Goal: Task Accomplishment & Management: Manage account settings

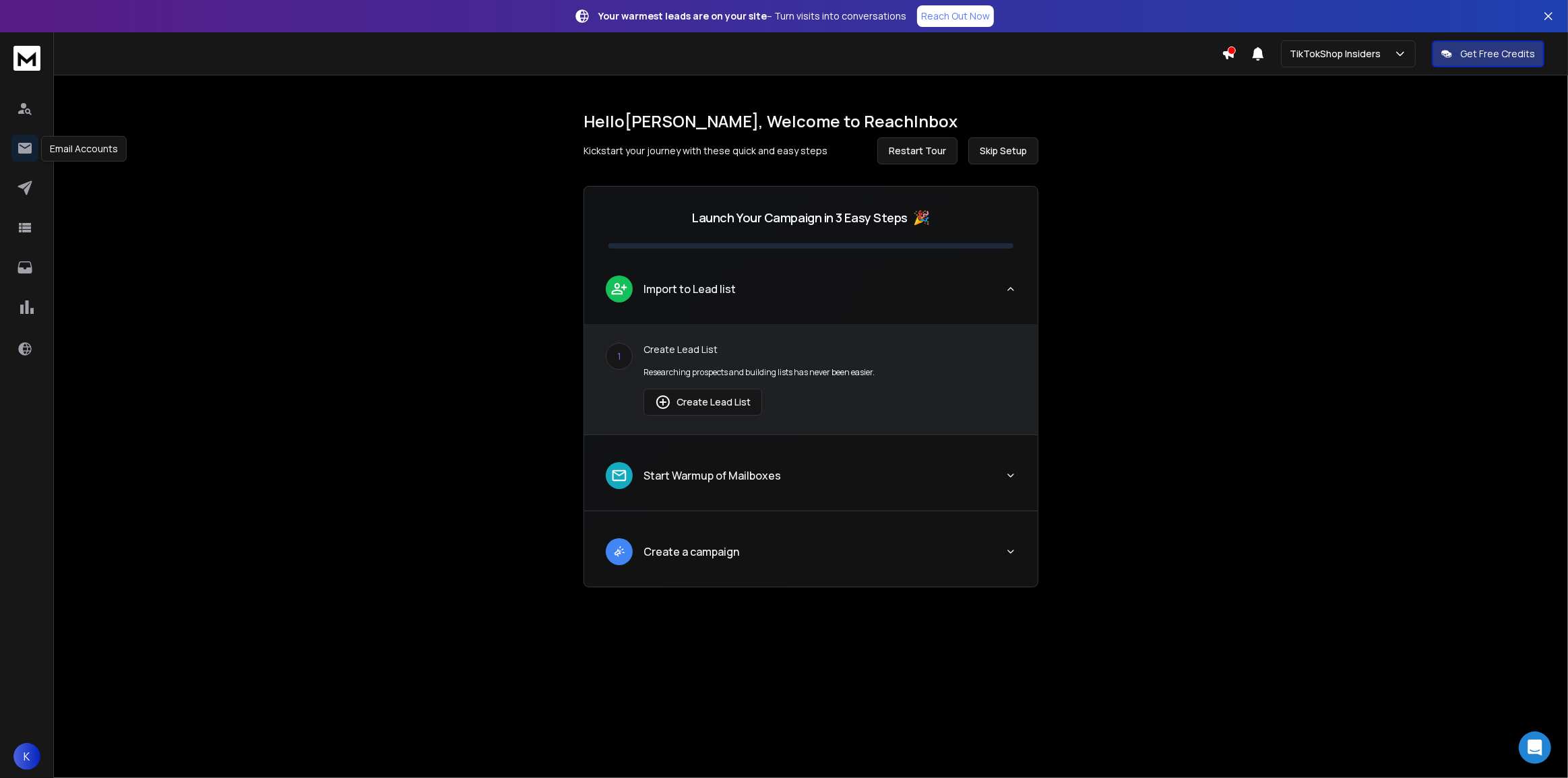
click at [28, 148] on icon at bounding box center [24, 149] width 13 height 11
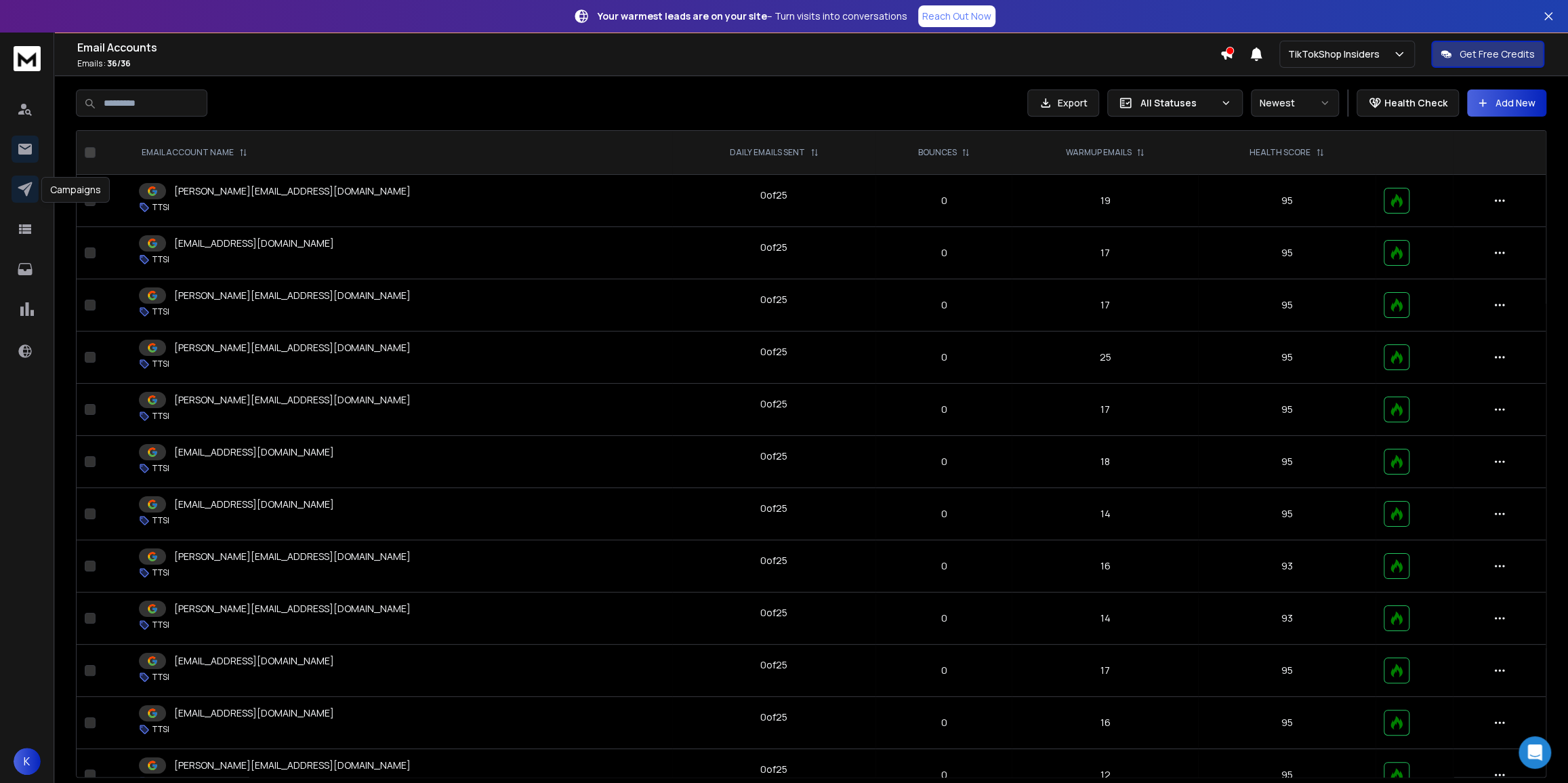
click at [27, 194] on icon at bounding box center [24, 188] width 14 height 14
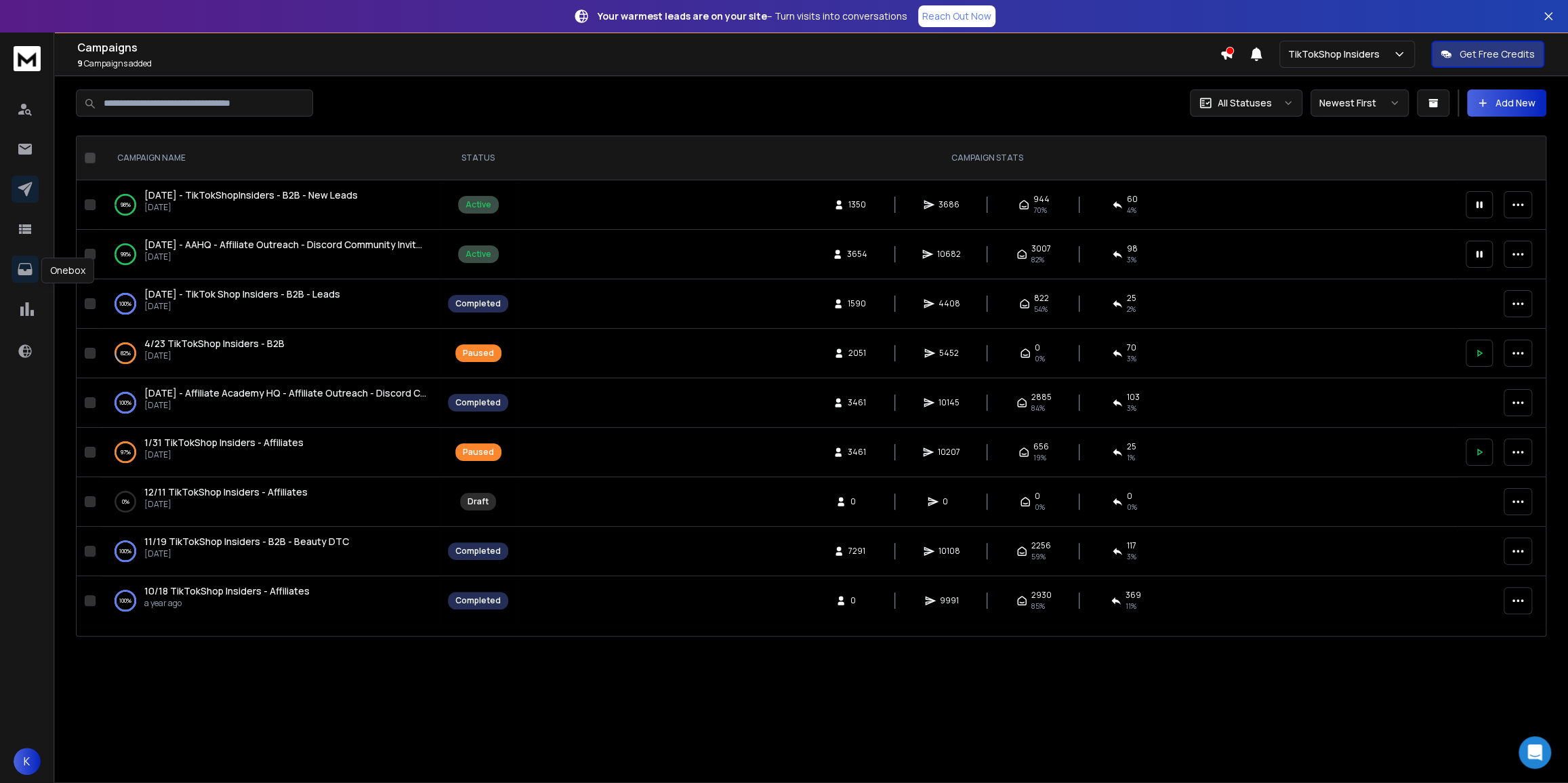
click at [23, 271] on icon at bounding box center [24, 269] width 16 height 16
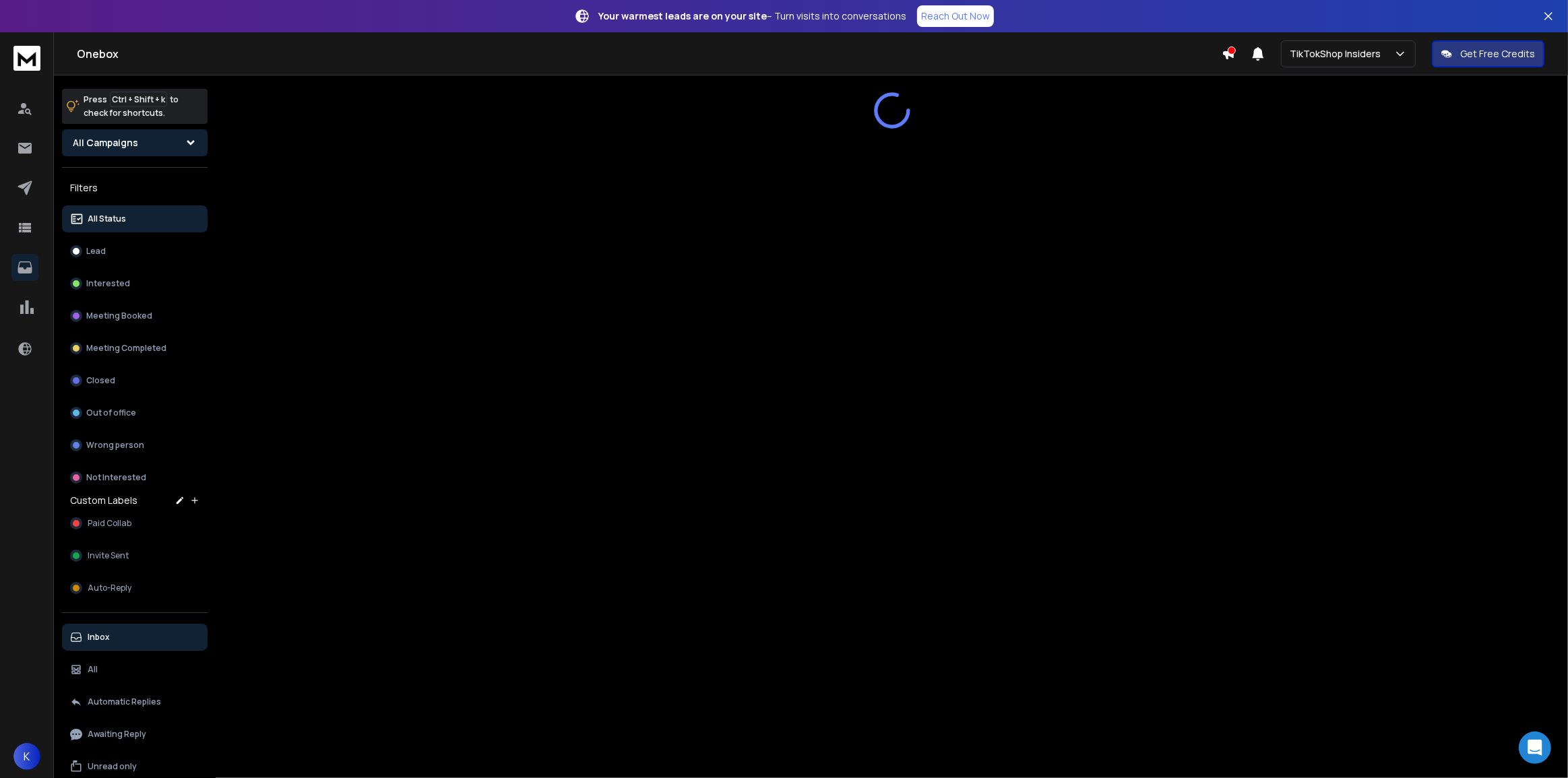
click at [158, 144] on button "All Campaigns" at bounding box center [135, 142] width 146 height 27
click at [249, 69] on div "Onebox TikTokShop Insiders Get Free Credits" at bounding box center [784, 54] width 1568 height 43
click at [164, 142] on button "All Campaigns" at bounding box center [135, 142] width 146 height 27
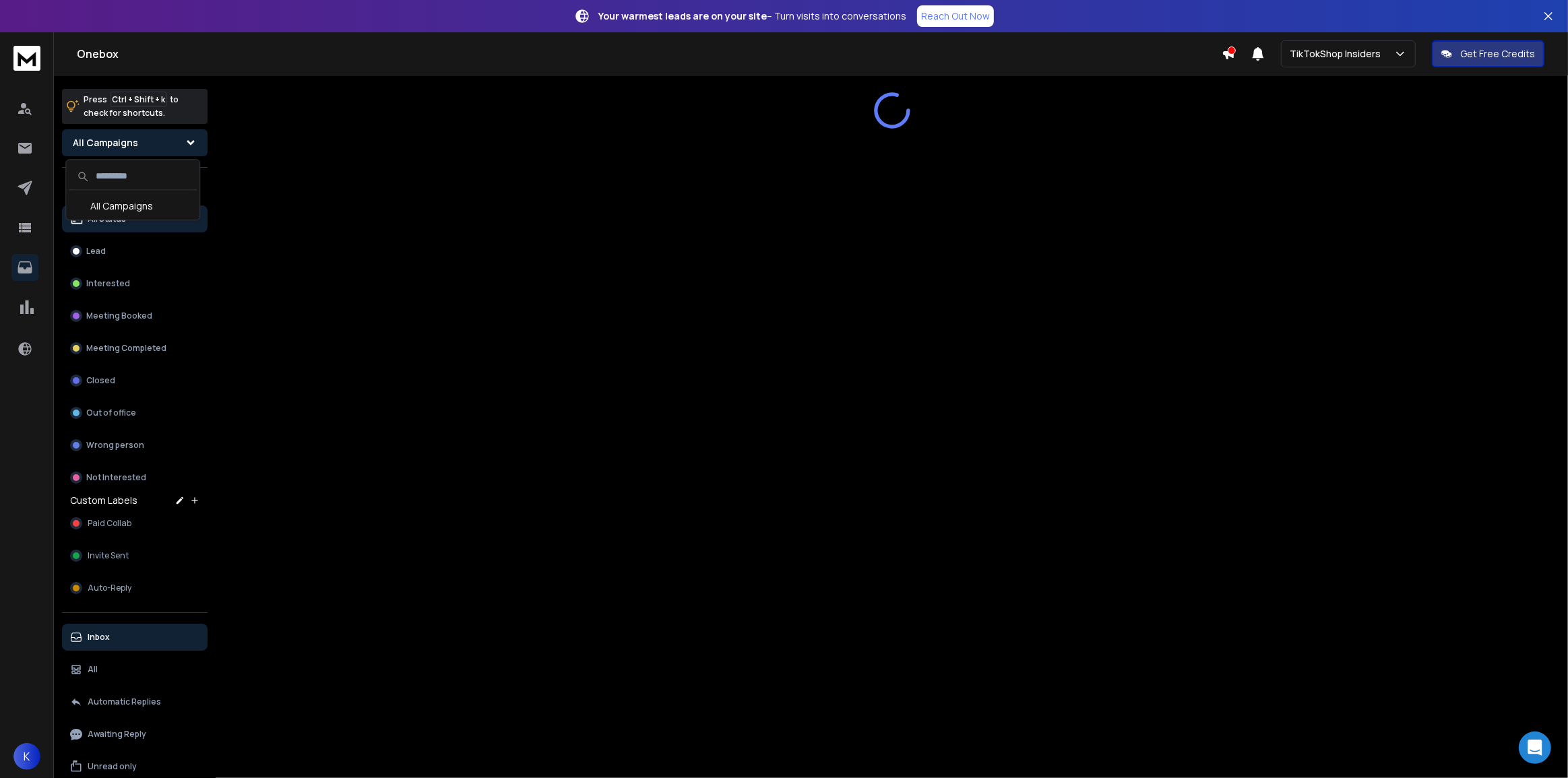
click at [175, 138] on button "All Campaigns" at bounding box center [135, 142] width 146 height 27
click at [94, 229] on button "All Status" at bounding box center [135, 219] width 146 height 27
click at [107, 219] on p "All Status" at bounding box center [107, 219] width 38 height 11
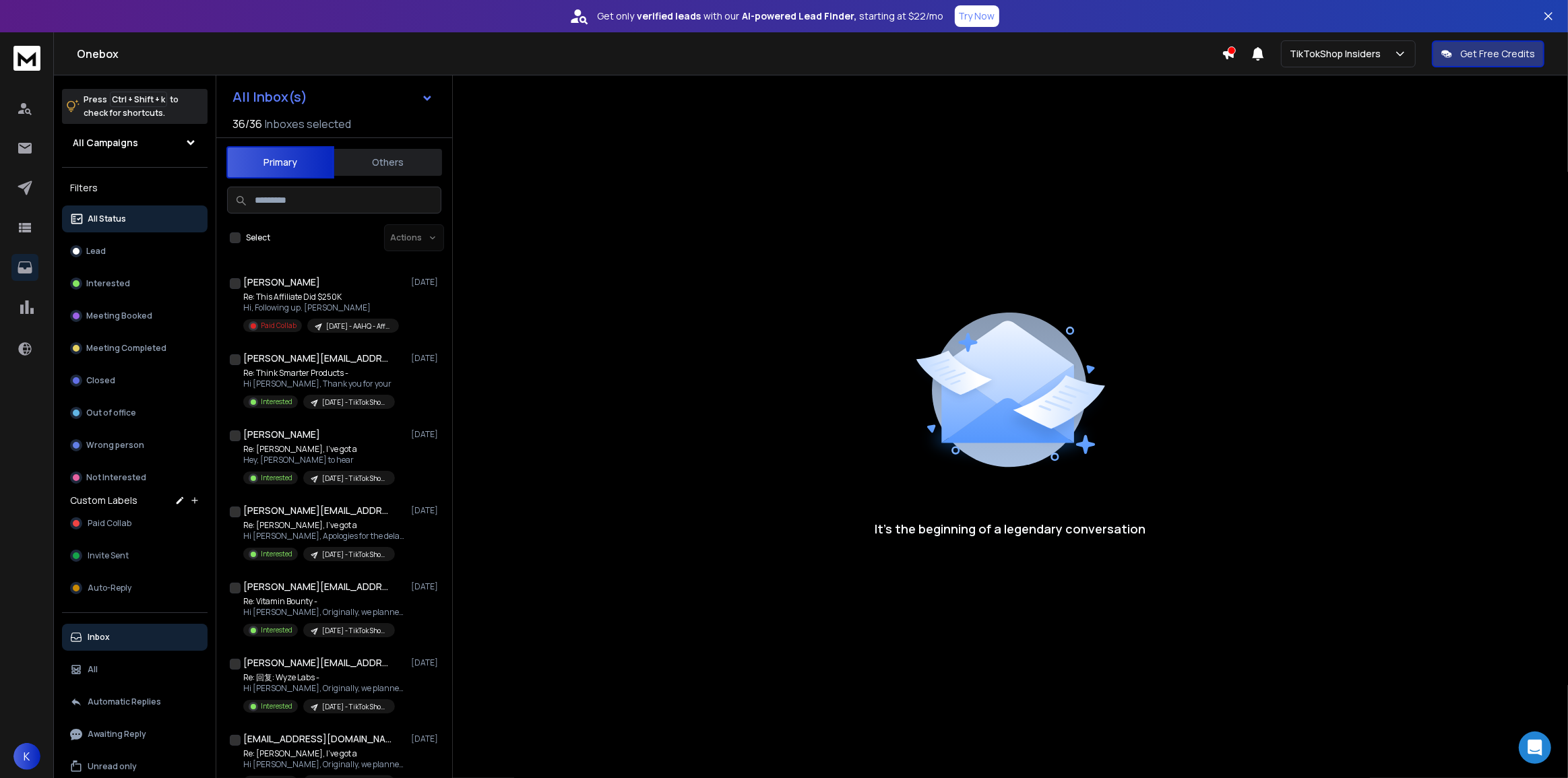
click at [335, 206] on input at bounding box center [334, 200] width 214 height 27
paste input "**********"
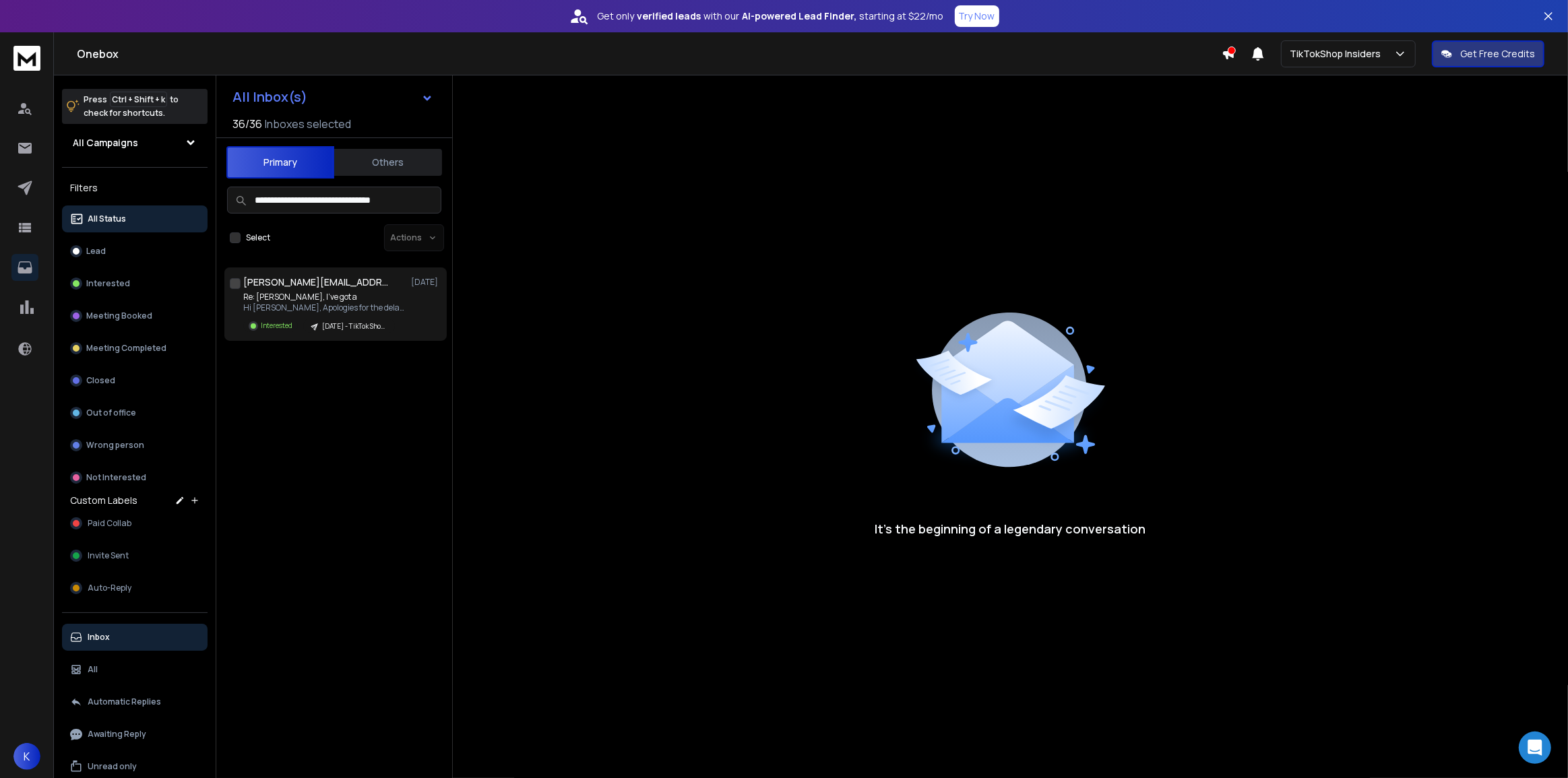
click at [393, 296] on p "Re: [PERSON_NAME], I’ve got a" at bounding box center [323, 297] width 162 height 11
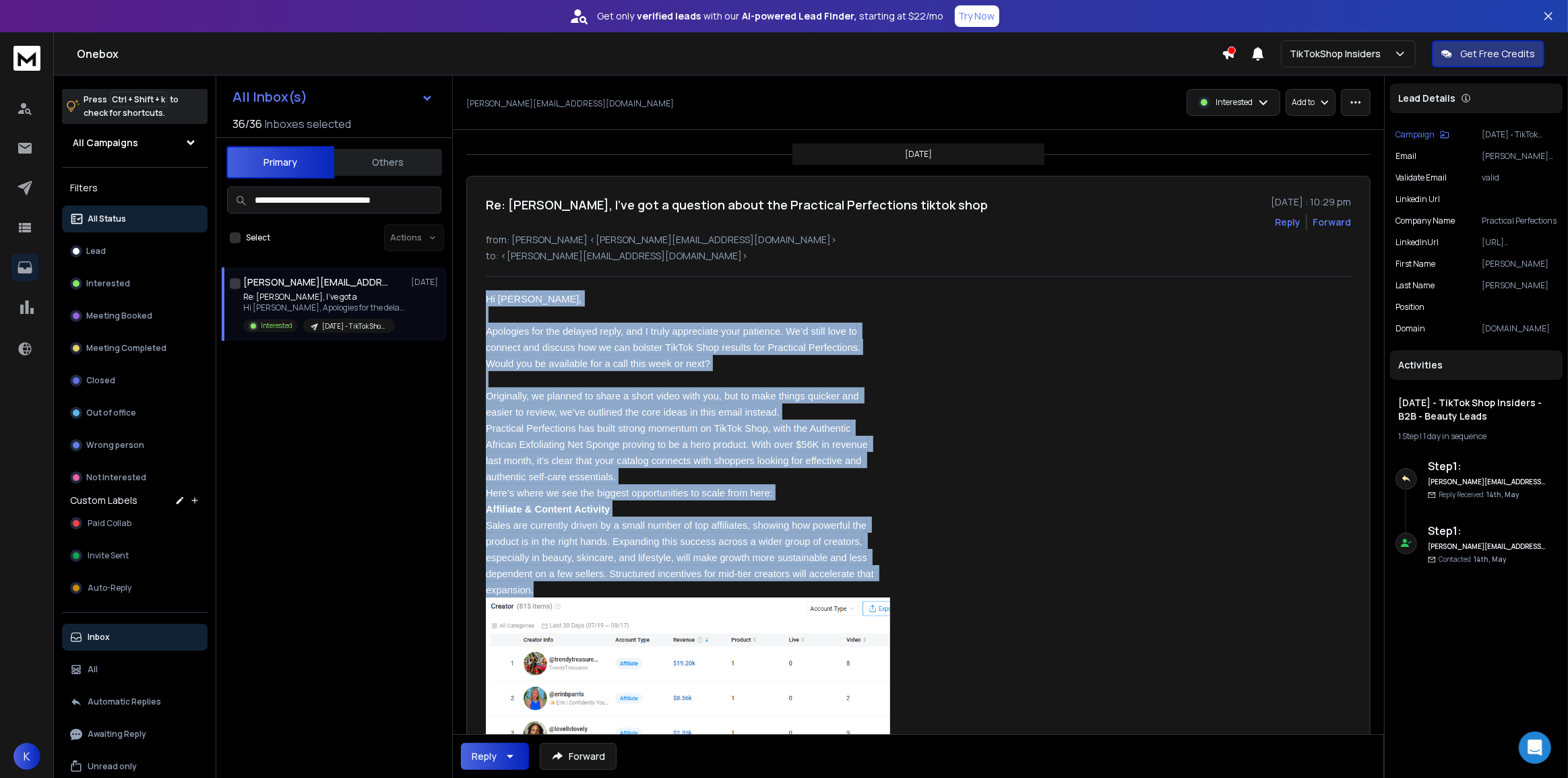
drag, startPoint x: 483, startPoint y: 292, endPoint x: 914, endPoint y: 586, distance: 521.7
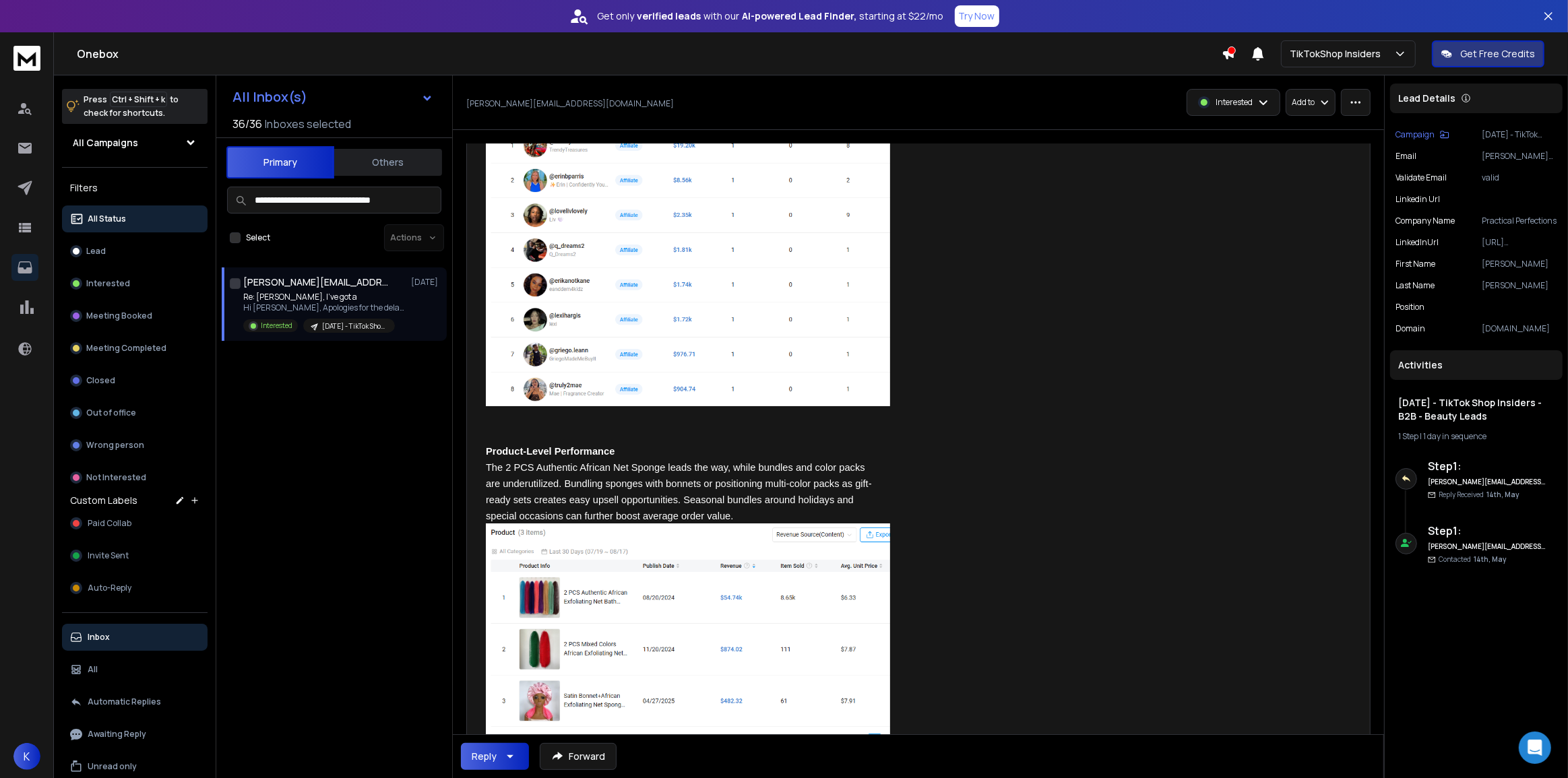
scroll to position [204, 0]
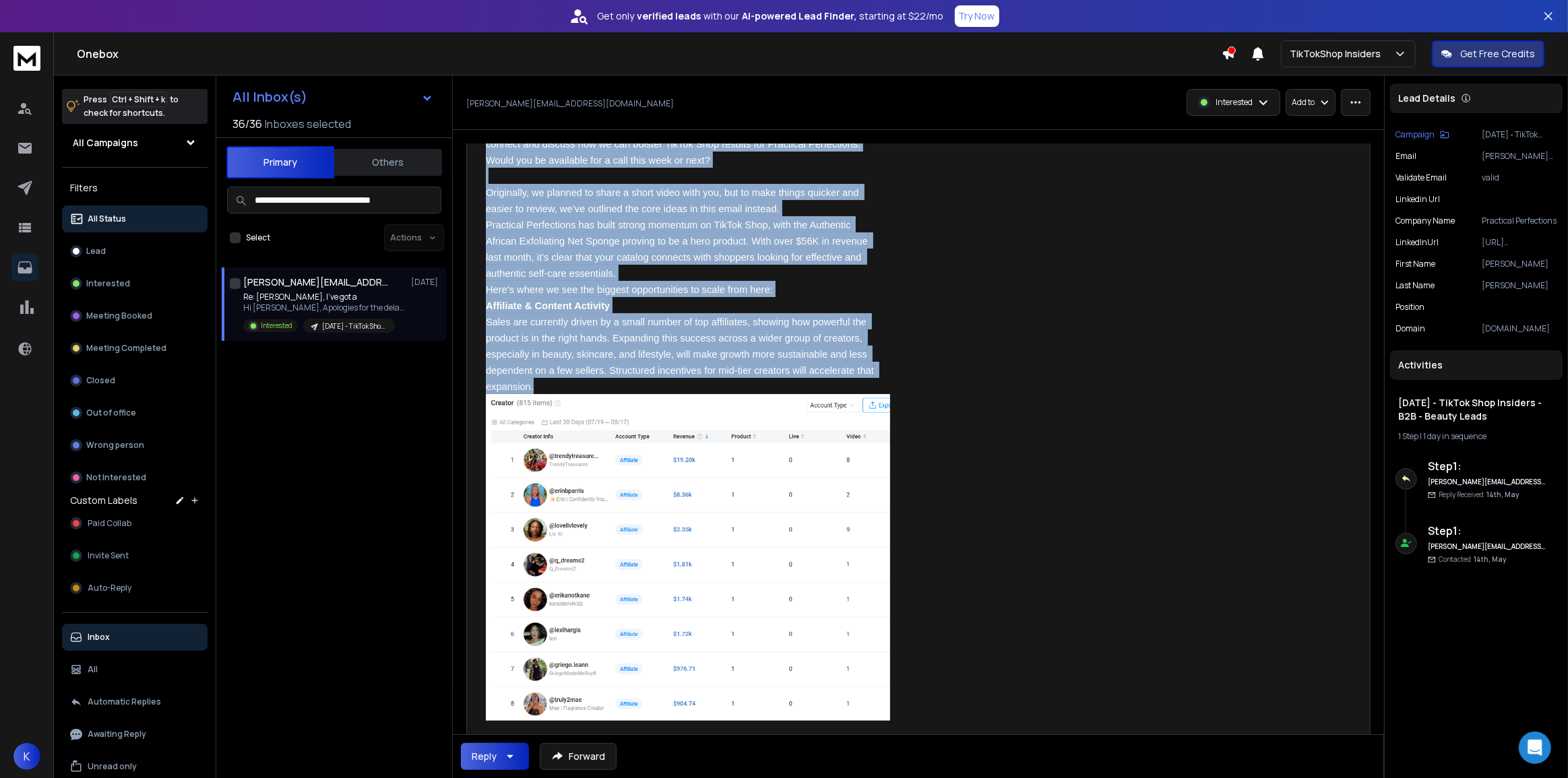
copy b "Lo Ipsumdol, Sitametco adi eli seddoei tempo, inc U labor etdolorema aliq enima…"
click at [749, 314] on div "Affiliate & Content Activity Sales are currently driven by a small number of to…" at bounding box center [682, 527] width 393 height 460
click at [741, 273] on div "Practical Perfections has built strong momentum on TikTok Shop, with the Authen…" at bounding box center [682, 248] width 393 height 64
click at [760, 257] on span "Practical Perfections has built strong momentum on TikTok Shop, with the Authen…" at bounding box center [678, 248] width 385 height 59
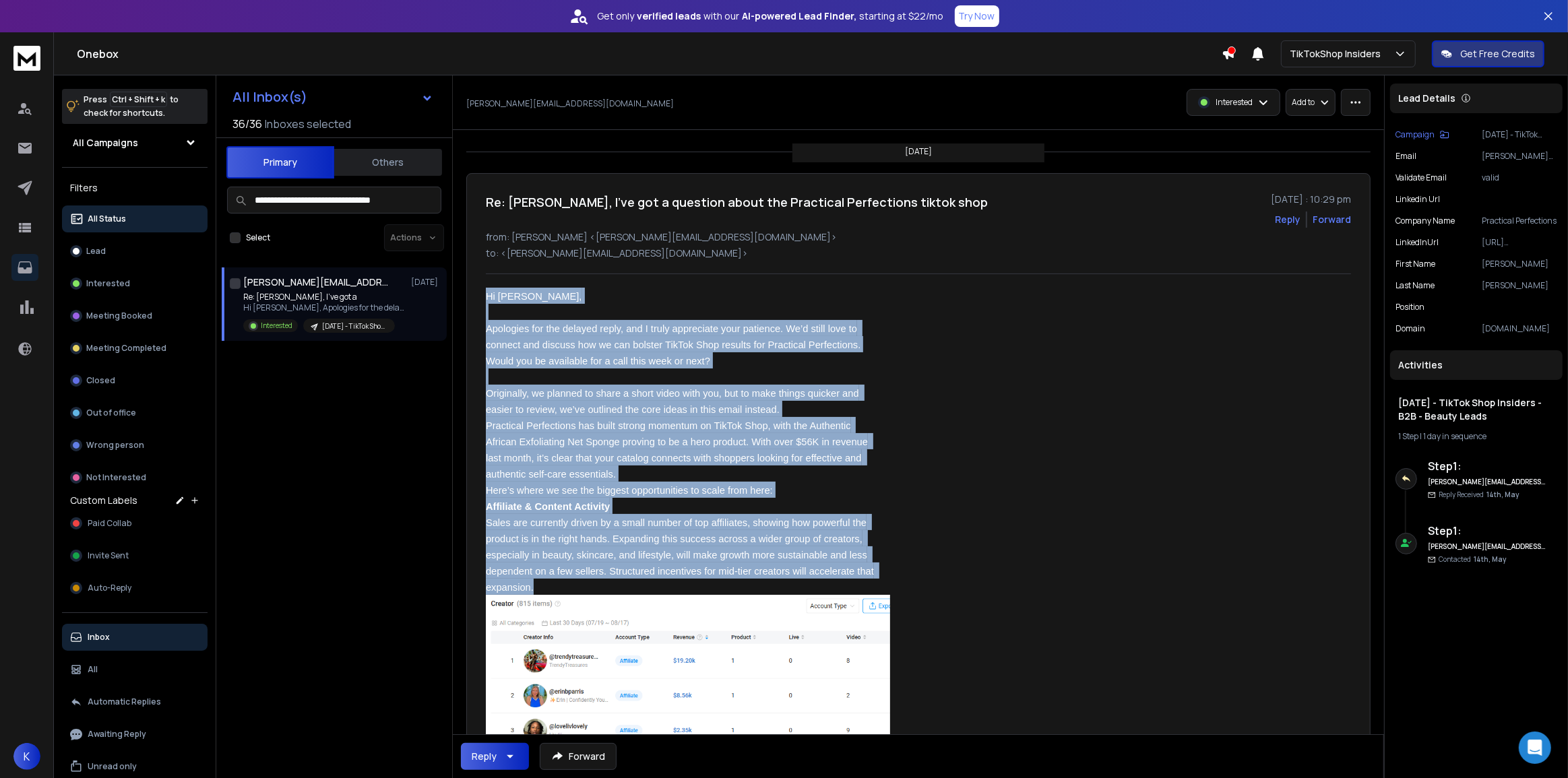
scroll to position [0, 0]
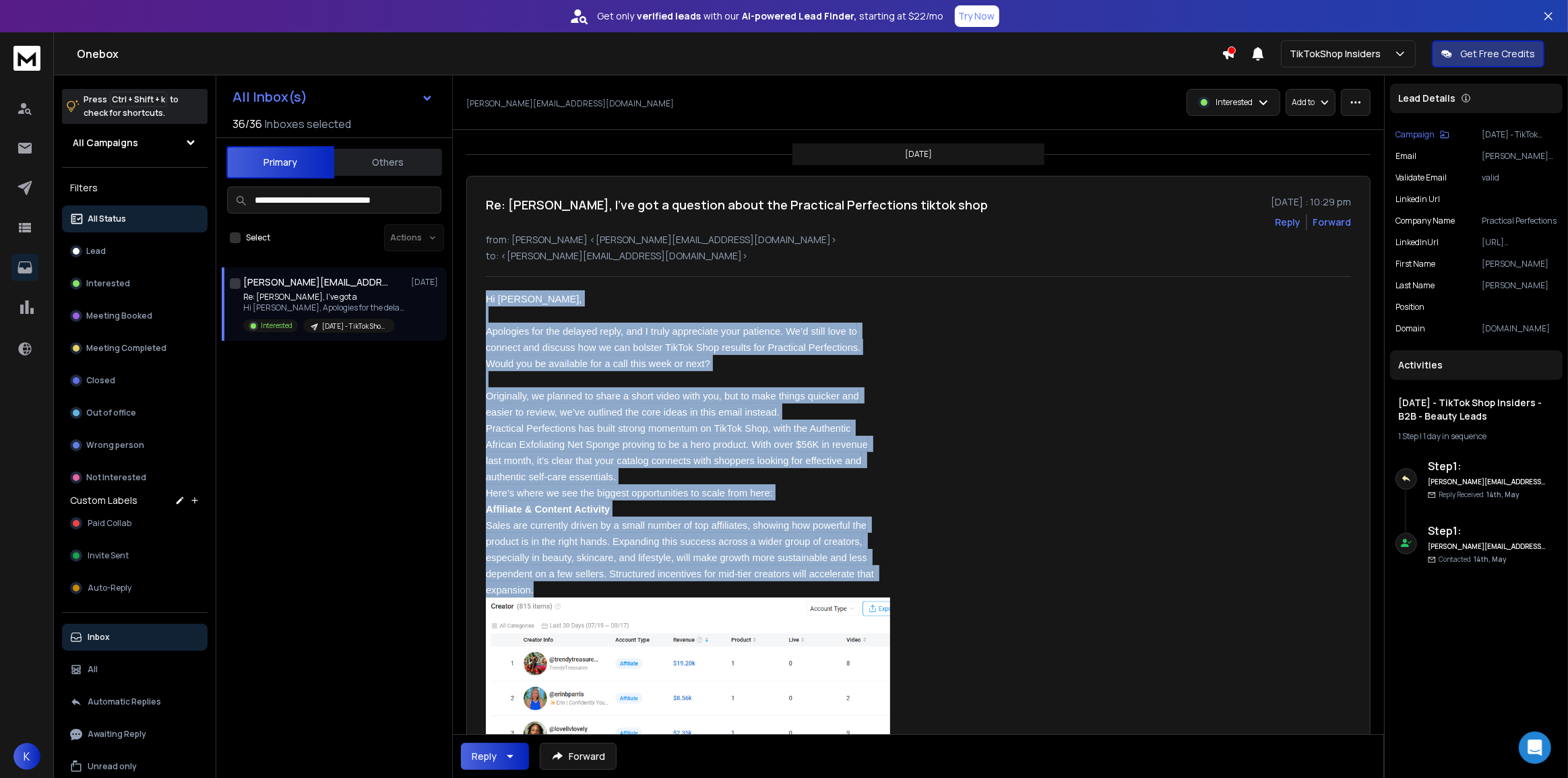
click at [574, 302] on div "Hi [PERSON_NAME], Apologies for the delayed reply, and I truly appreciate your …" at bounding box center [682, 322] width 393 height 64
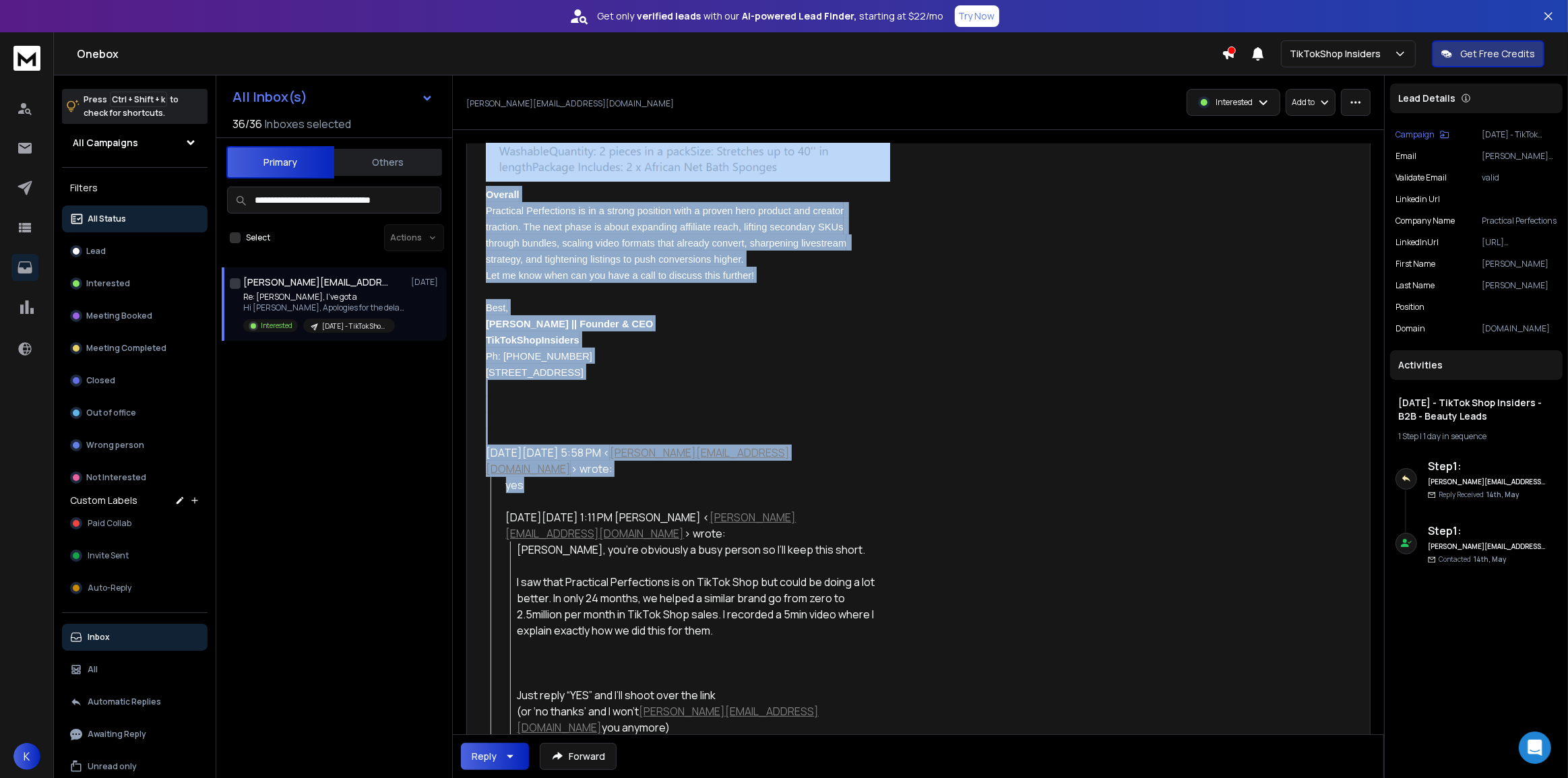
scroll to position [1939, 0]
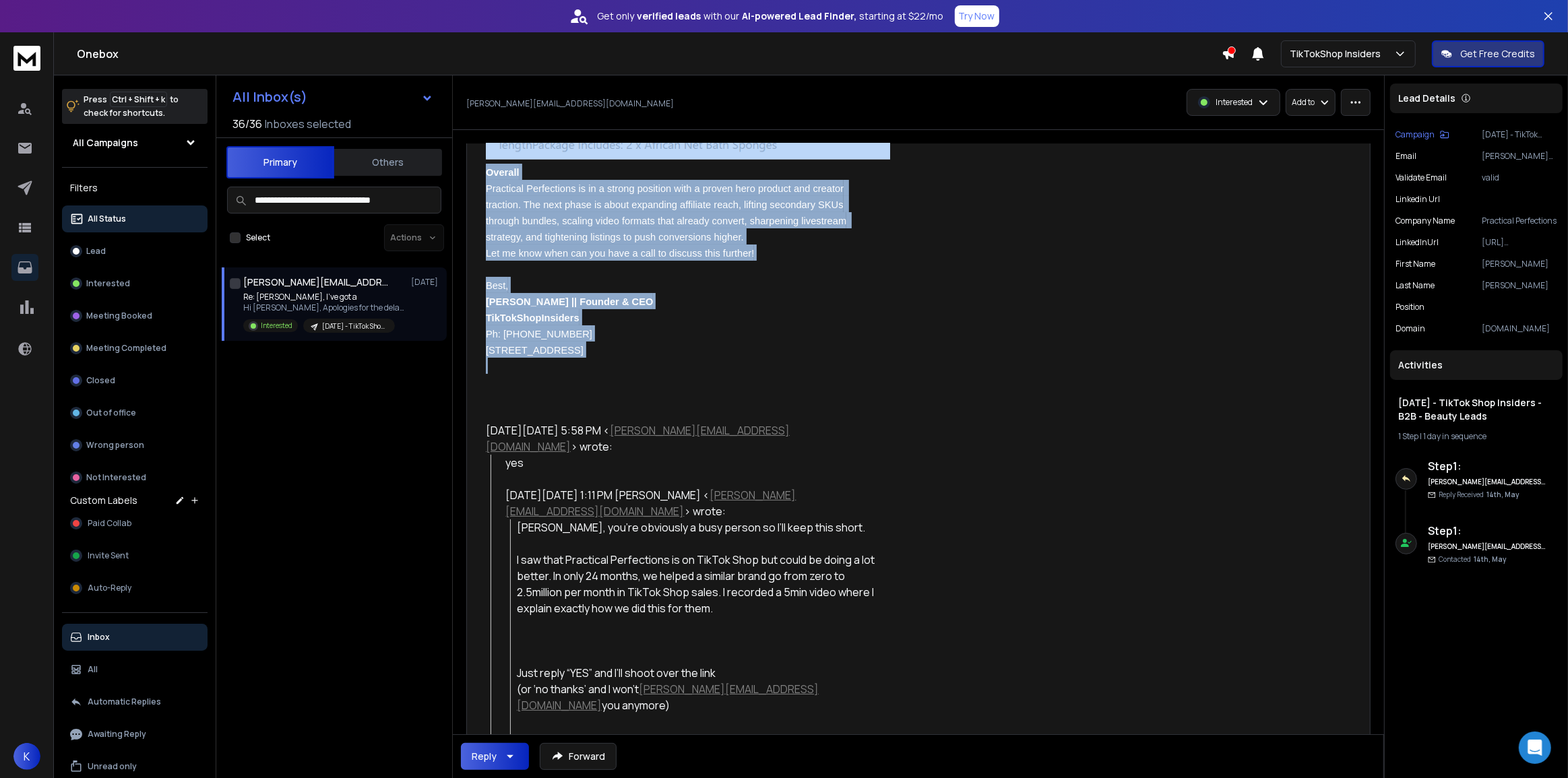
drag, startPoint x: 487, startPoint y: 298, endPoint x: 986, endPoint y: 364, distance: 503.3
copy b "Lo Ipsumdol, Sitametco adi eli seddoei tempo, inc U labor etdolorema aliq enima…"
click at [566, 314] on span "TikTokShopInsiders" at bounding box center [533, 318] width 93 height 11
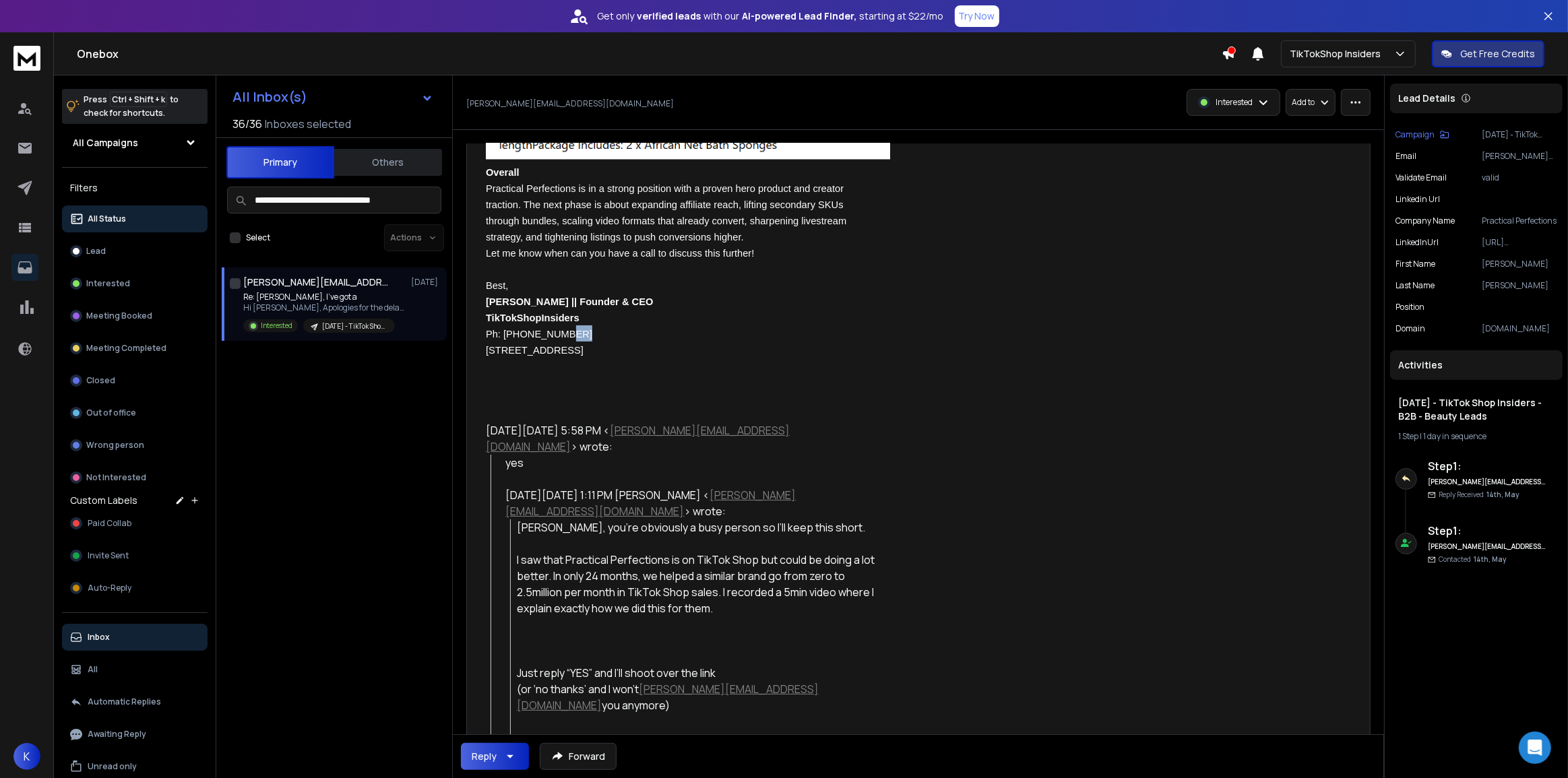
drag, startPoint x: 557, startPoint y: 332, endPoint x: 572, endPoint y: 333, distance: 15.0
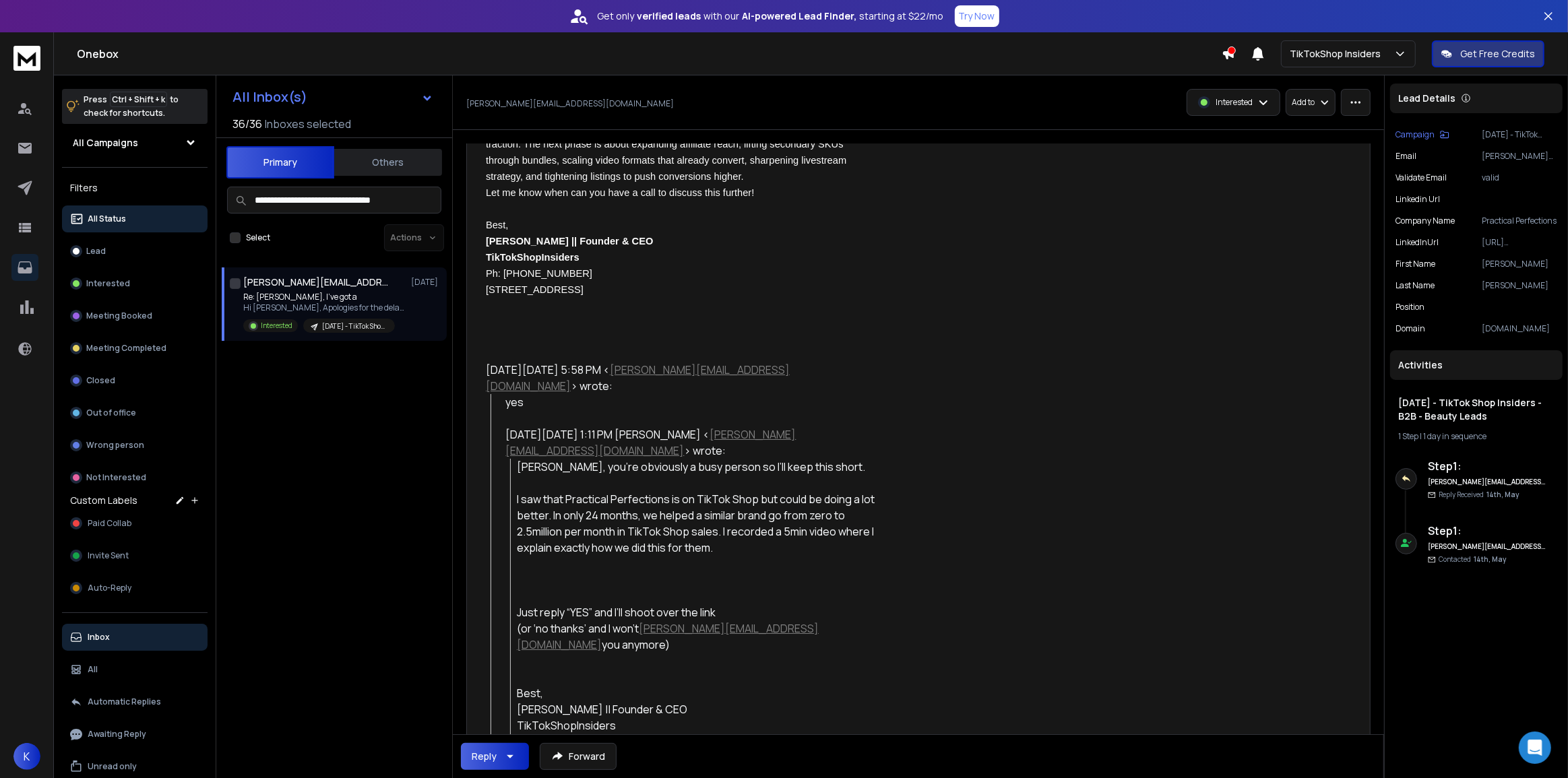
scroll to position [1985, 0]
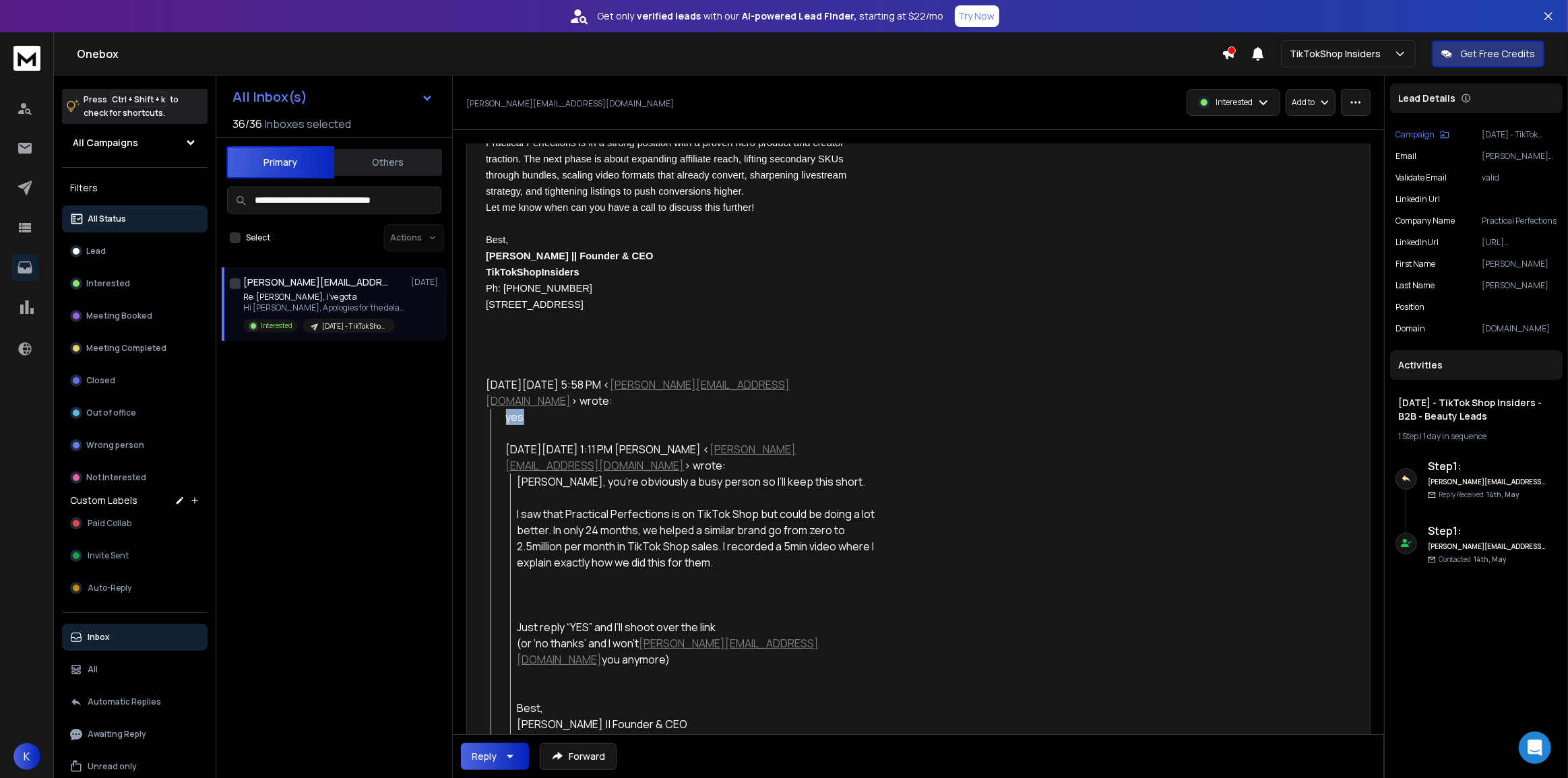
drag, startPoint x: 516, startPoint y: 417, endPoint x: 500, endPoint y: 416, distance: 16.0
click at [500, 416] on div "yes [DATE][DATE] 1:11 PM [PERSON_NAME] < [PERSON_NAME][EMAIL_ADDRESS][DOMAIN_NA…" at bounding box center [685, 611] width 389 height 404
click at [551, 421] on div "yes" at bounding box center [693, 417] width 374 height 16
drag, startPoint x: 537, startPoint y: 422, endPoint x: 502, endPoint y: 419, distance: 35.1
click at [502, 419] on div "yes [DATE][DATE] 1:11 PM [PERSON_NAME] < [PERSON_NAME][EMAIL_ADDRESS][DOMAIN_NA…" at bounding box center [685, 611] width 389 height 404
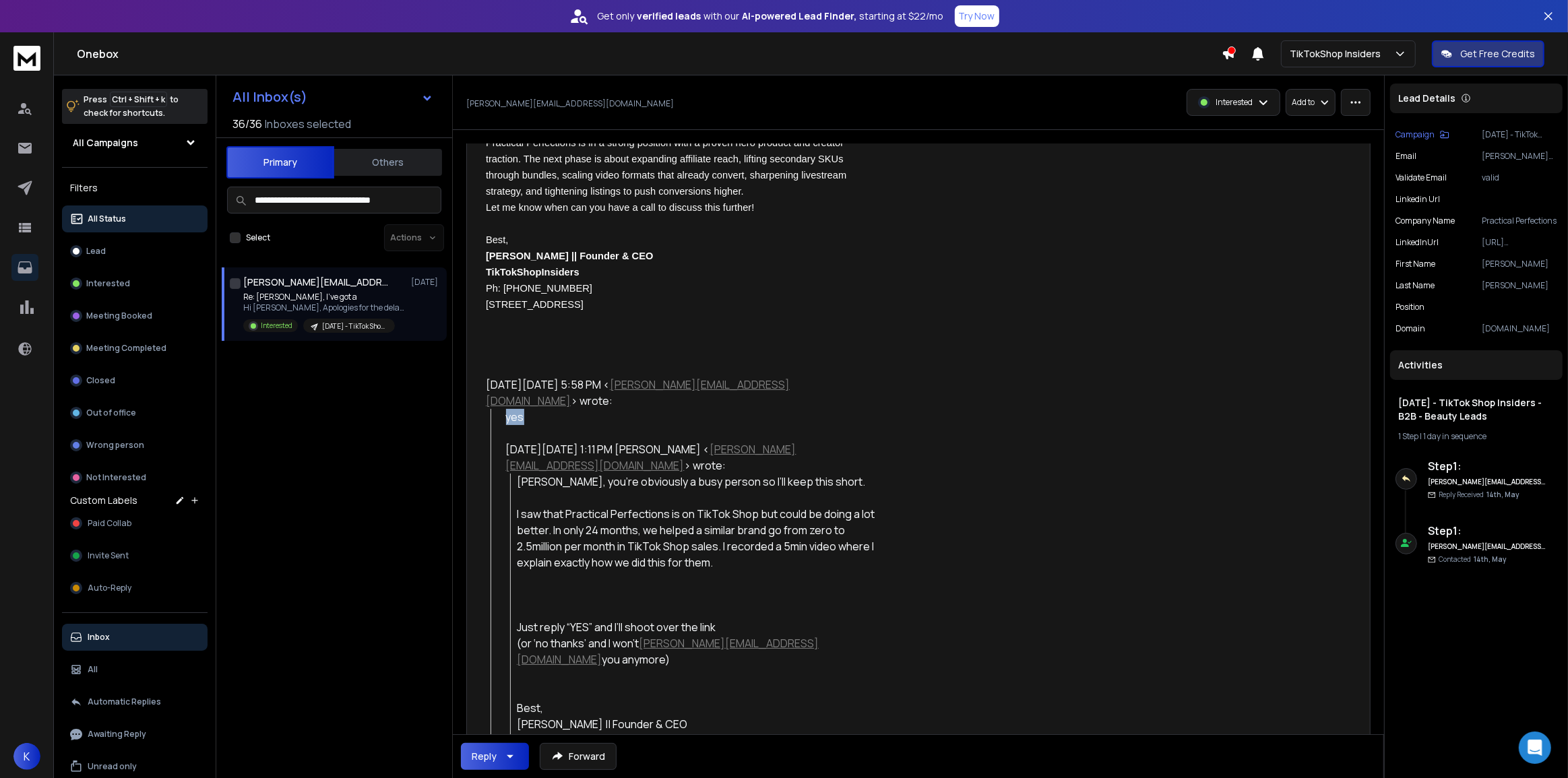
click at [543, 424] on div "yes [DATE][DATE] 1:11 PM [PERSON_NAME] < [PERSON_NAME][EMAIL_ADDRESS][DOMAIN_NA…" at bounding box center [685, 611] width 389 height 404
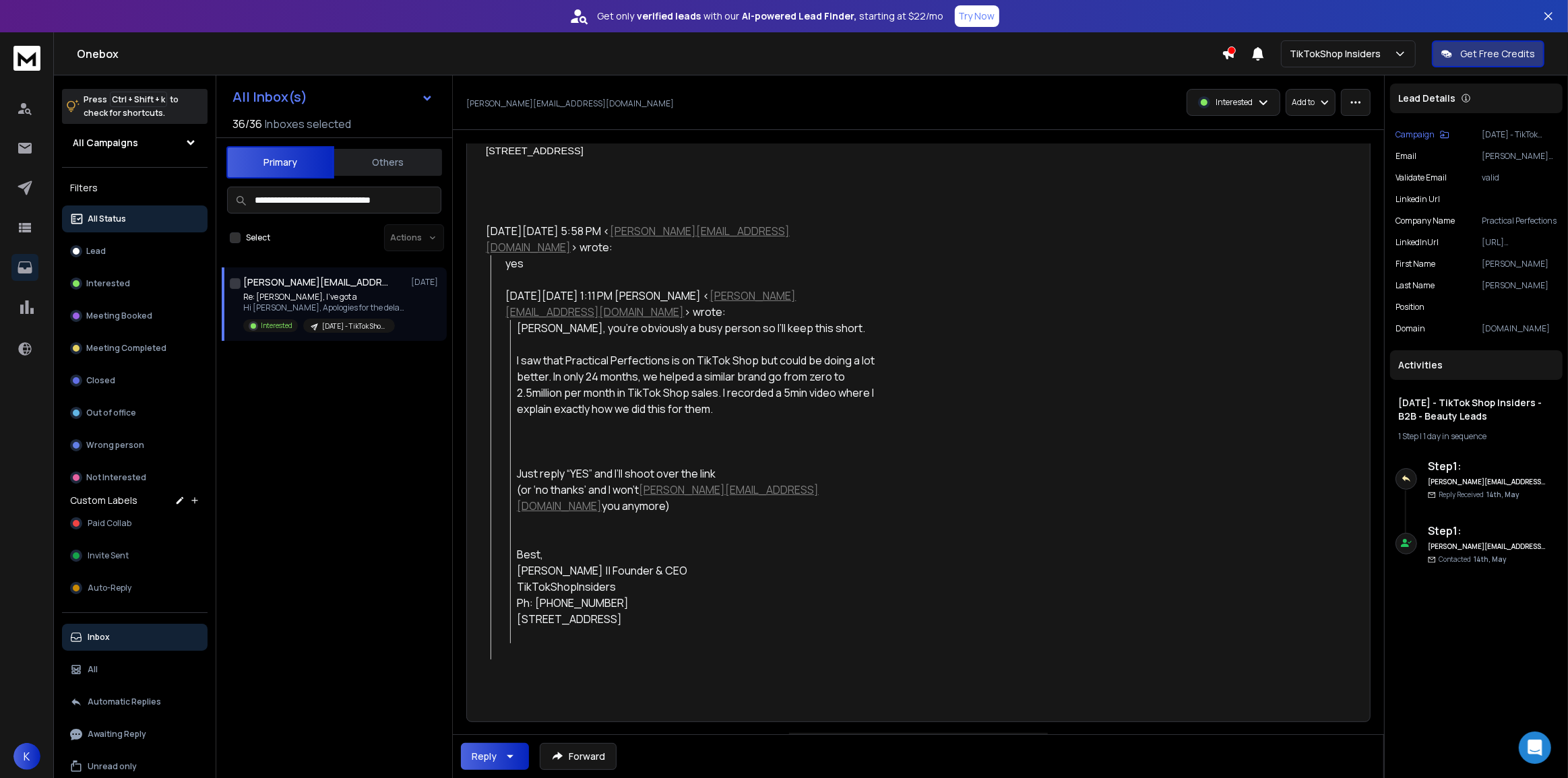
scroll to position [2189, 0]
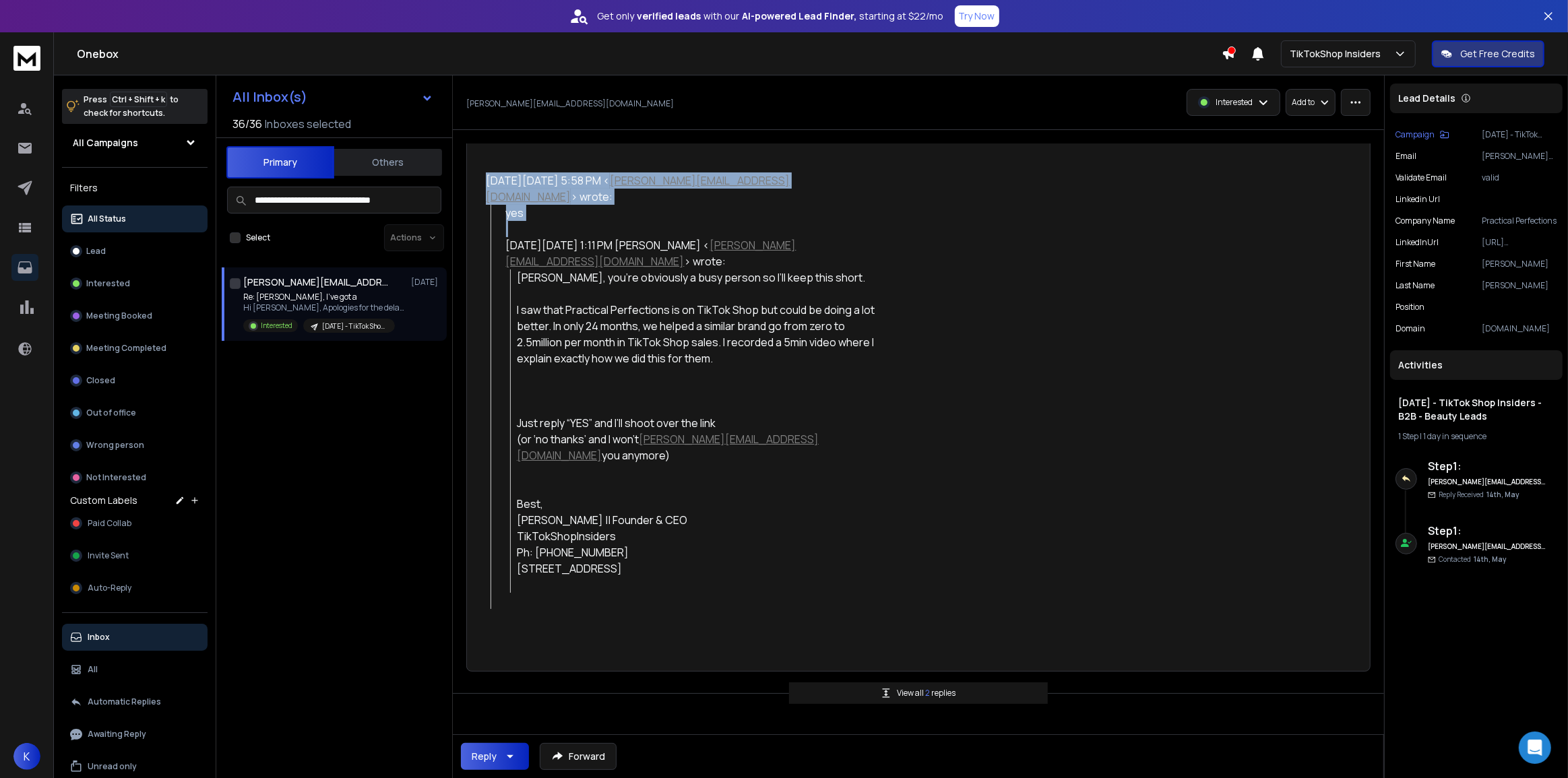
drag, startPoint x: 484, startPoint y: 380, endPoint x: 749, endPoint y: 601, distance: 345.1
copy div "[DATE][DATE] 5:58 PM < [PERSON_NAME][EMAIL_ADDRESS][DOMAIN_NAME] > wrote: yes"
click at [745, 512] on div "[PERSON_NAME] || Founder & CEO" at bounding box center [698, 519] width 363 height 16
click at [709, 545] on div "Ph: [PHONE_NUMBER]" at bounding box center [698, 552] width 363 height 16
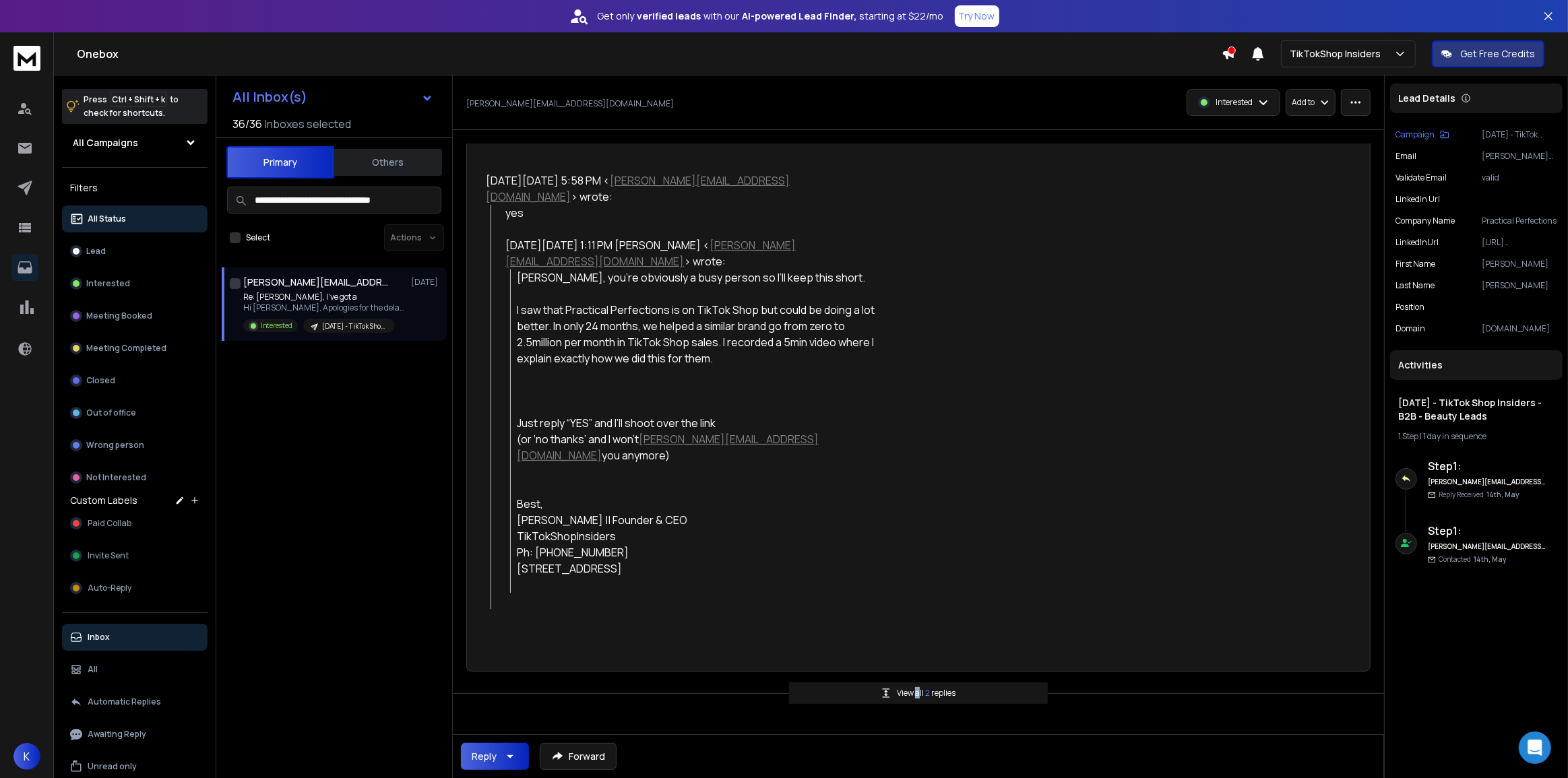
click at [920, 695] on p "View all 2 replies" at bounding box center [926, 693] width 59 height 11
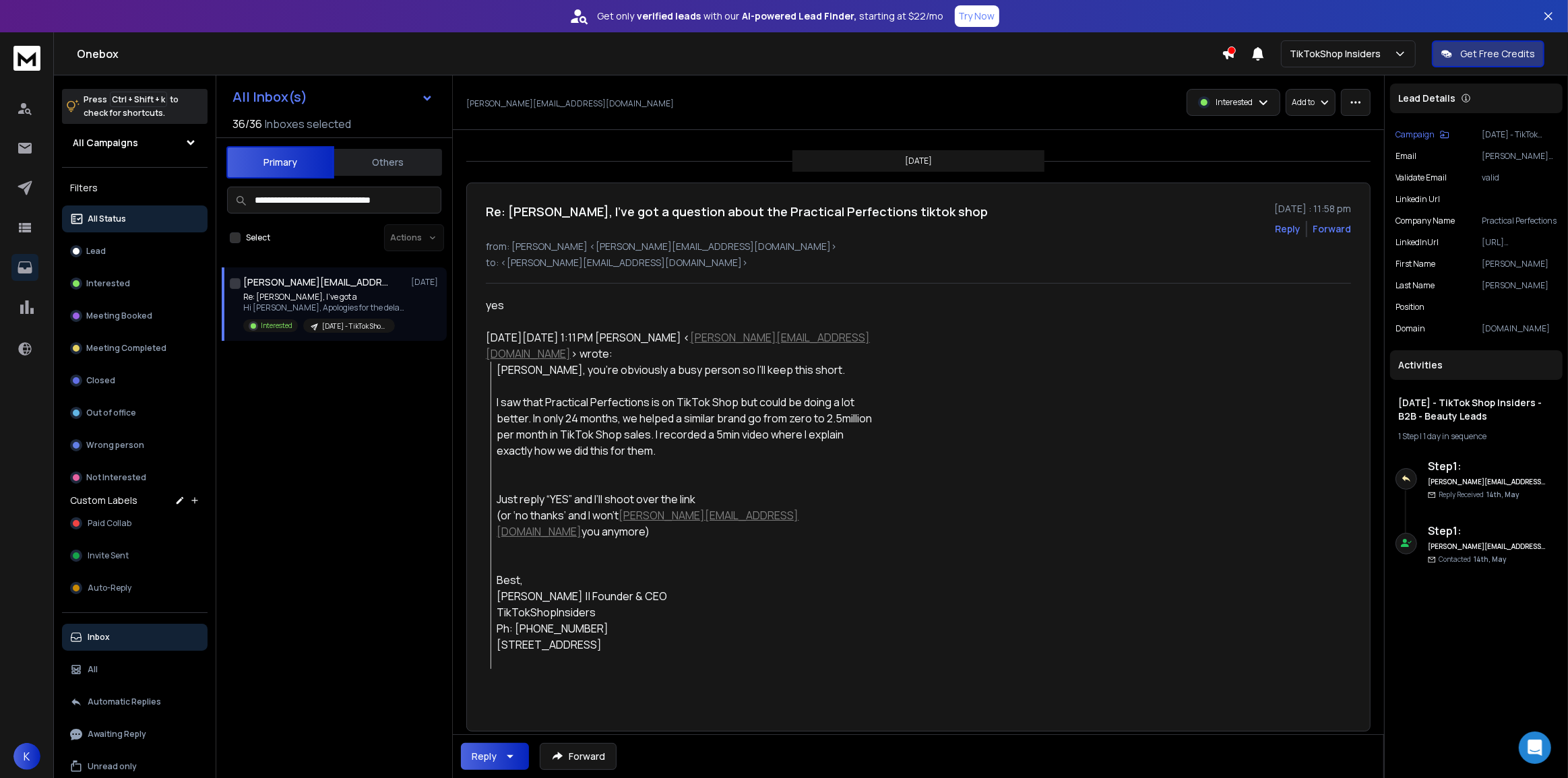
scroll to position [2728, 0]
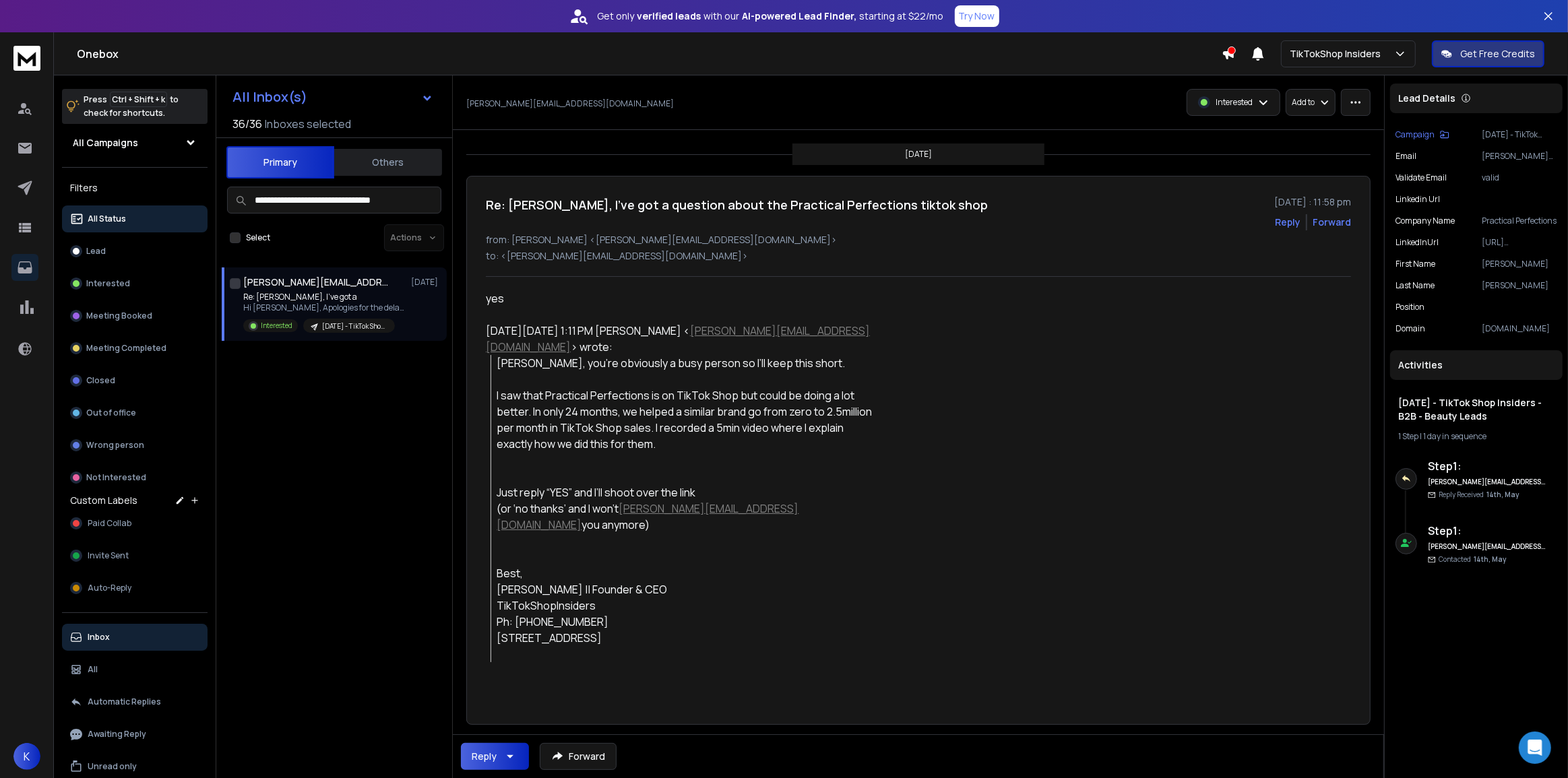
click at [328, 192] on input "**********" at bounding box center [334, 200] width 214 height 27
paste input "**********"
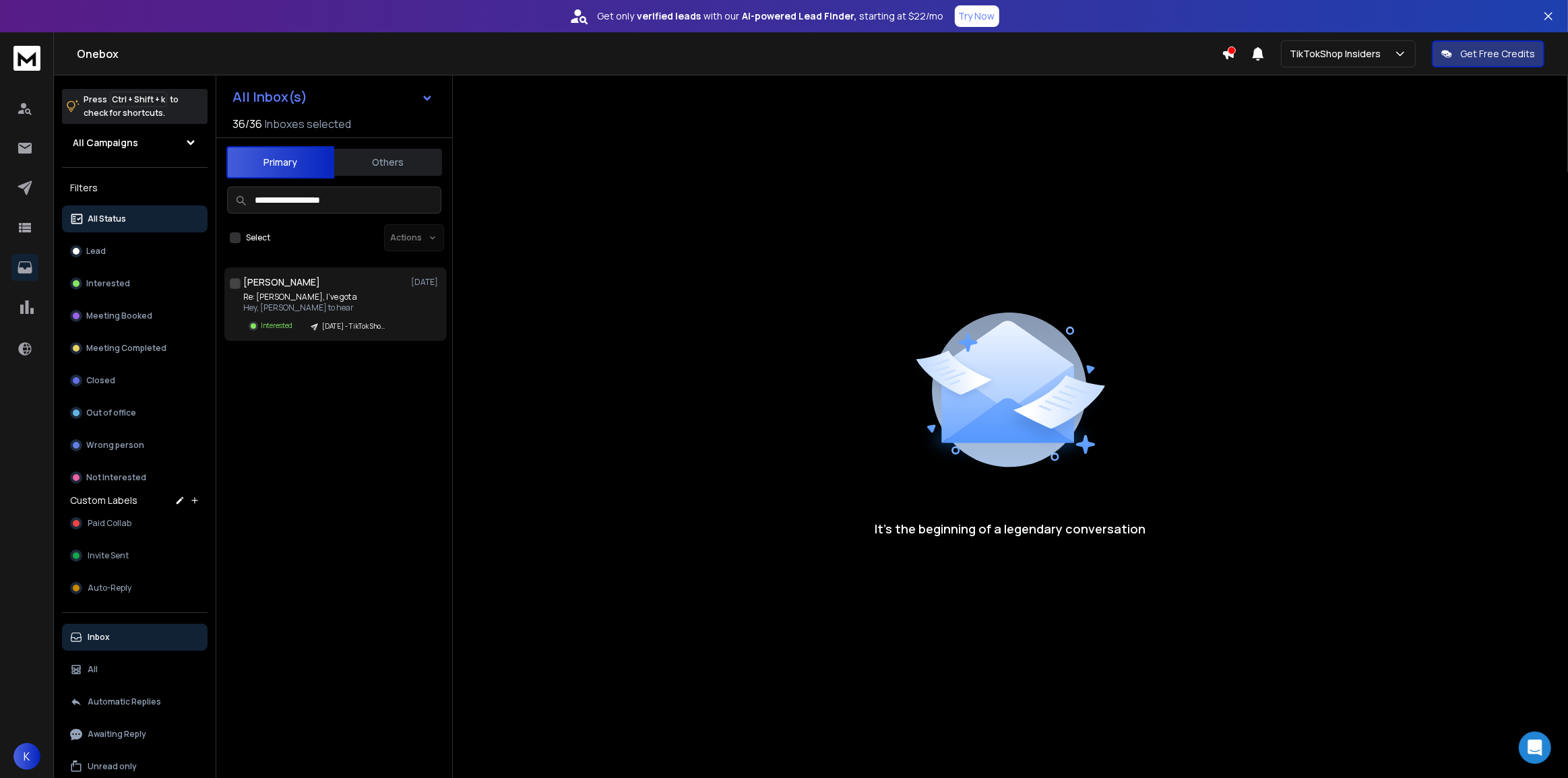
click at [338, 276] on div "[PERSON_NAME] [DATE]" at bounding box center [342, 282] width 198 height 13
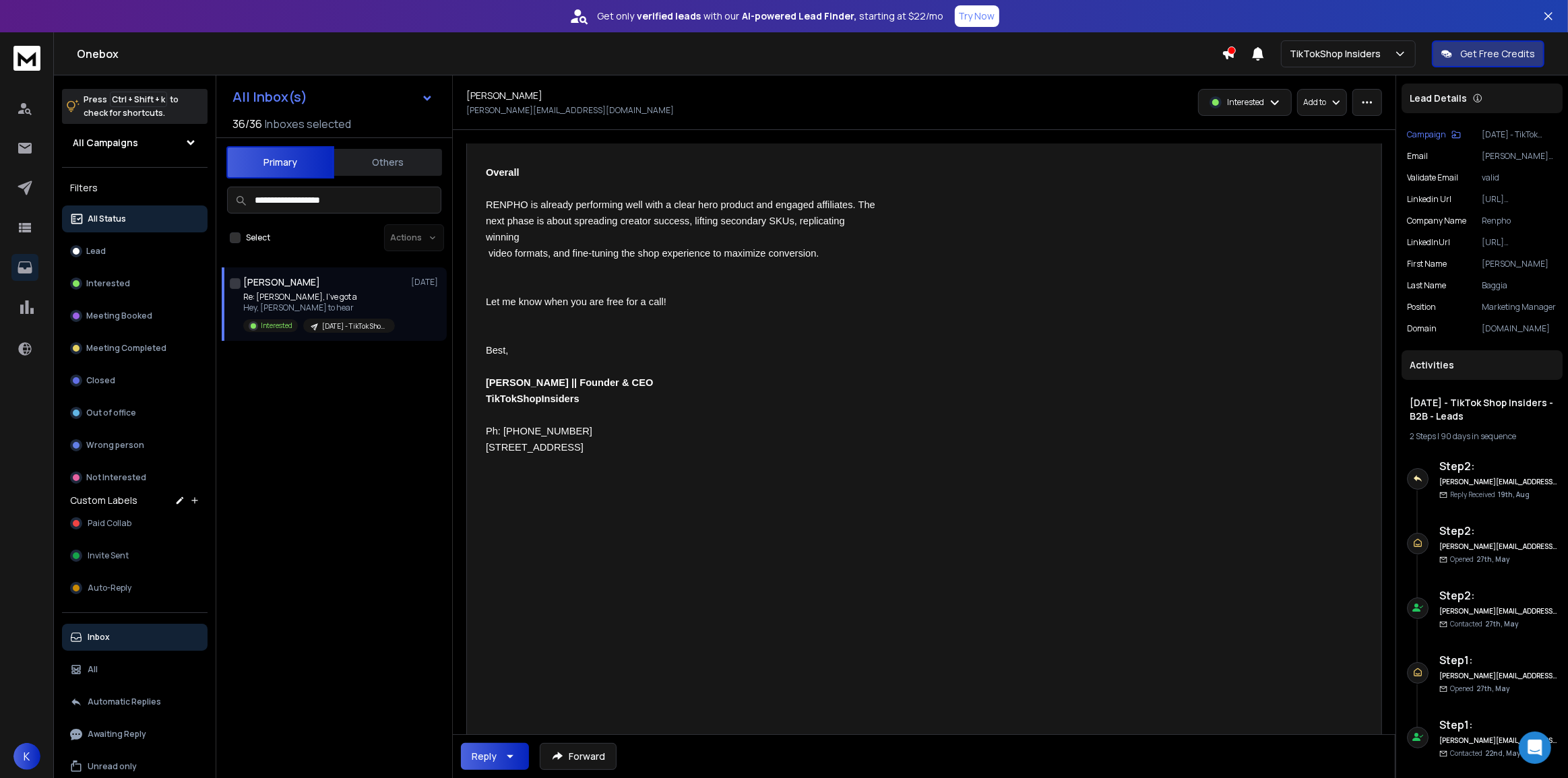
scroll to position [3470, 0]
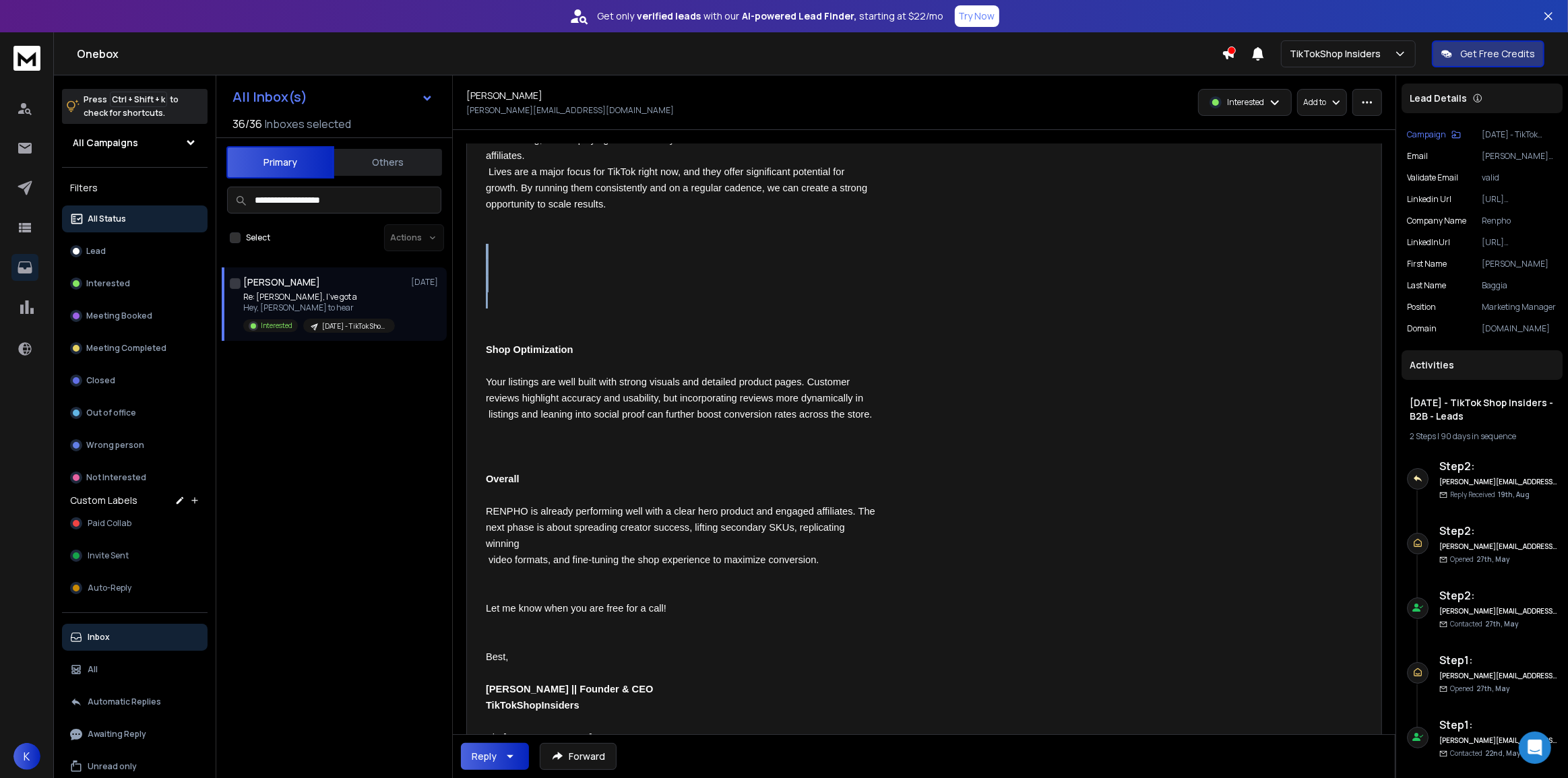
drag, startPoint x: 514, startPoint y: 334, endPoint x: 634, endPoint y: 376, distance: 127.1
click at [586, 292] on p "Livestream Shopping We don’t host live sessions ourselves, but we specialize in…" at bounding box center [682, 187] width 393 height 210
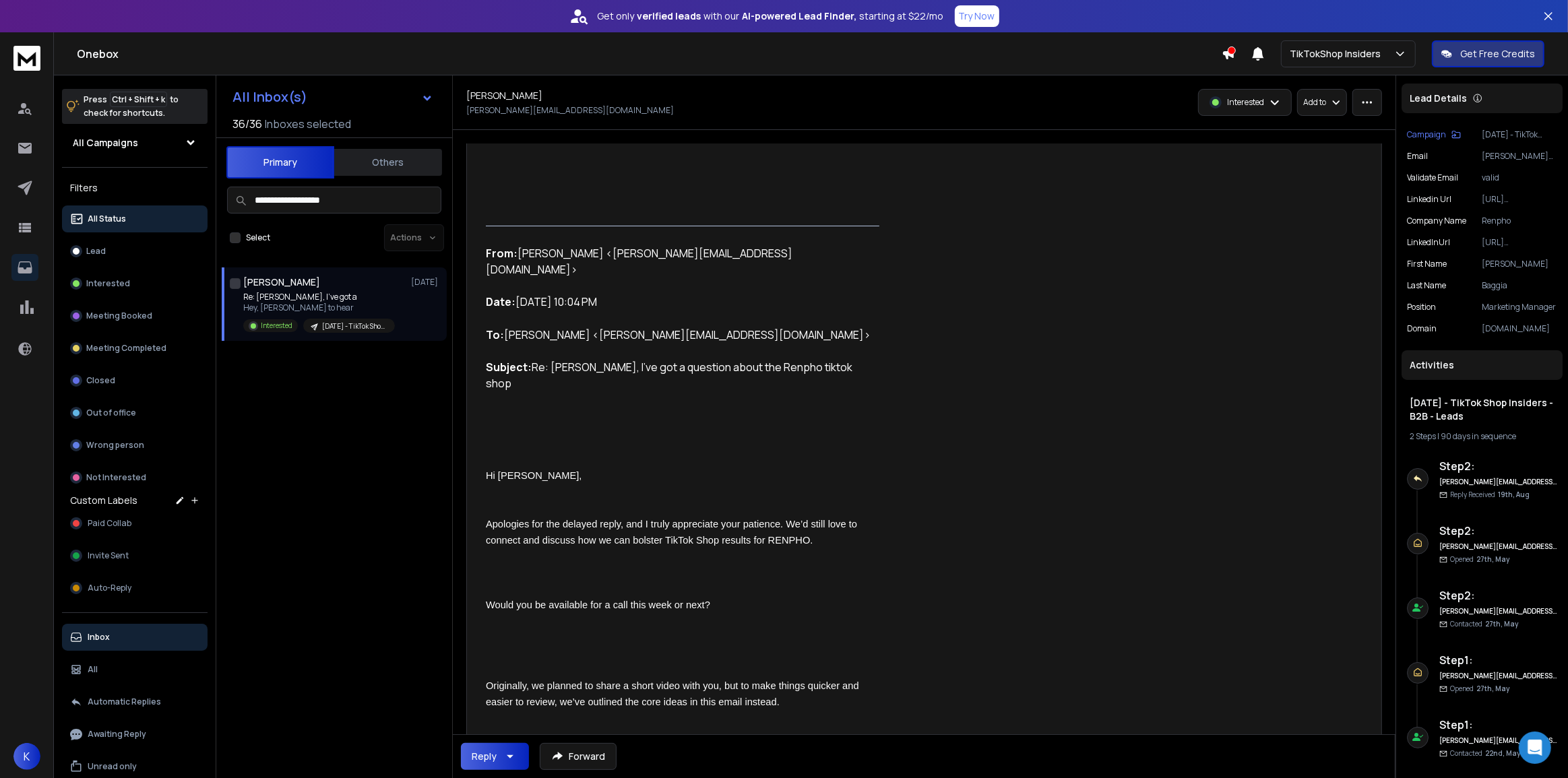
scroll to position [1122, 0]
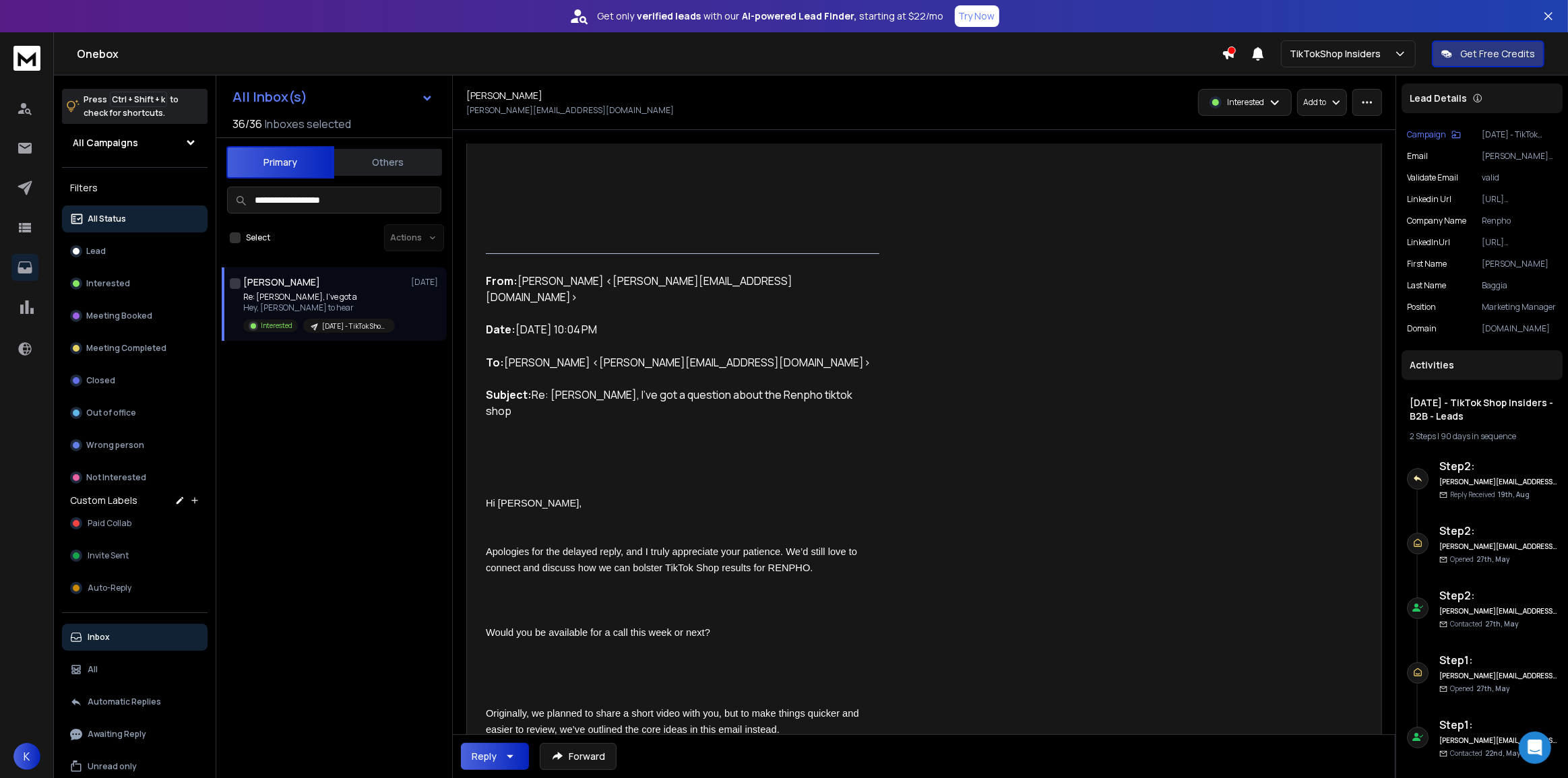
click at [527, 347] on p "From: [PERSON_NAME] <[PERSON_NAME][EMAIL_ADDRESS][DOMAIN_NAME]> Date: [DATE] 10…" at bounding box center [682, 346] width 393 height 146
drag, startPoint x: 484, startPoint y: 514, endPoint x: 635, endPoint y: 514, distance: 151.0
click at [651, 508] on div "Hi [PERSON_NAME], Apologies for the delayed reply, and I truly appreciate your …" at bounding box center [682, 534] width 393 height 113
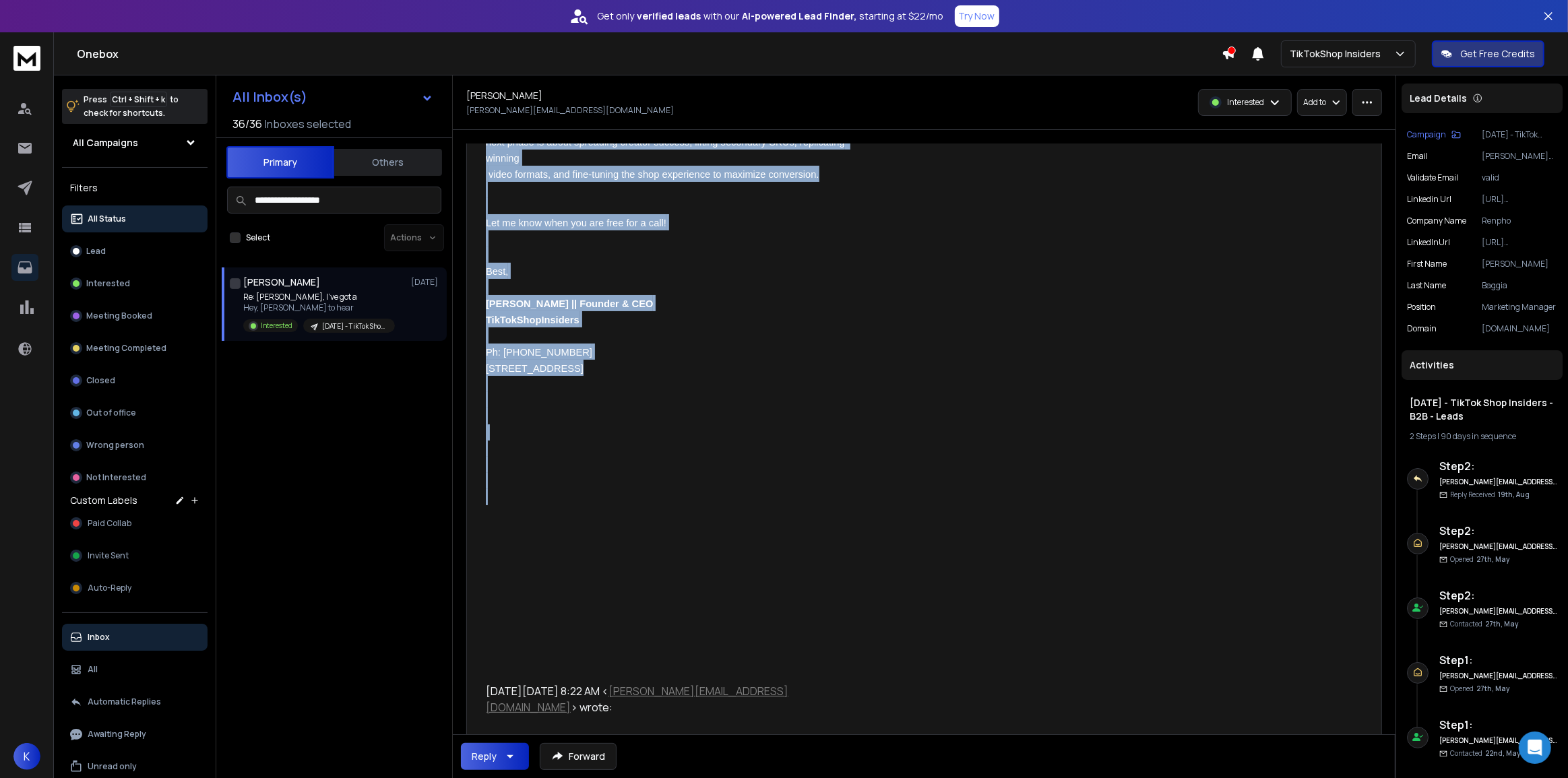
scroll to position [3878, 0]
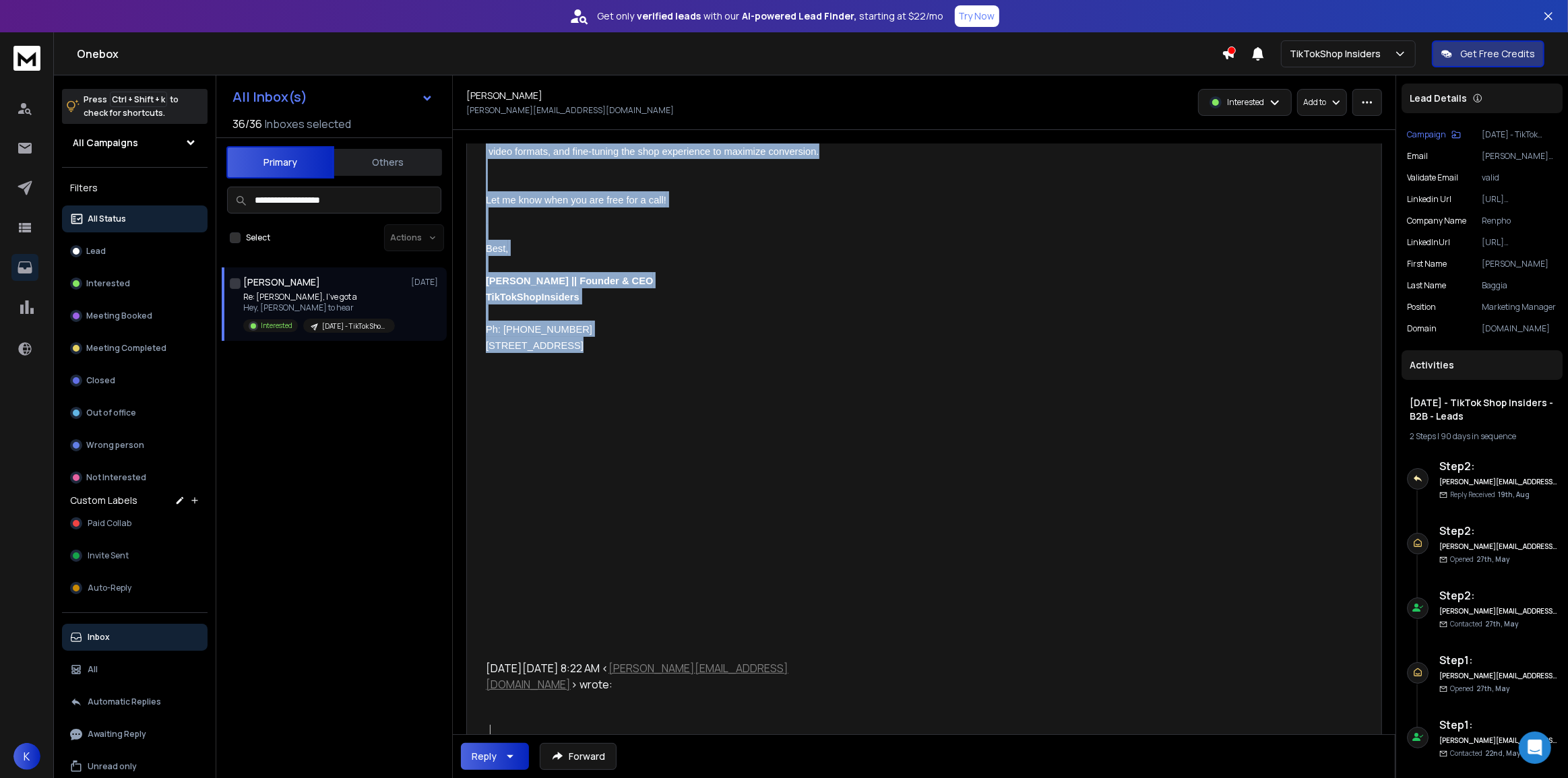
drag, startPoint x: 526, startPoint y: 322, endPoint x: 1146, endPoint y: 481, distance: 640.1
copy div "Lore: Ipsu Dolorsitamet <cons@adipiscingelitseddoei.tem> Inci: Utlabor, Etdolo …"
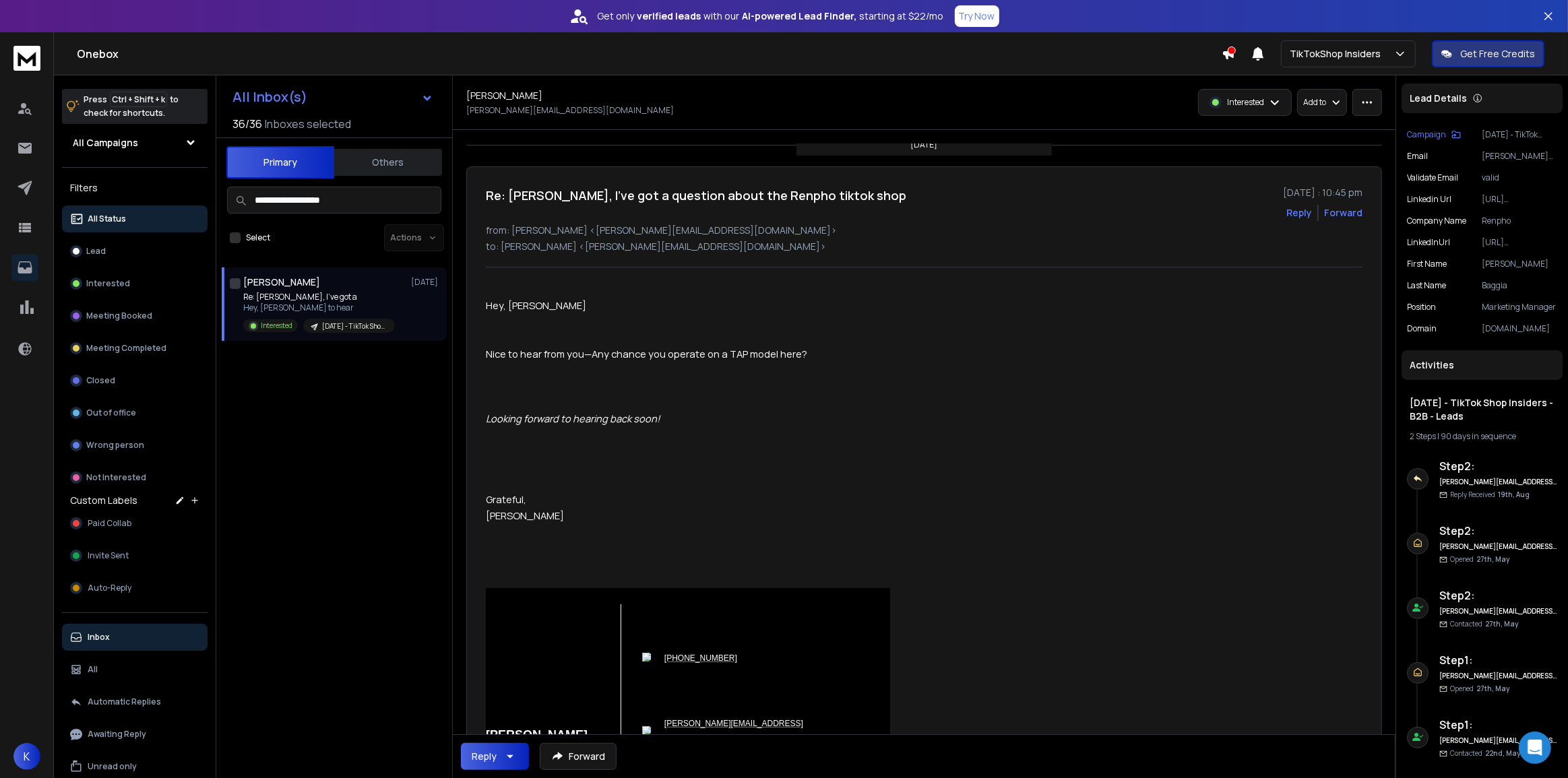
scroll to position [0, 0]
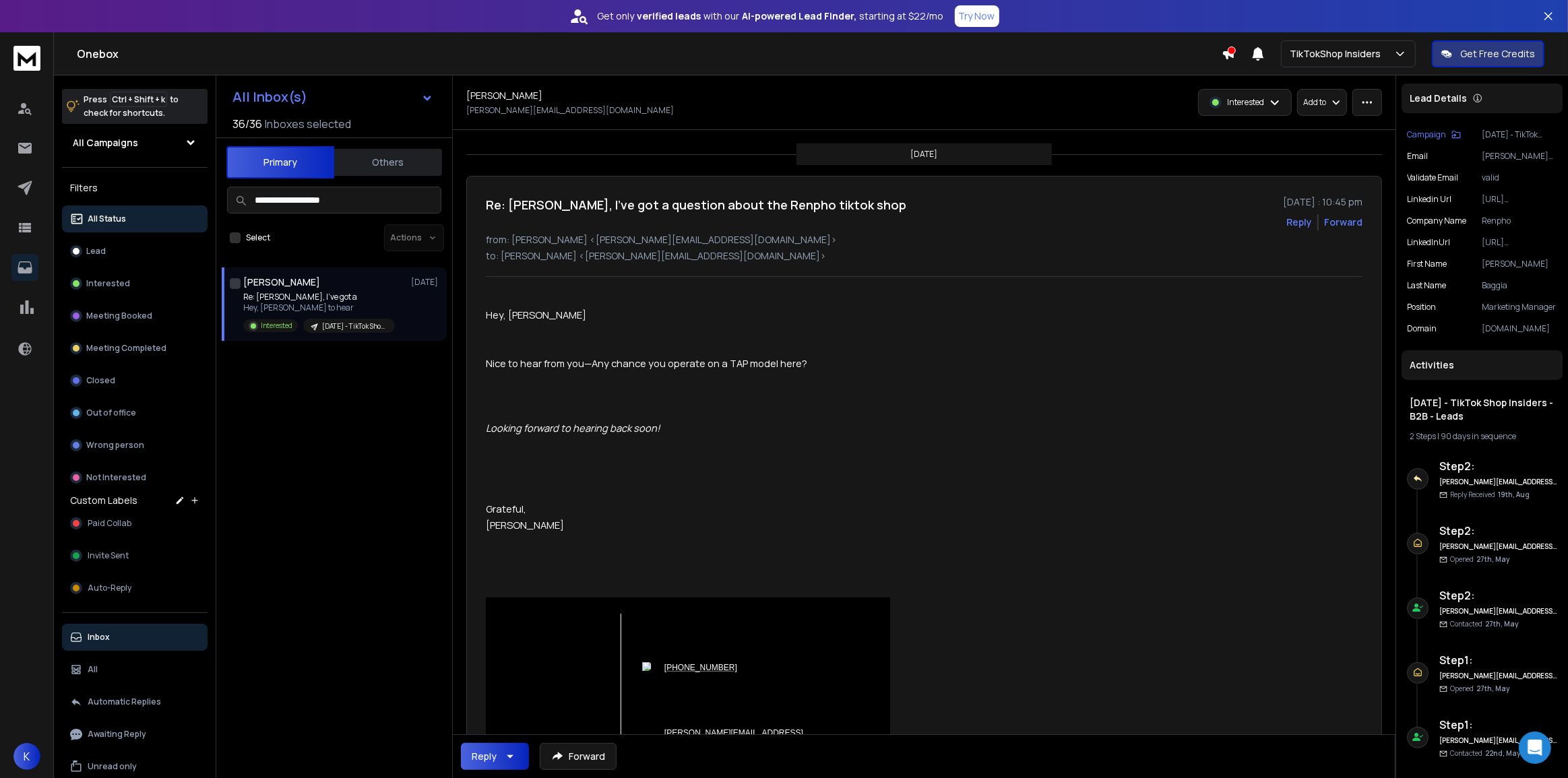
click at [335, 207] on input "**********" at bounding box center [334, 200] width 214 height 27
paste input "******"
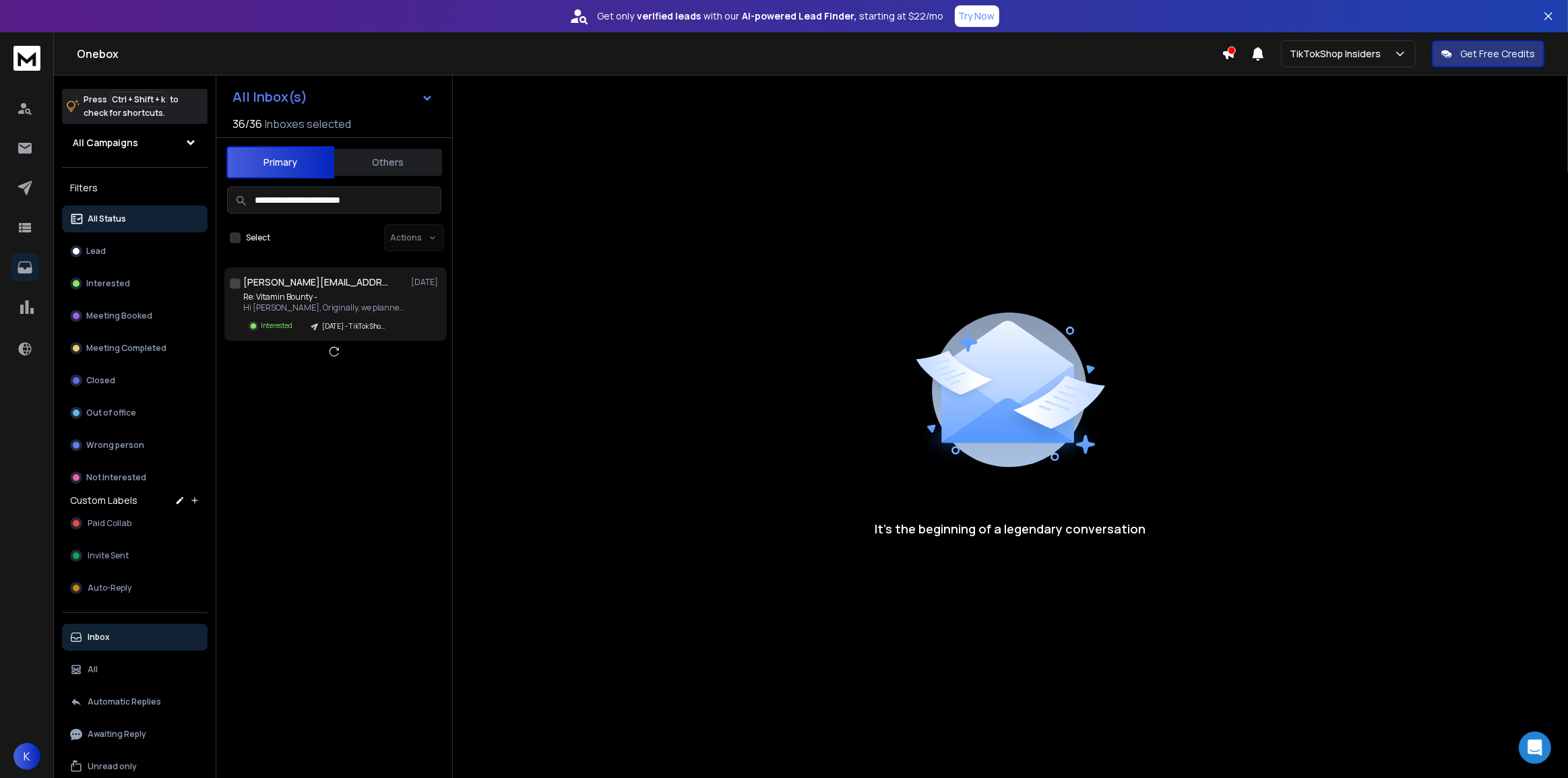
click at [361, 298] on p "Re: Vitamin Bounty -" at bounding box center [323, 297] width 162 height 11
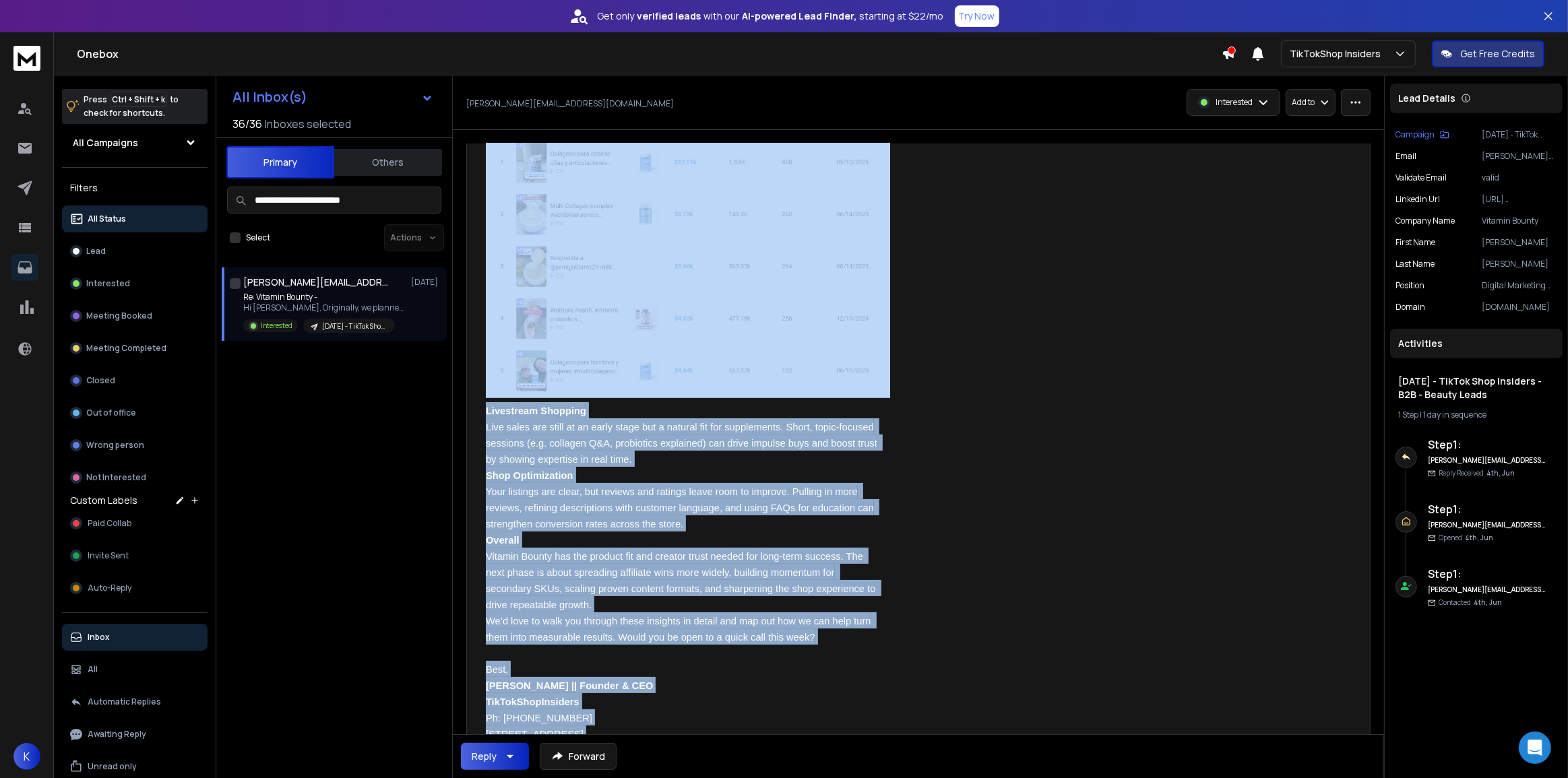
scroll to position [1734, 0]
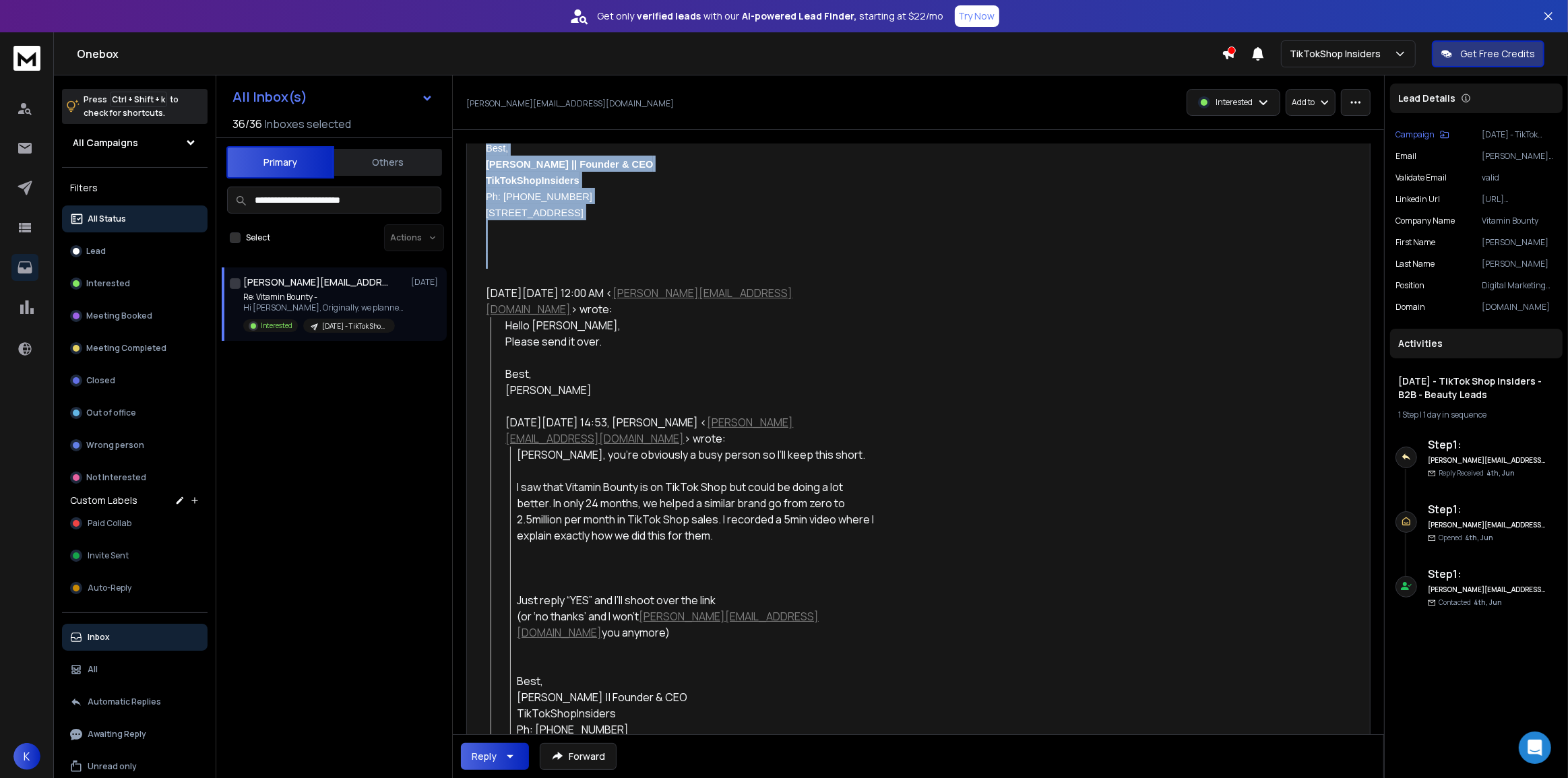
drag, startPoint x: 482, startPoint y: 293, endPoint x: 977, endPoint y: 253, distance: 496.6
copy div "Lo Ipsumdo, Sitametcon, ad elitsed do eiusm t incid utlab etdo mag, ali en admi…"
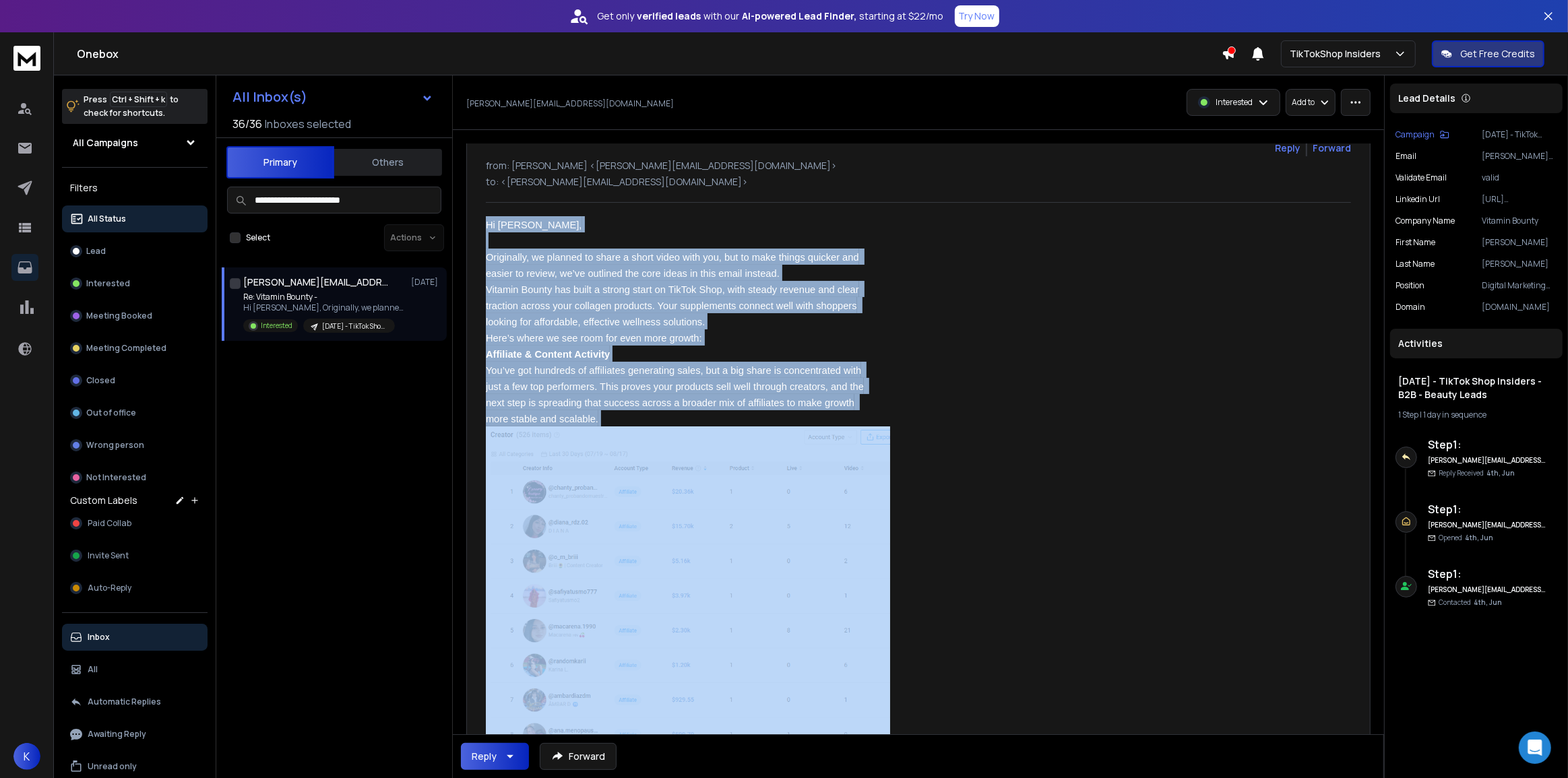
scroll to position [0, 0]
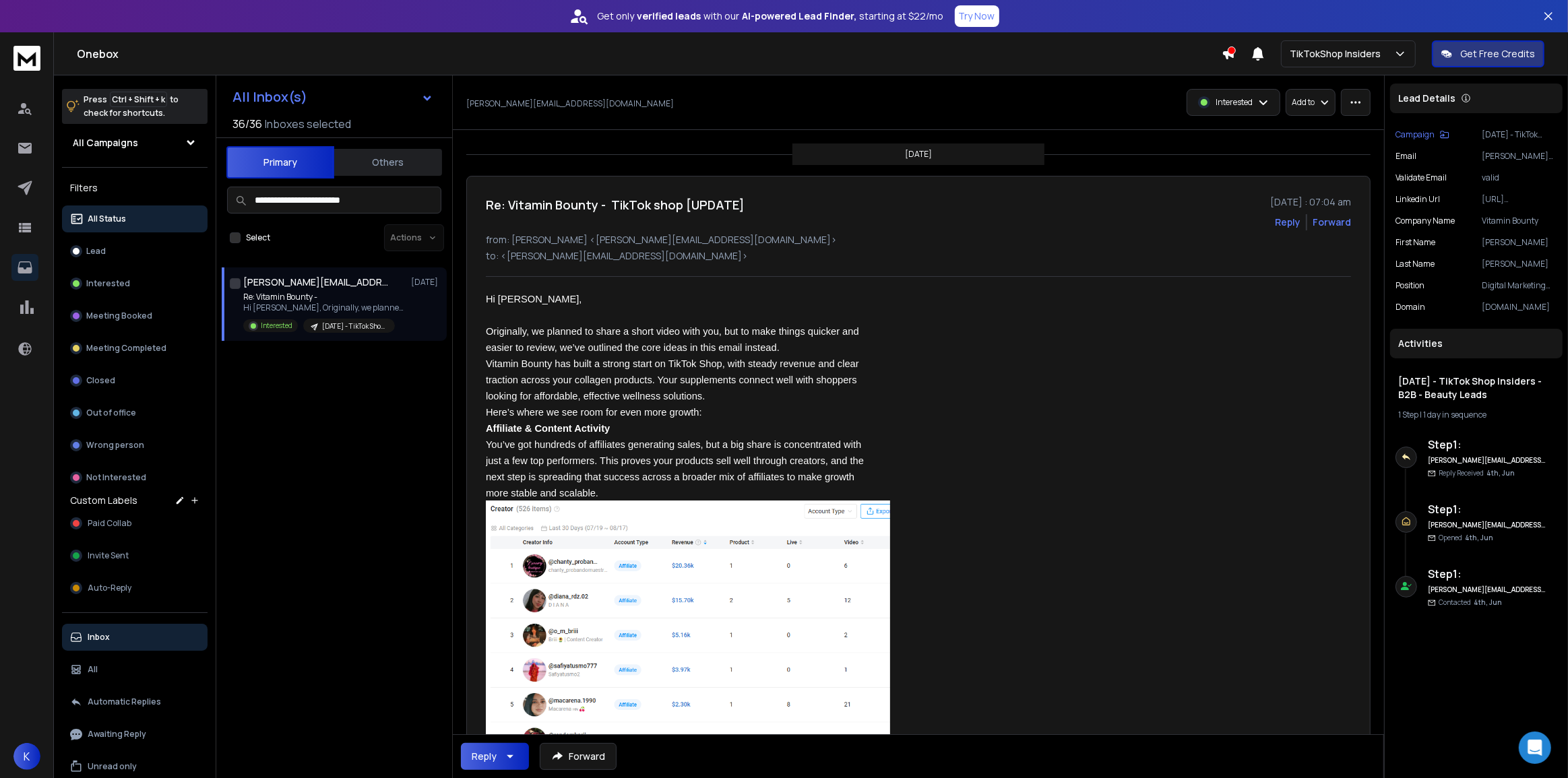
click at [634, 225] on div "Re: Vitamin Bounty - TikTok shop [UPDATE] [DATE] : 07:04 am Reply Forward" at bounding box center [919, 213] width 865 height 35
drag, startPoint x: 508, startPoint y: 200, endPoint x: 596, endPoint y: 202, distance: 88.0
click at [596, 202] on h1 "Re: Vitamin Bounty - TikTok shop [UPDATE]" at bounding box center [615, 205] width 259 height 19
copy h1 "Vitamin Bounty"
click at [599, 403] on div "Here’s where we see room for even more growth:" at bounding box center [682, 411] width 393 height 16
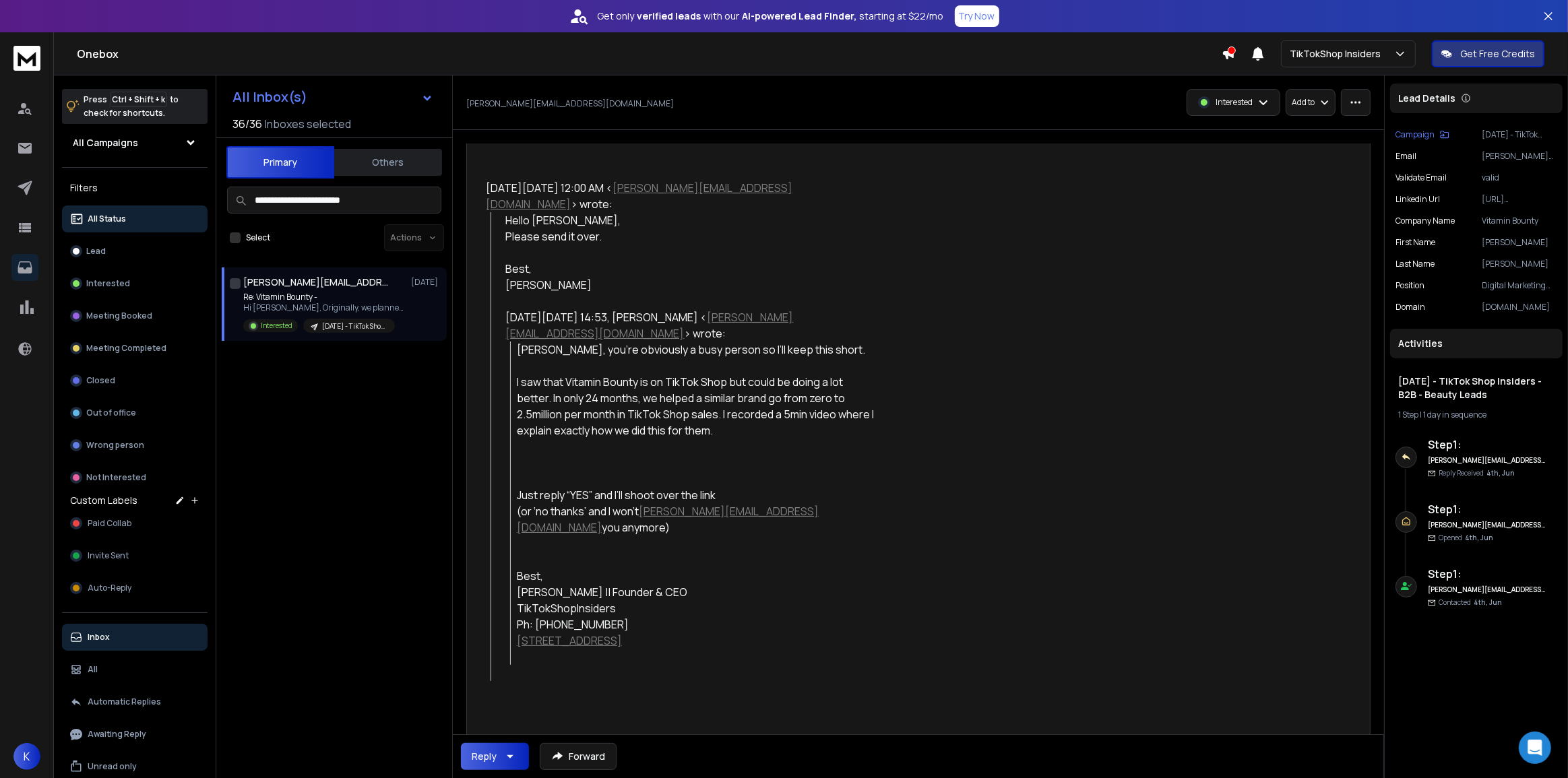
scroll to position [1879, 0]
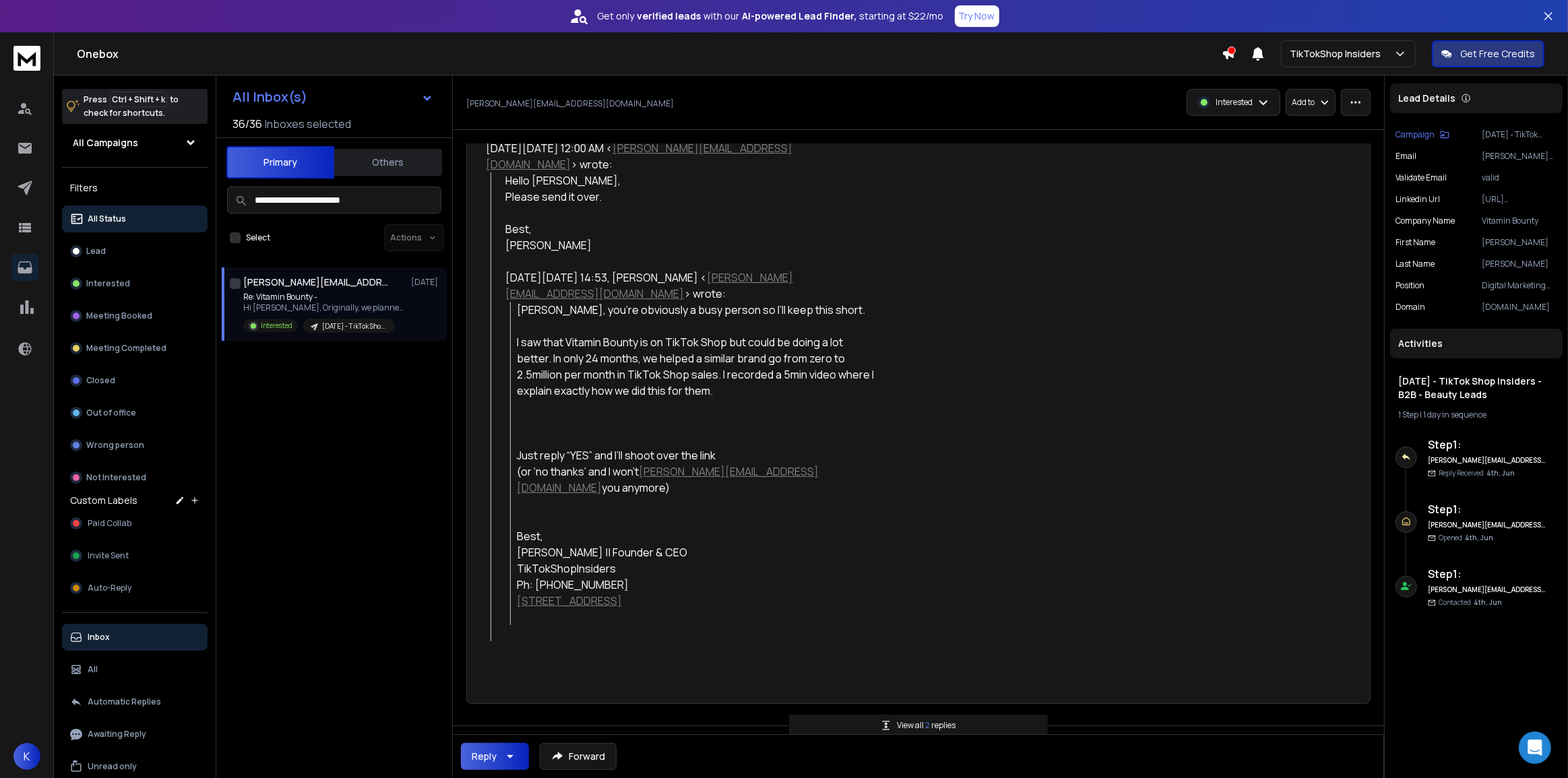
click at [1000, 714] on div "View all 2 replies" at bounding box center [918, 725] width 259 height 21
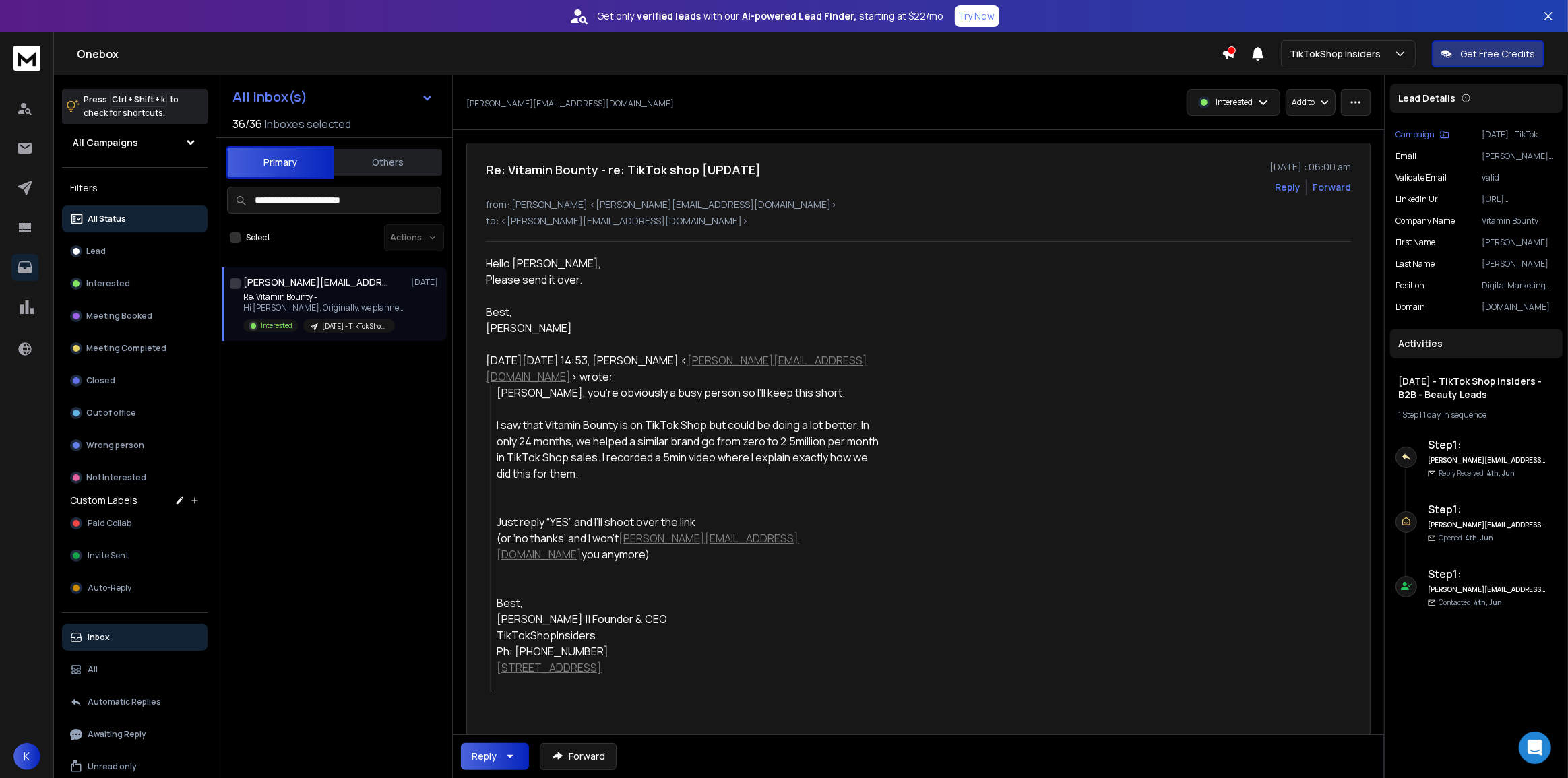
scroll to position [2492, 0]
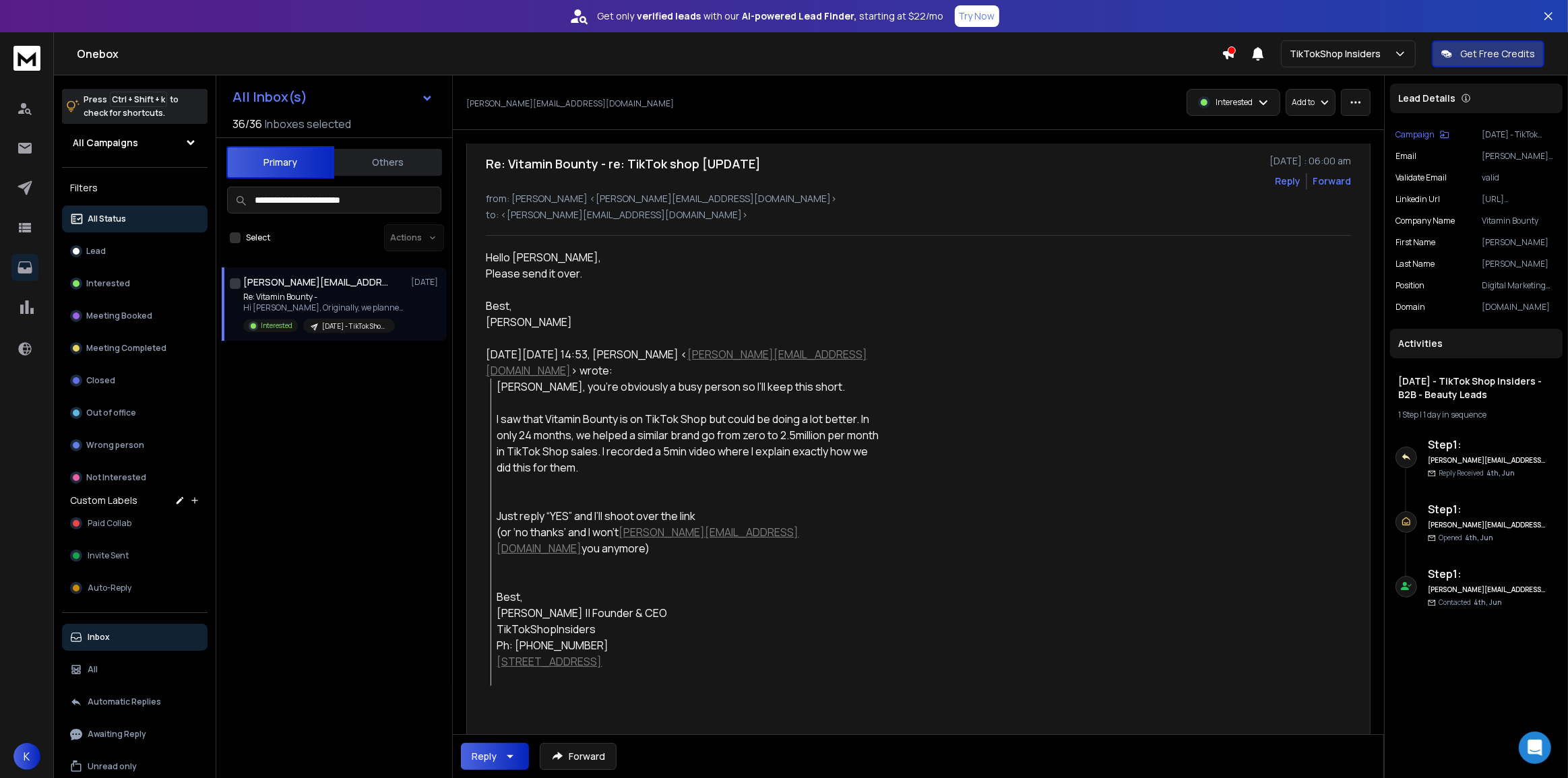
click at [363, 199] on input "**********" at bounding box center [334, 200] width 214 height 27
paste input
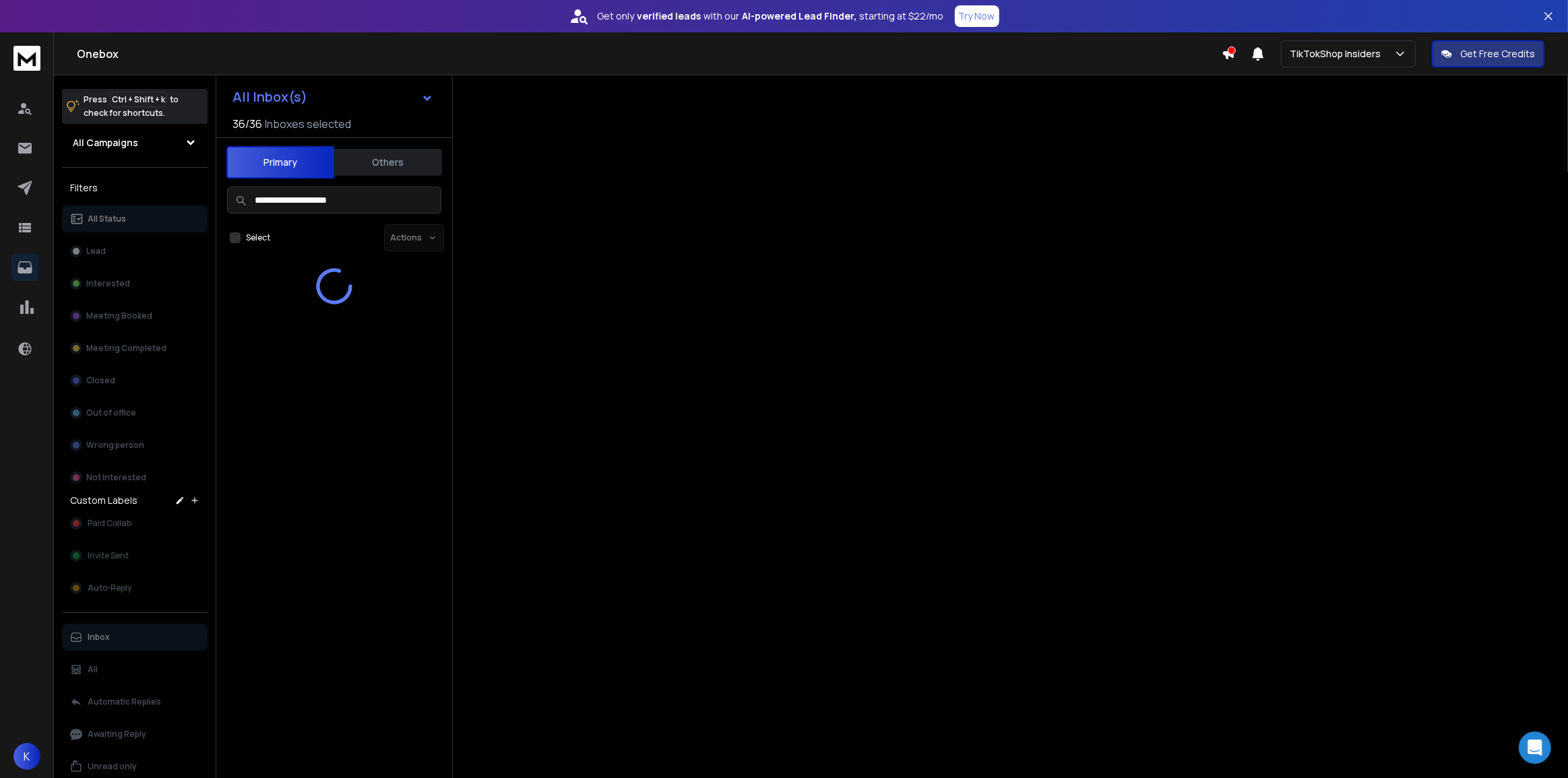
scroll to position [0, 0]
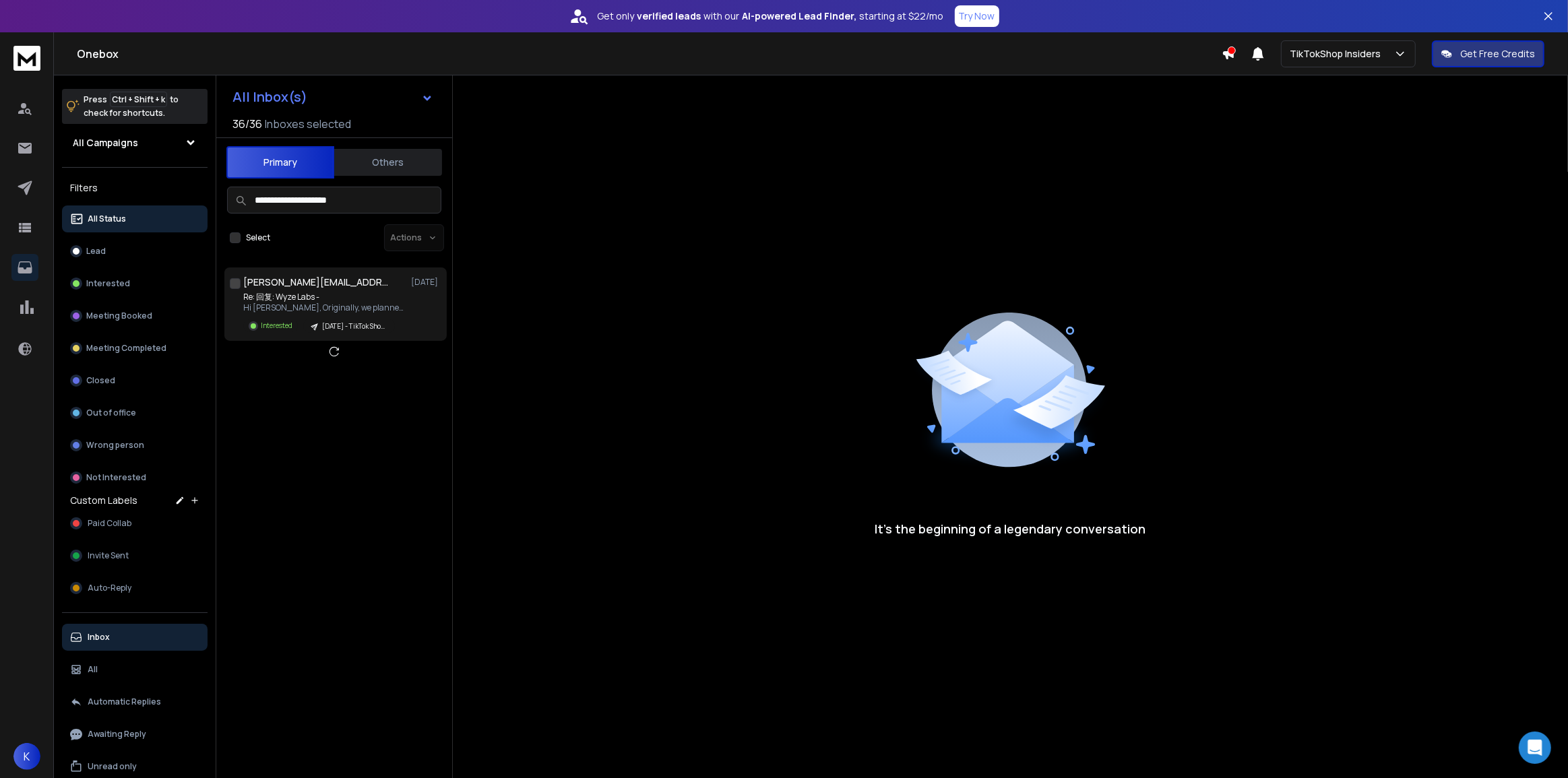
click at [361, 300] on p "Re: 回复: Wyze Labs -" at bounding box center [323, 297] width 162 height 11
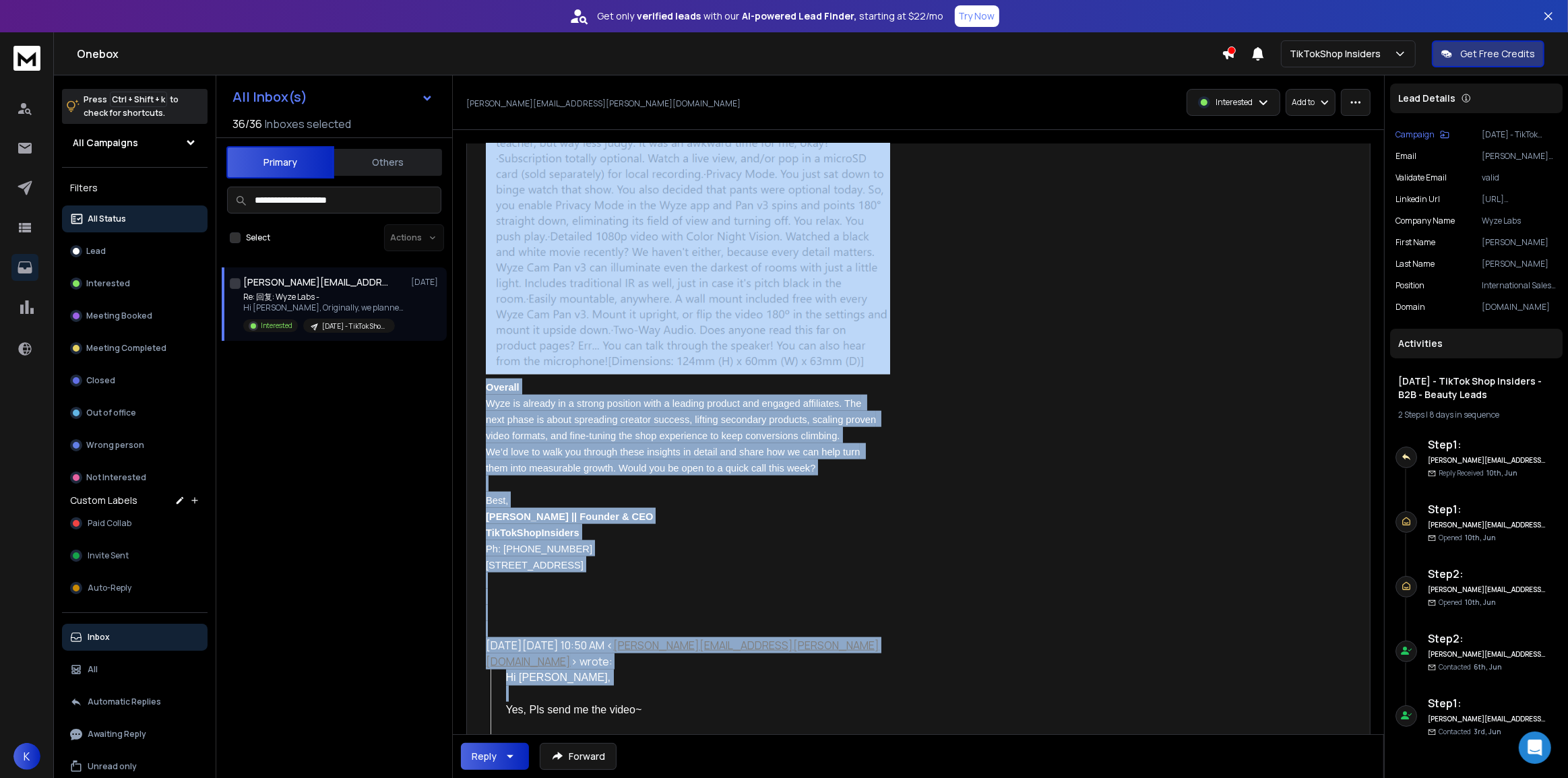
scroll to position [1939, 0]
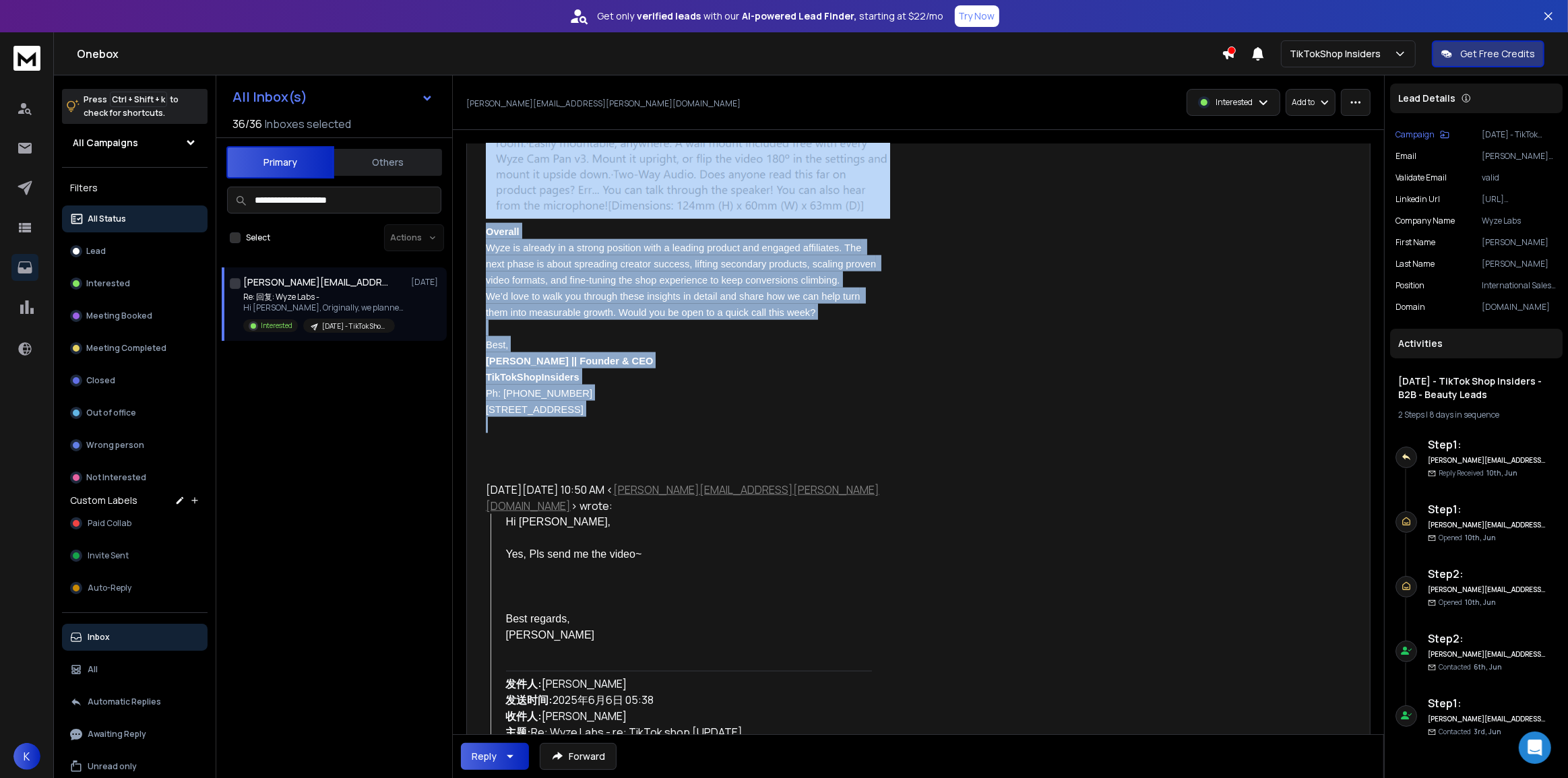
drag, startPoint x: 514, startPoint y: 309, endPoint x: 1072, endPoint y: 424, distance: 569.7
copy b "Lo Ipsumdo, Sitametcon, ad elitsed do eiusm t incid utlab etdo mag, ali en admi…"
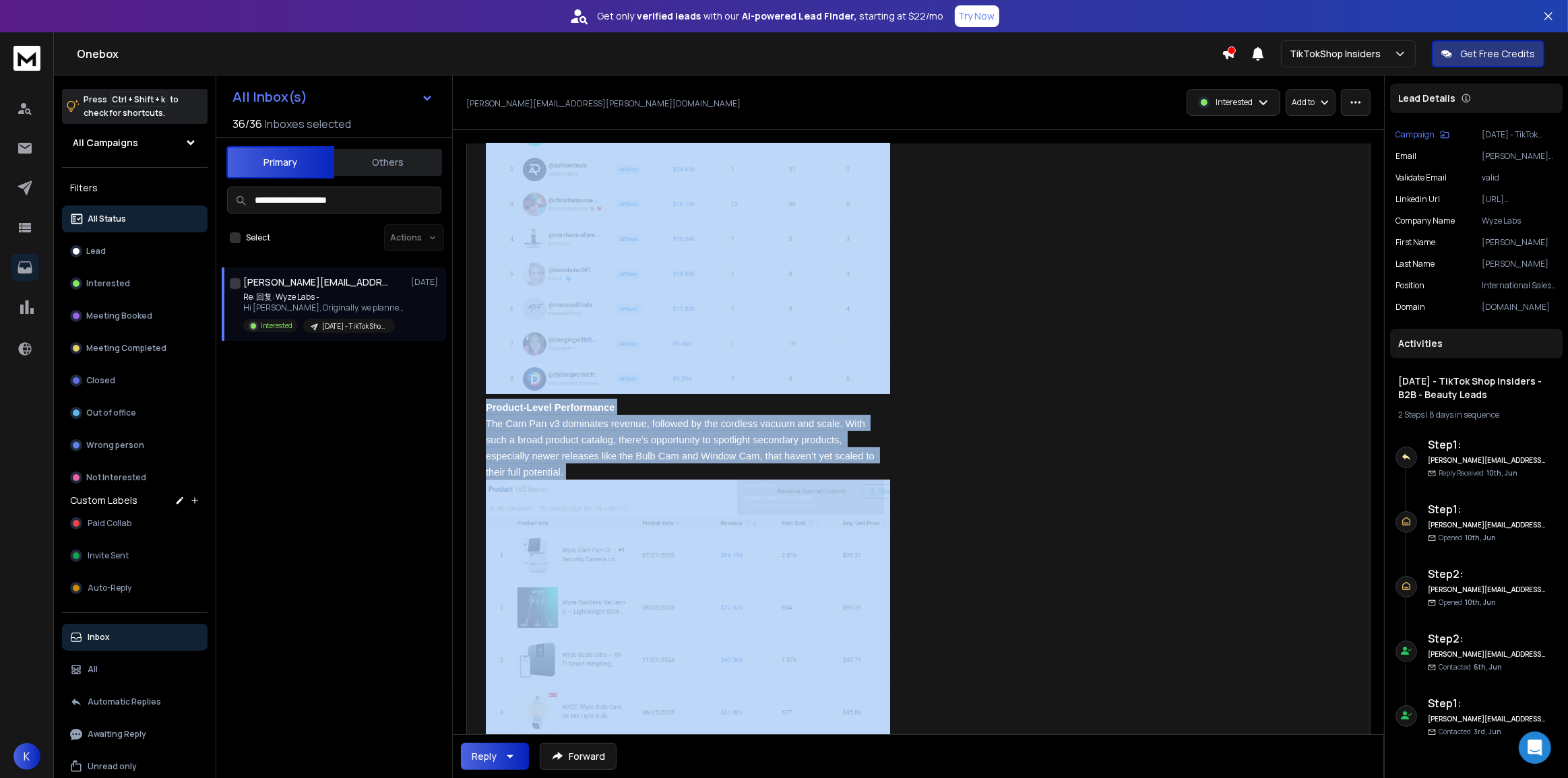
scroll to position [0, 0]
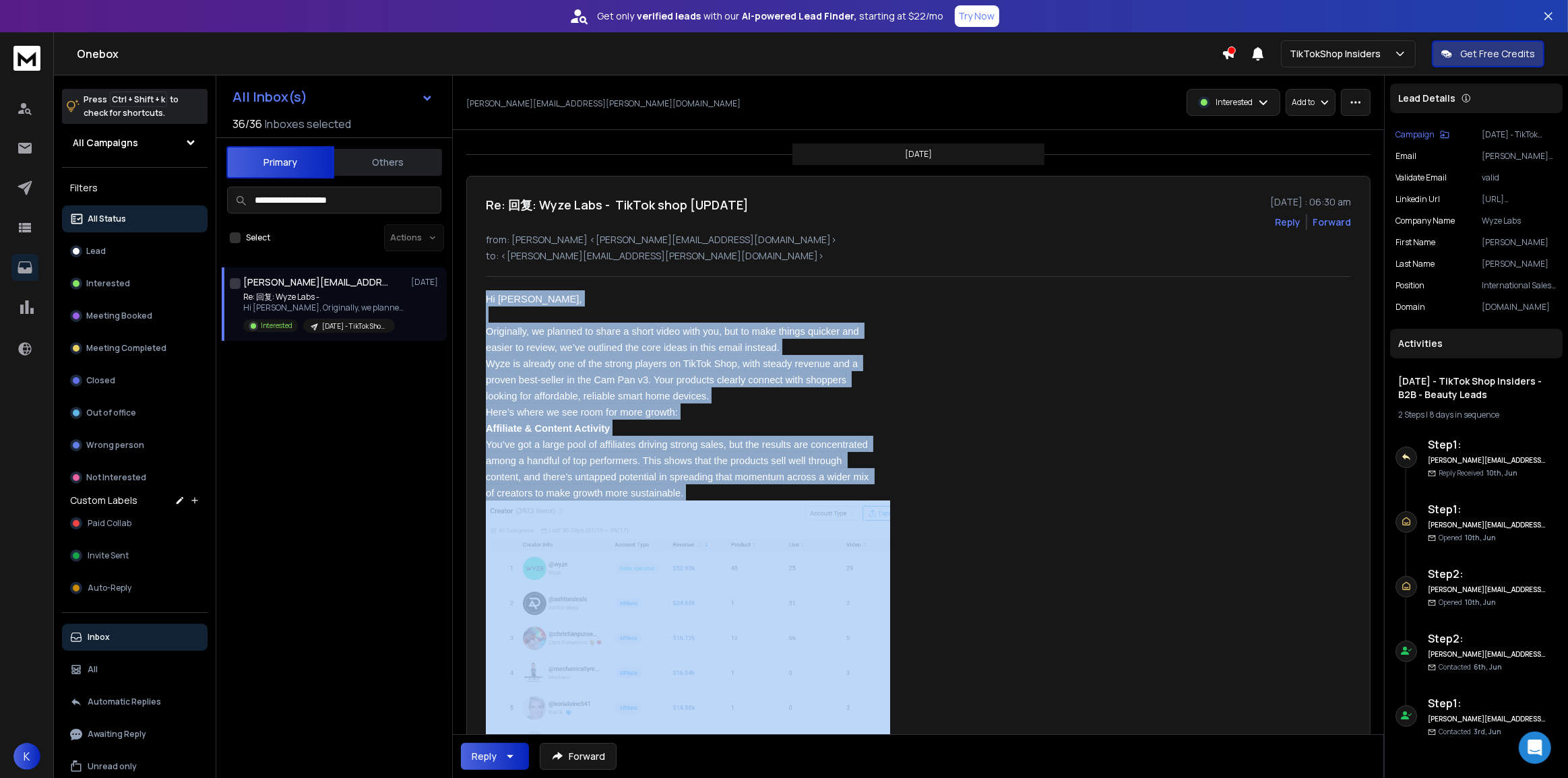
click at [663, 332] on span "Originally, we planned to share a short video with you, but to make things quic…" at bounding box center [674, 339] width 376 height 27
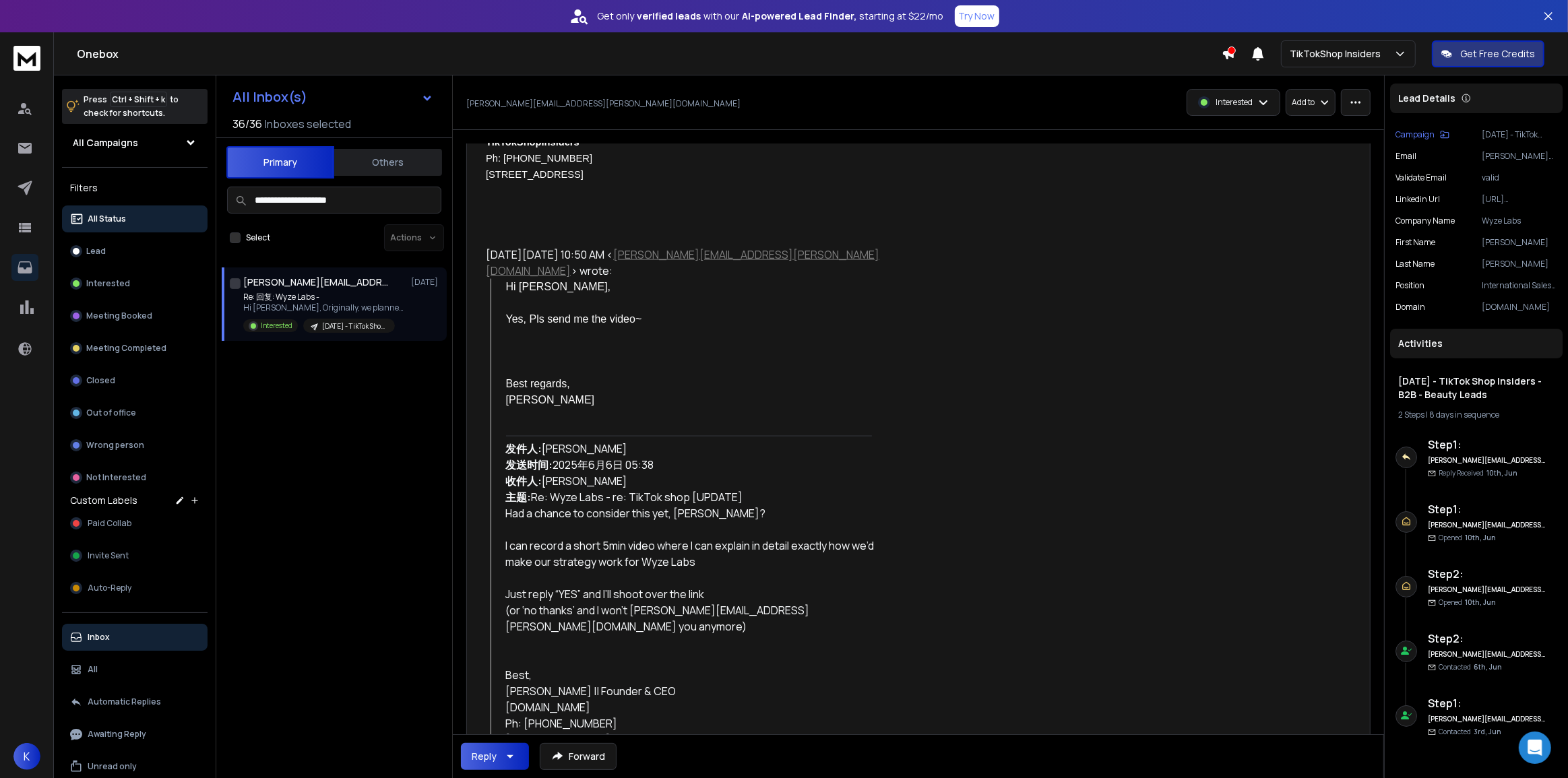
scroll to position [2245, 0]
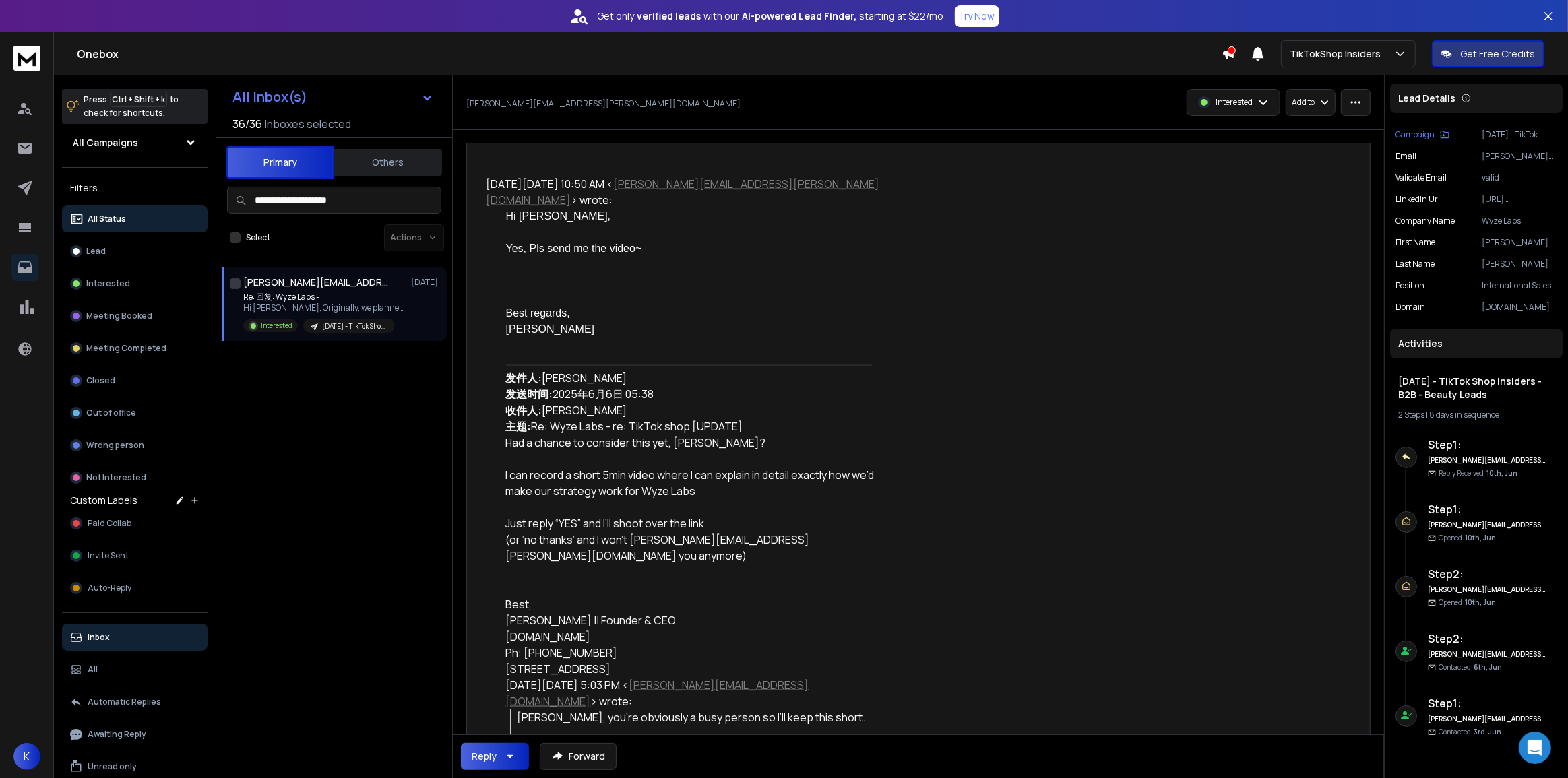
click at [374, 202] on input "**********" at bounding box center [334, 200] width 214 height 27
paste input
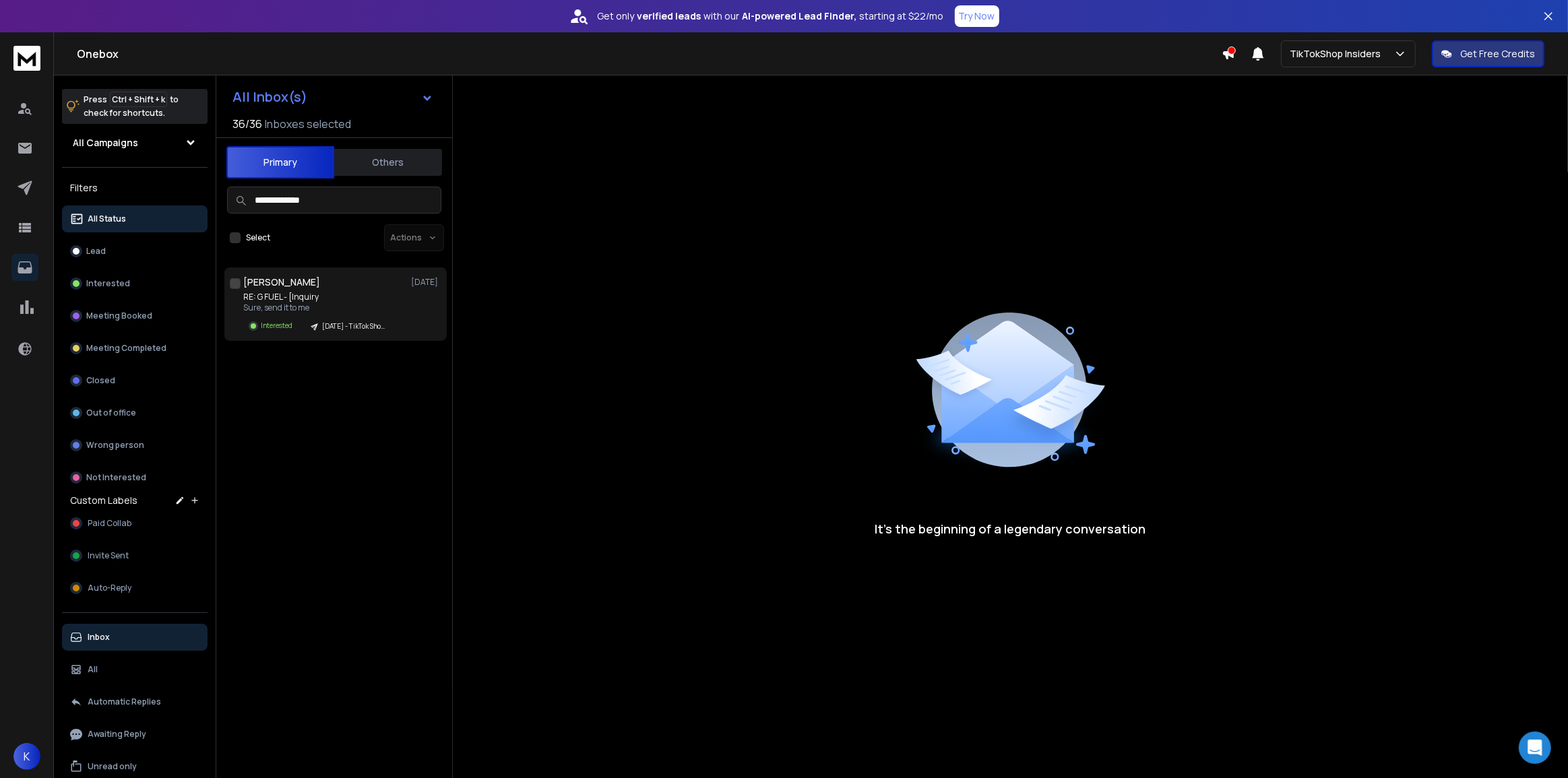
click at [339, 298] on p "RE: G FUEL - [Inquiry" at bounding box center [319, 297] width 151 height 11
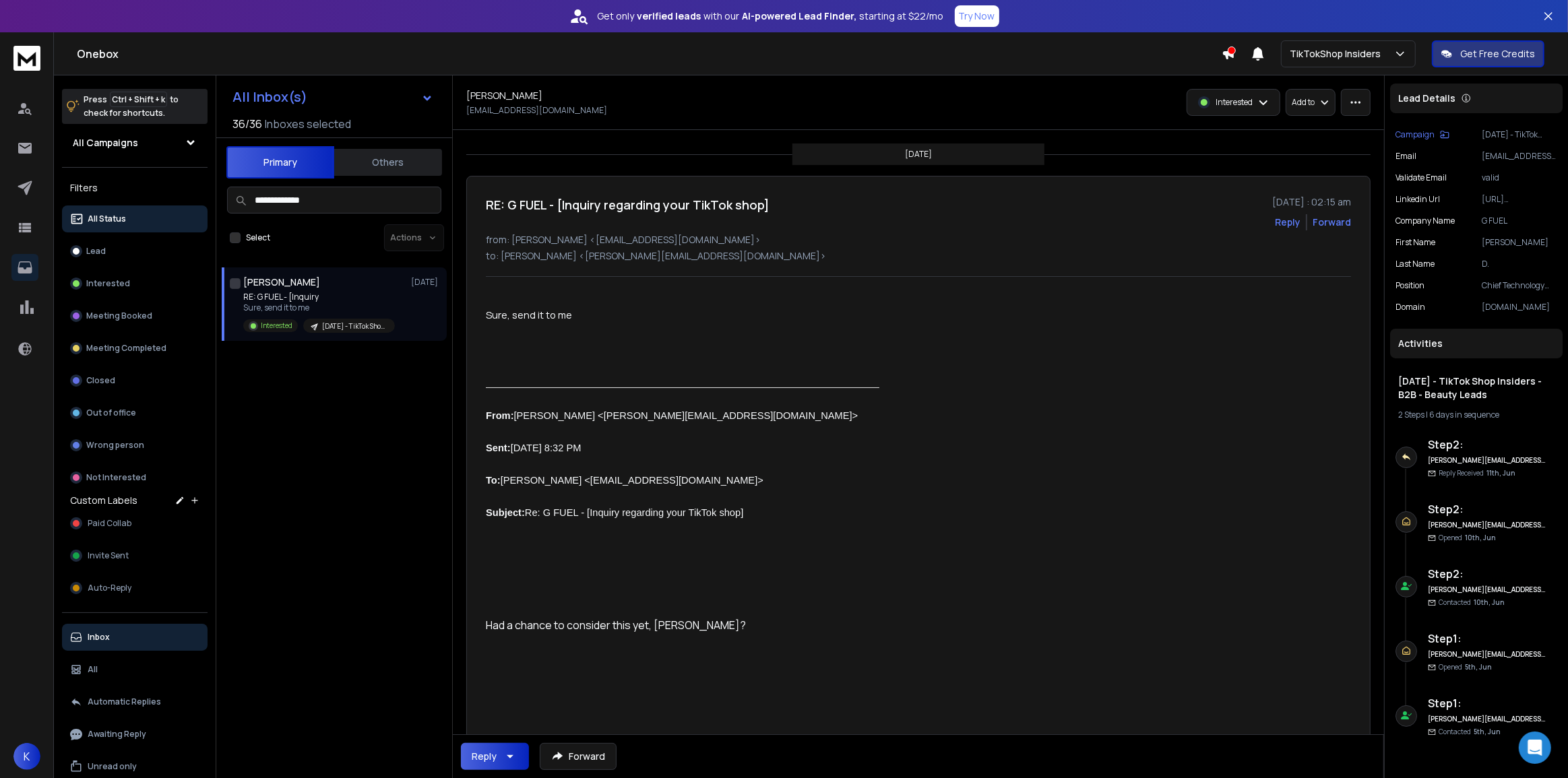
click at [651, 349] on p at bounding box center [682, 347] width 393 height 16
click at [318, 207] on input "**********" at bounding box center [334, 200] width 214 height 27
paste input "**********"
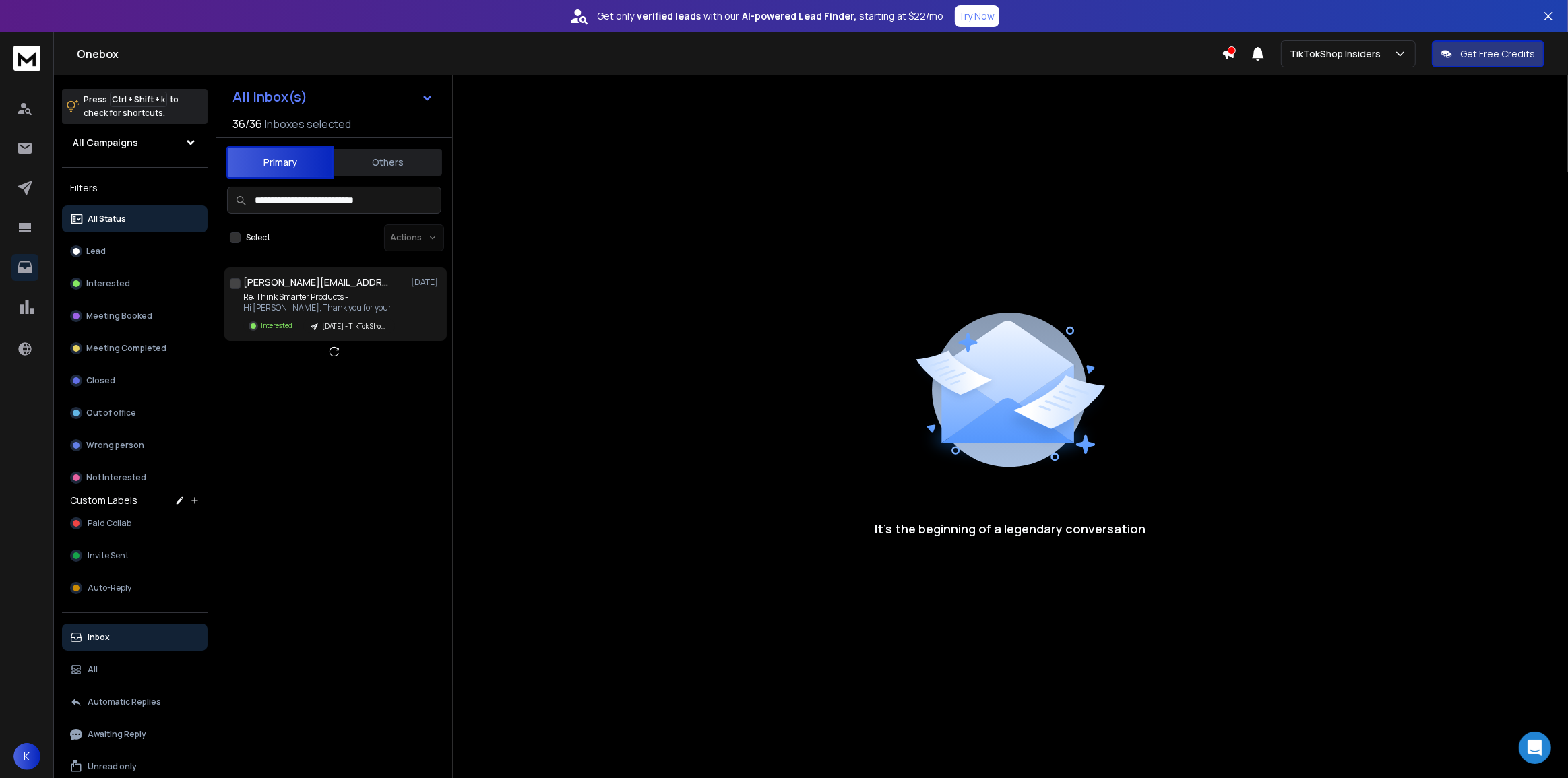
click at [363, 286] on h1 "[PERSON_NAME][EMAIL_ADDRESS][DOMAIN_NAME]" at bounding box center [317, 282] width 149 height 13
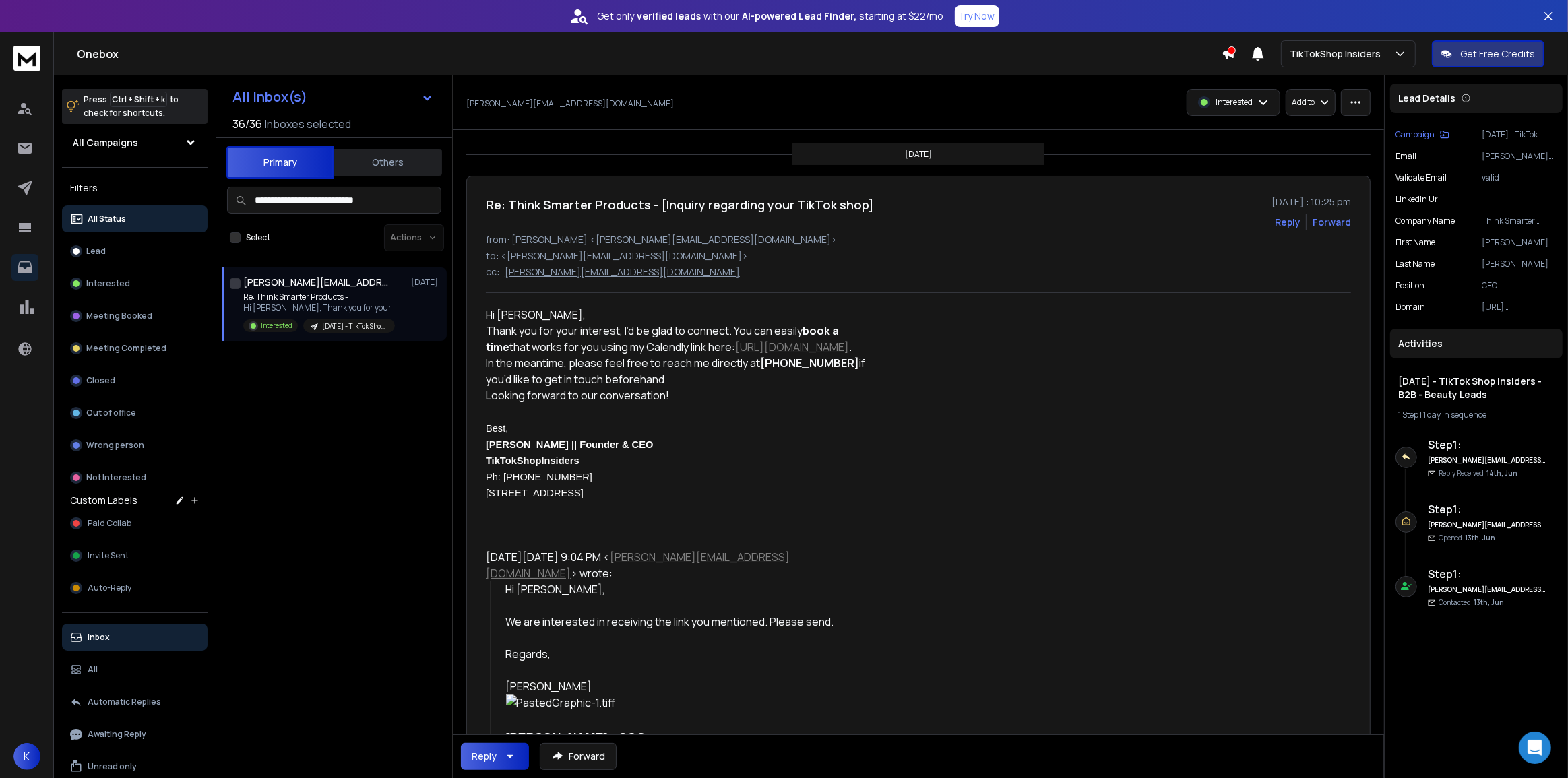
click at [1065, 391] on div "Re: Think Smarter Products - [Inquiry regarding your TikTok shop] [DATE] : 10:2…" at bounding box center [919, 783] width 865 height 1175
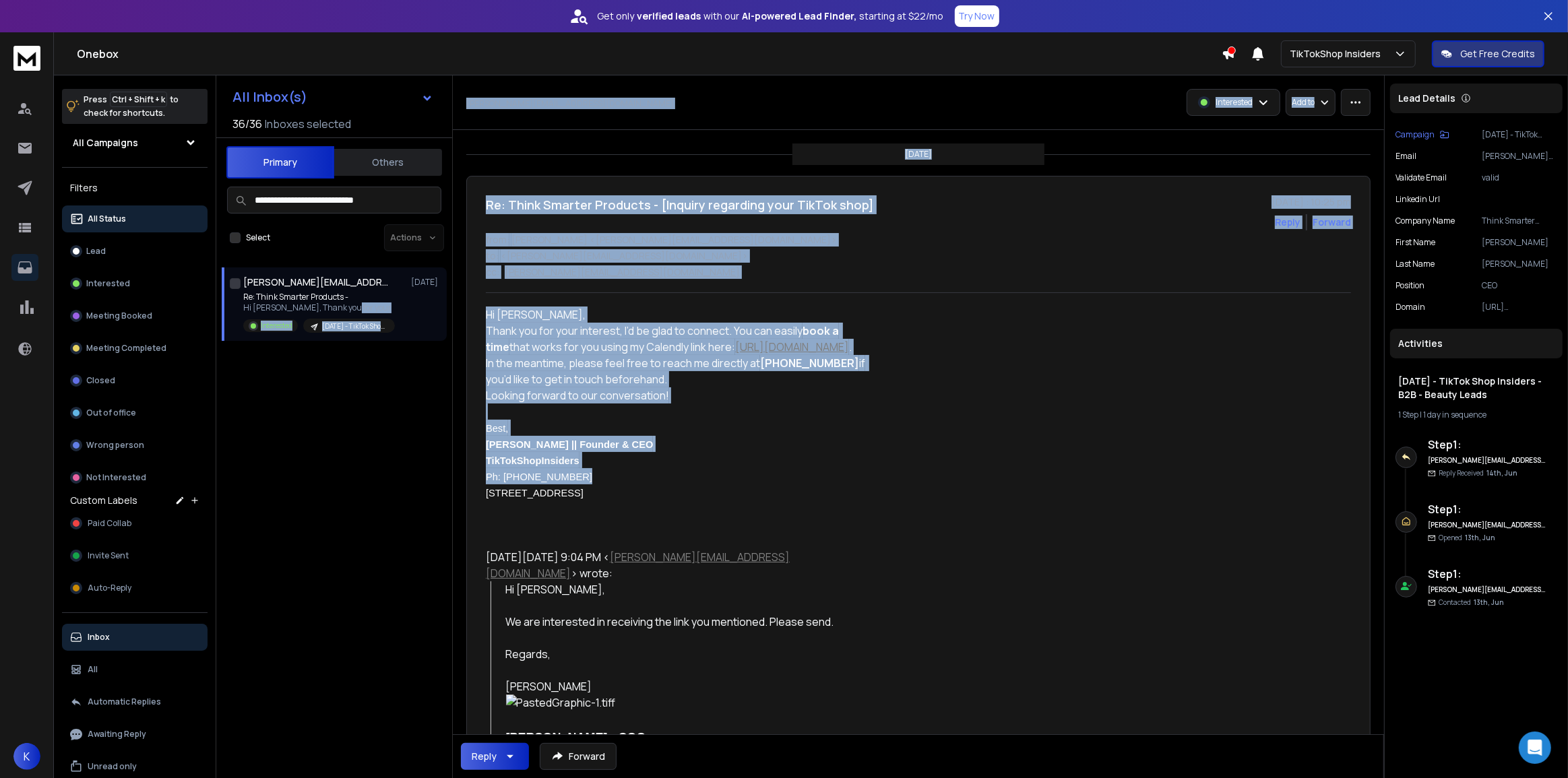
drag, startPoint x: 592, startPoint y: 459, endPoint x: 424, endPoint y: 304, distance: 228.6
click at [424, 304] on div "**********" at bounding box center [891, 464] width 1352 height 778
click at [539, 331] on div "Thank you for your interest, I’d be glad to connect. You can easily book a time…" at bounding box center [682, 338] width 393 height 33
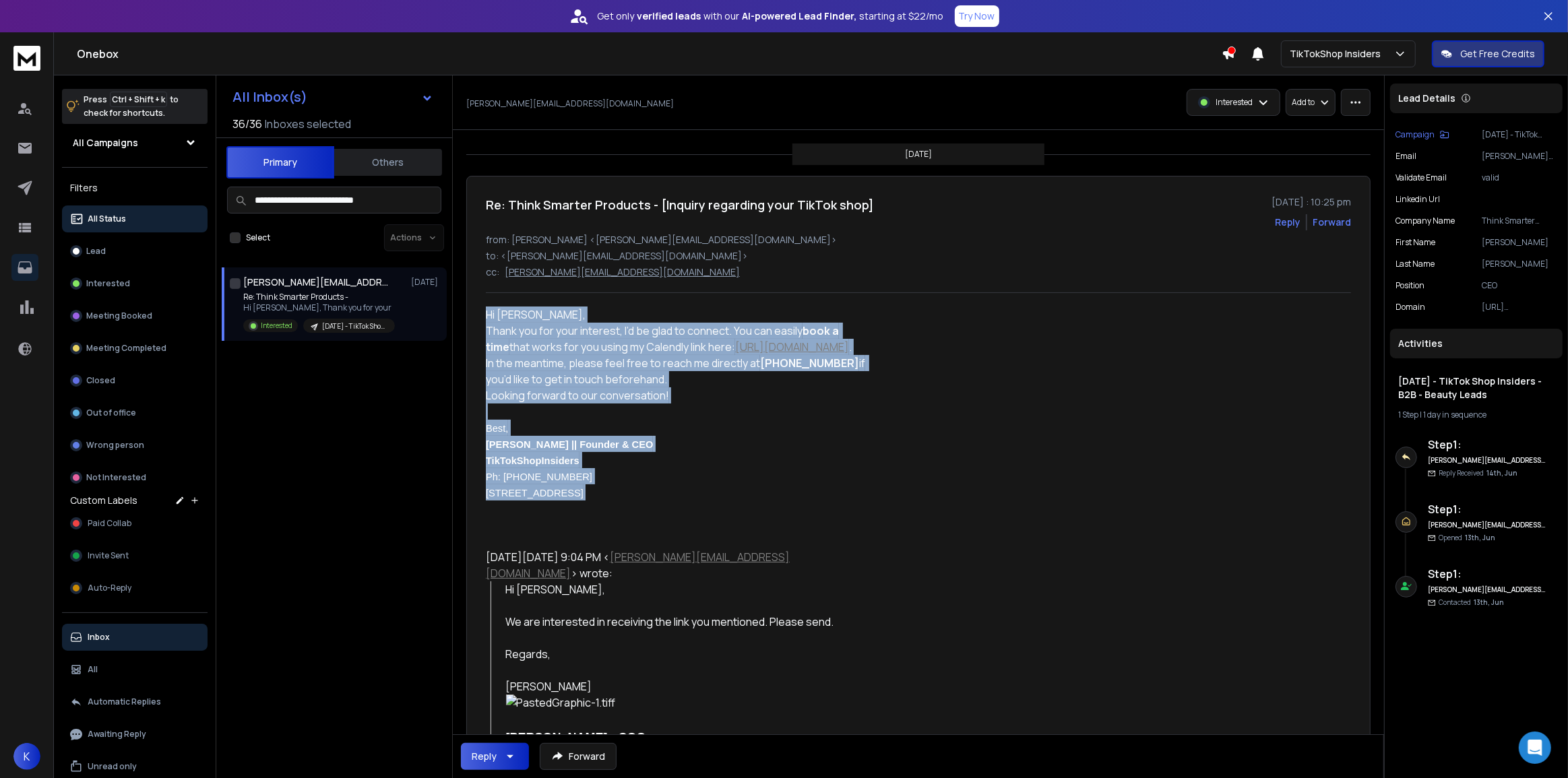
drag, startPoint x: 483, startPoint y: 316, endPoint x: 789, endPoint y: 506, distance: 360.2
click at [789, 508] on div "Re: Think Smarter Products - [Inquiry regarding your TikTok shop] [DATE] : 10:2…" at bounding box center [919, 783] width 905 height 1214
copy div "Hi [PERSON_NAME], Thank you for your interest, I’d be glad to connect. You can …"
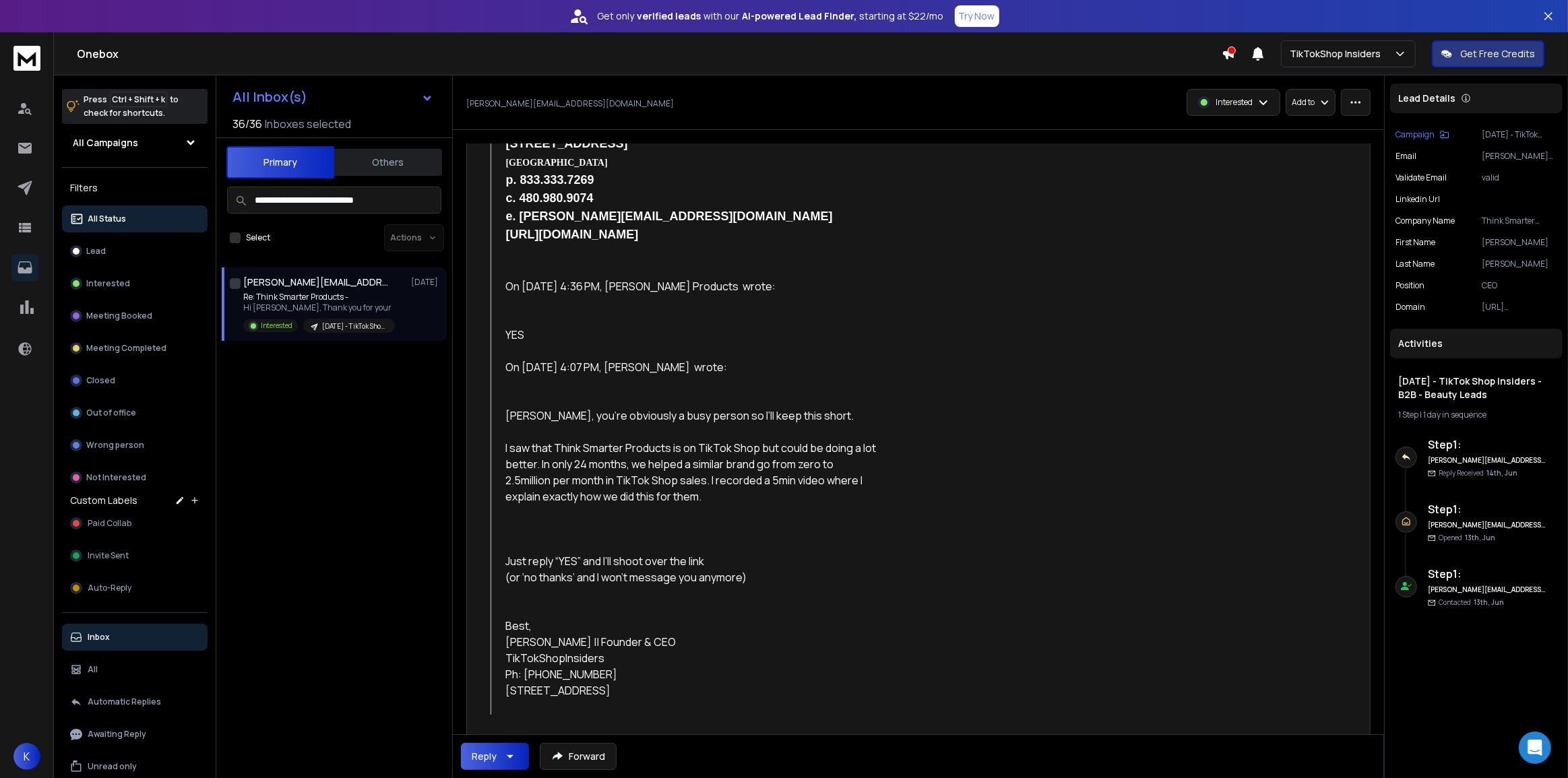
click at [982, 336] on div "Re: Think Smarter Products - [Inquiry regarding your TikTok shop] [DATE] : 10:2…" at bounding box center [919, 171] width 865 height 1175
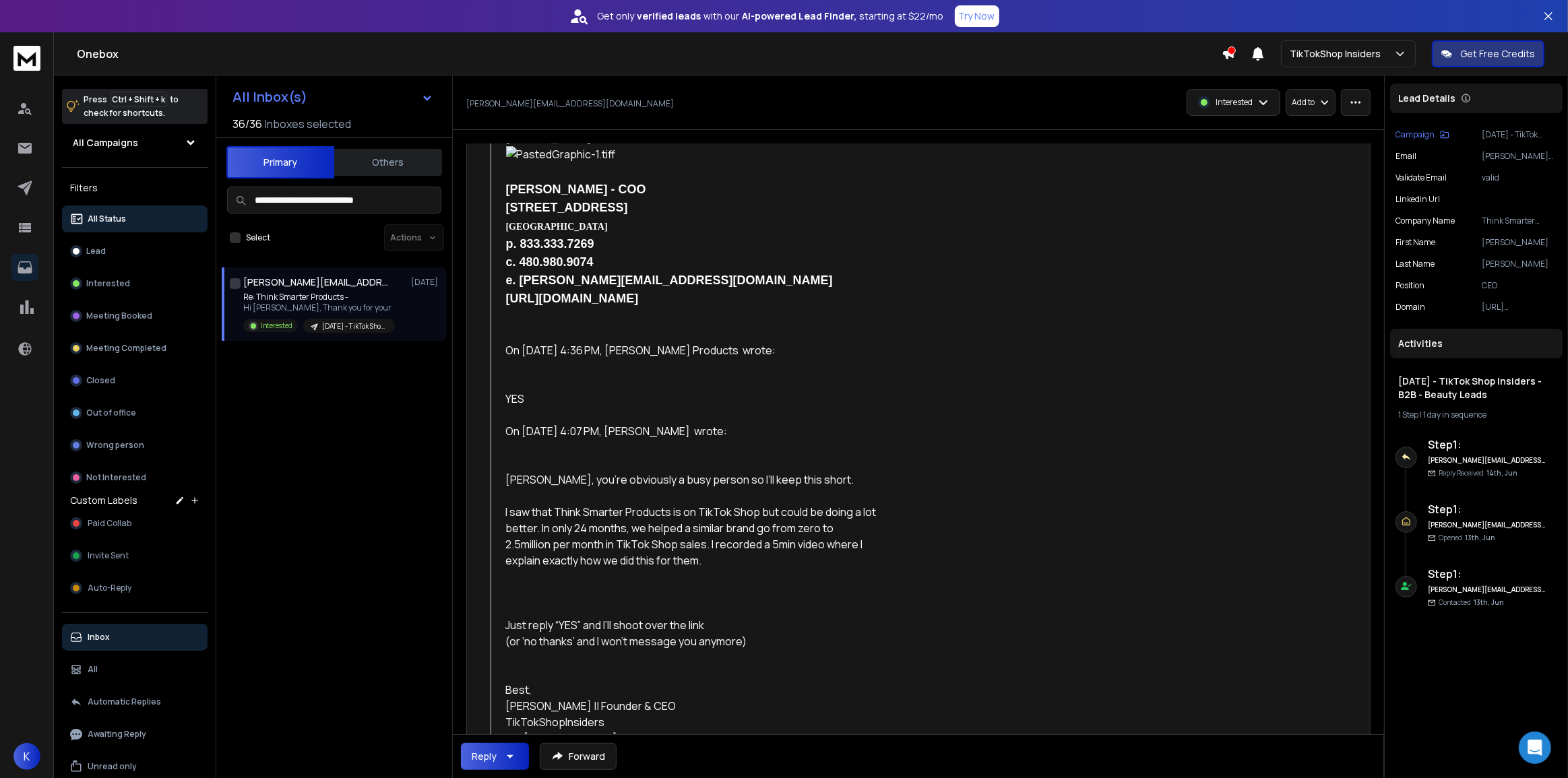
scroll to position [408, 0]
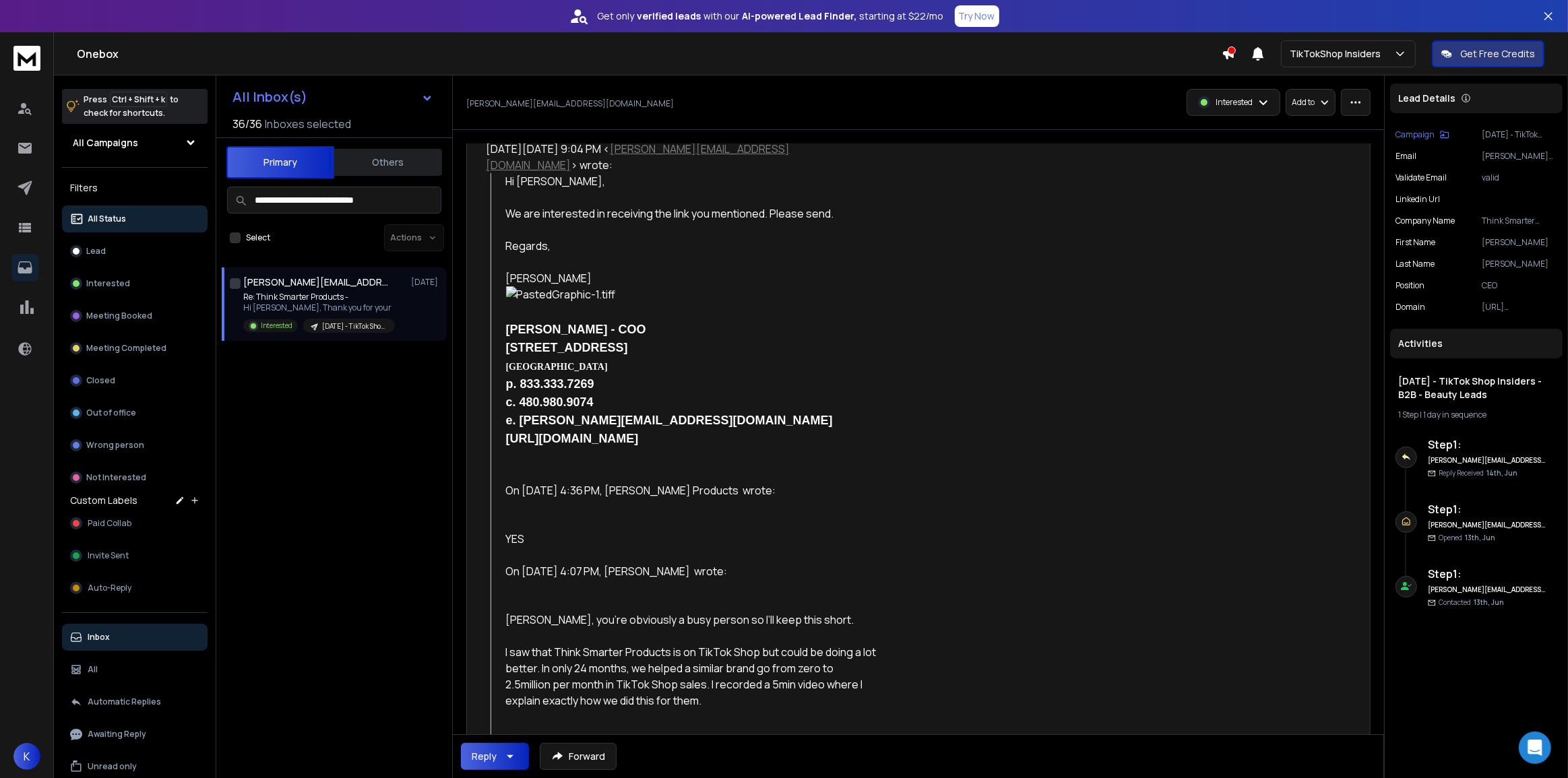
click at [371, 205] on input "**********" at bounding box center [334, 200] width 214 height 27
paste input
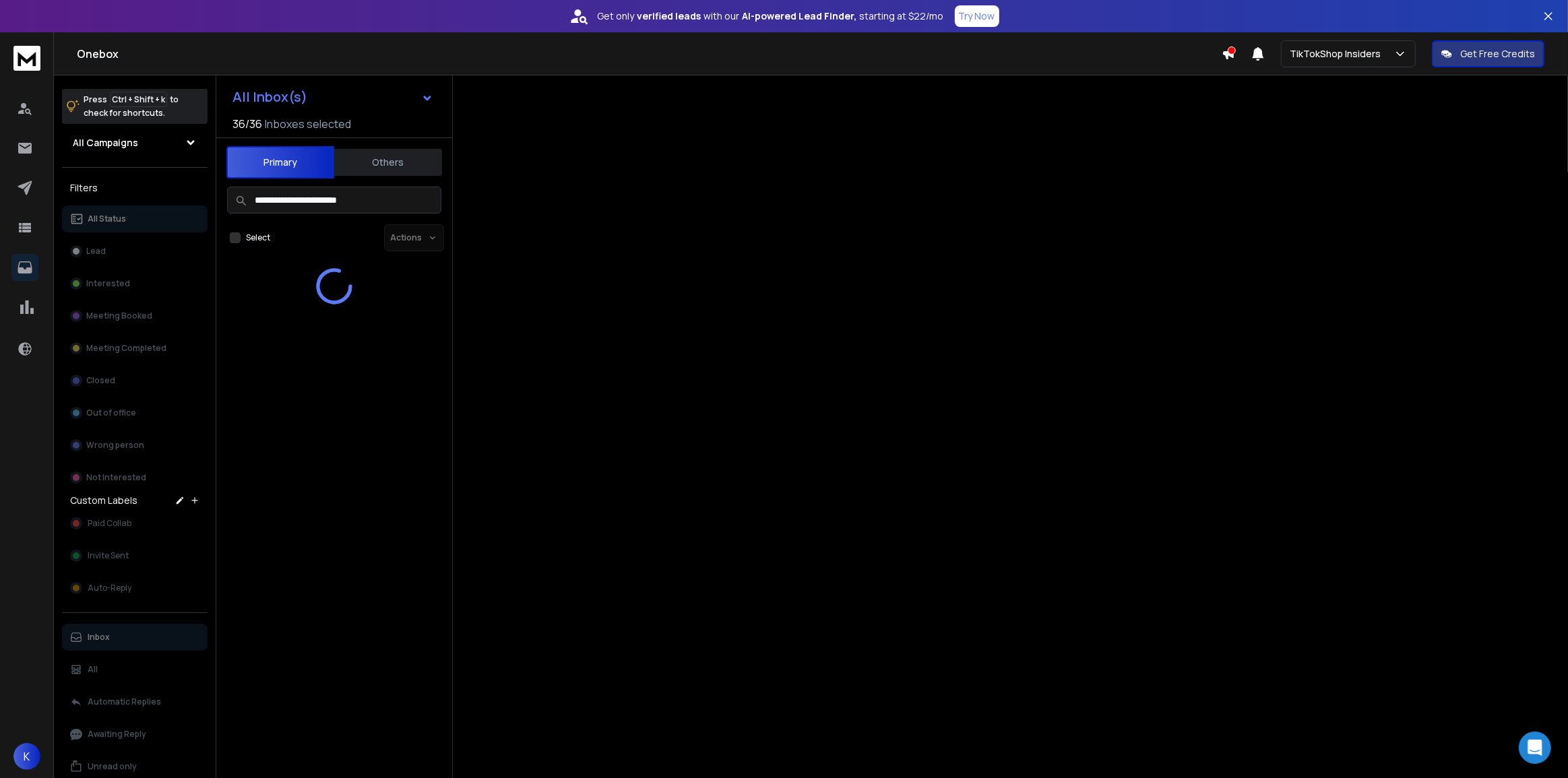
scroll to position [0, 0]
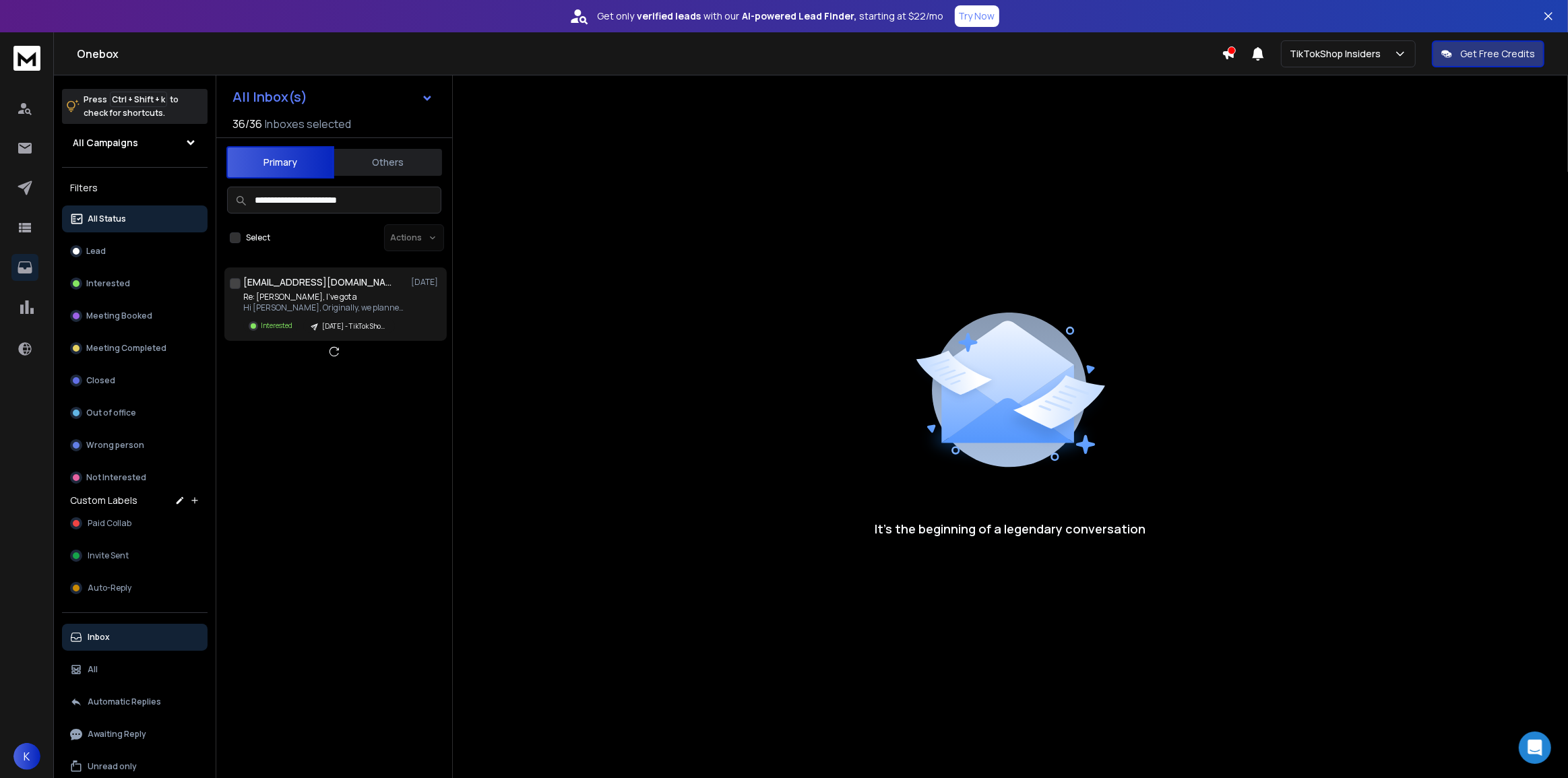
click at [385, 310] on p "Hi [PERSON_NAME], Originally, we planned to" at bounding box center [323, 308] width 162 height 11
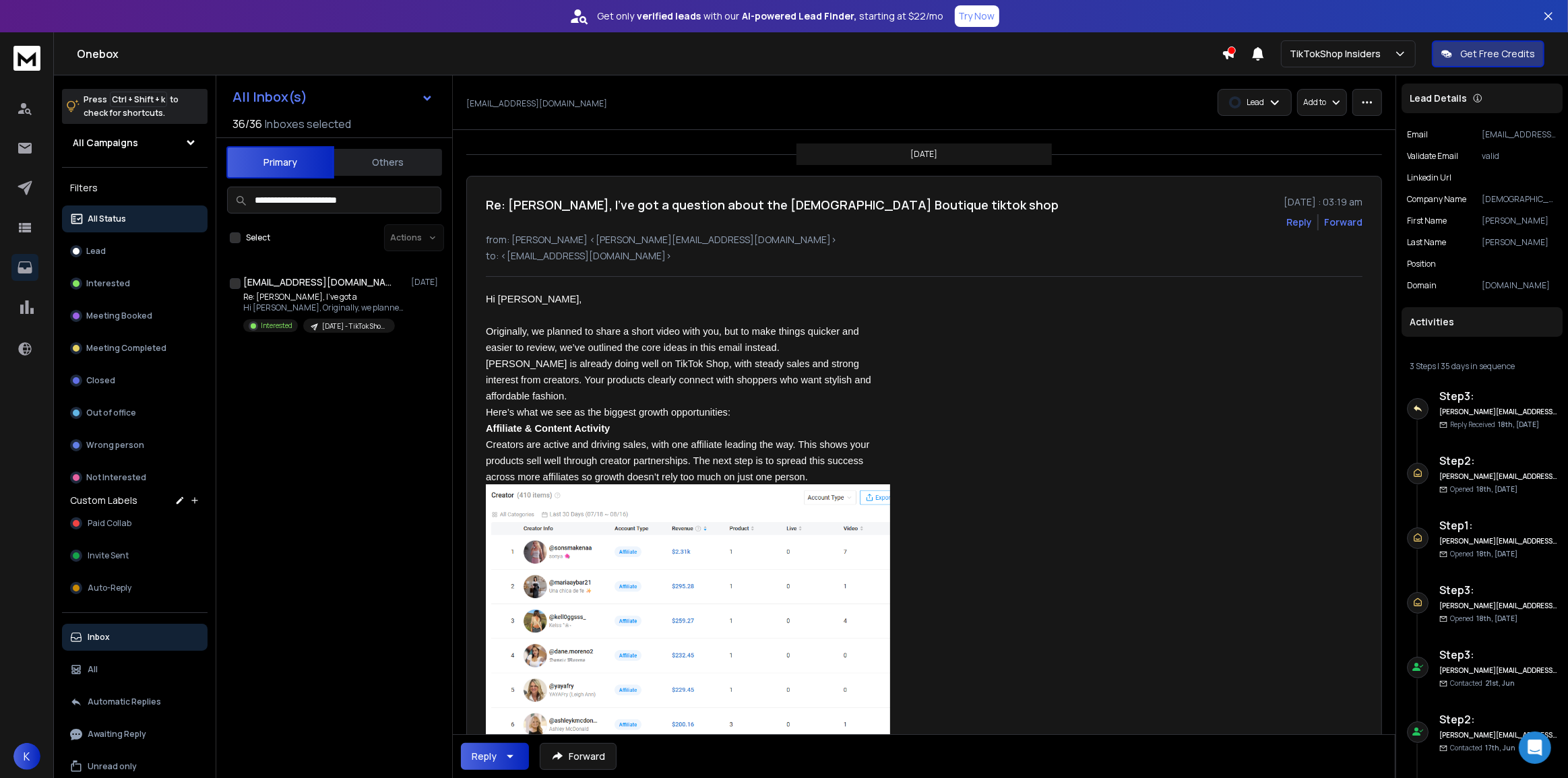
click at [492, 301] on span "Hi [PERSON_NAME]," at bounding box center [534, 299] width 96 height 11
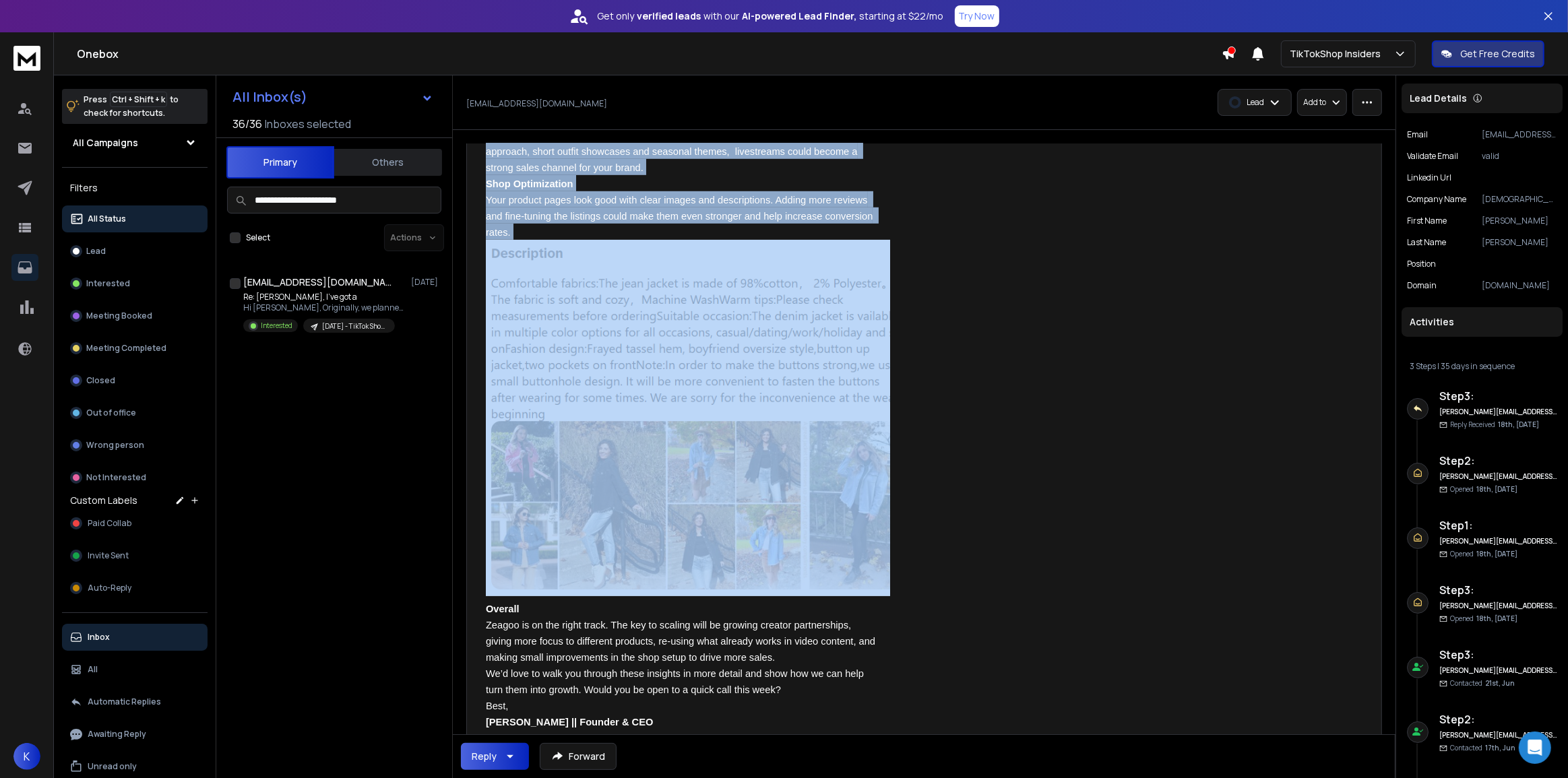
scroll to position [1530, 0]
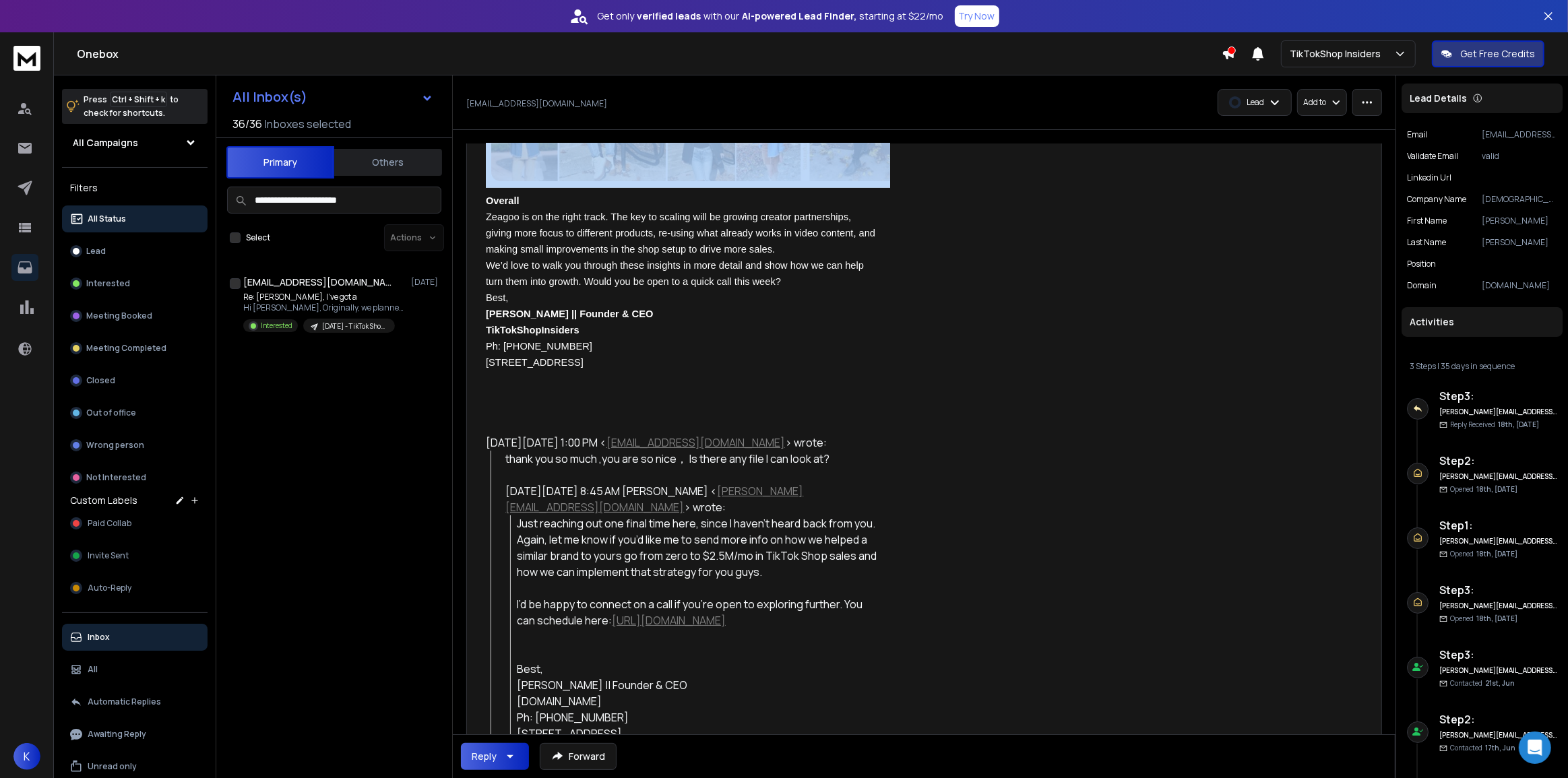
drag, startPoint x: 489, startPoint y: 297, endPoint x: 932, endPoint y: 363, distance: 447.9
click at [932, 363] on div "Re: [PERSON_NAME], I’ve got a question about the Zeagoo Boutique tiktok shop [D…" at bounding box center [924, 175] width 877 height 3020
copy b "Lo Ipsumd, Sitametcon, ad elitsed do eiusm t incid utlab etdo mag, ali en admi …"
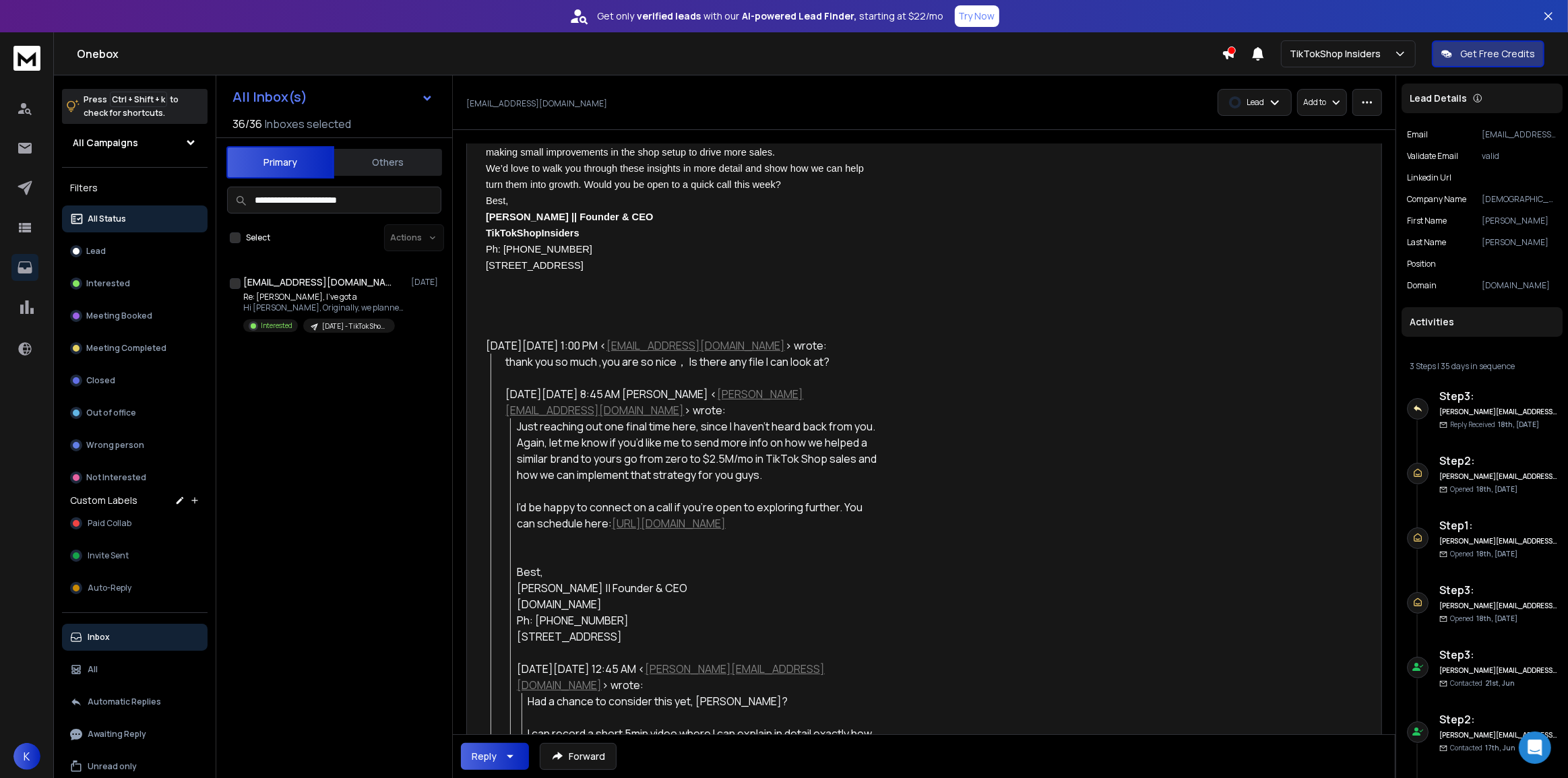
scroll to position [1633, 0]
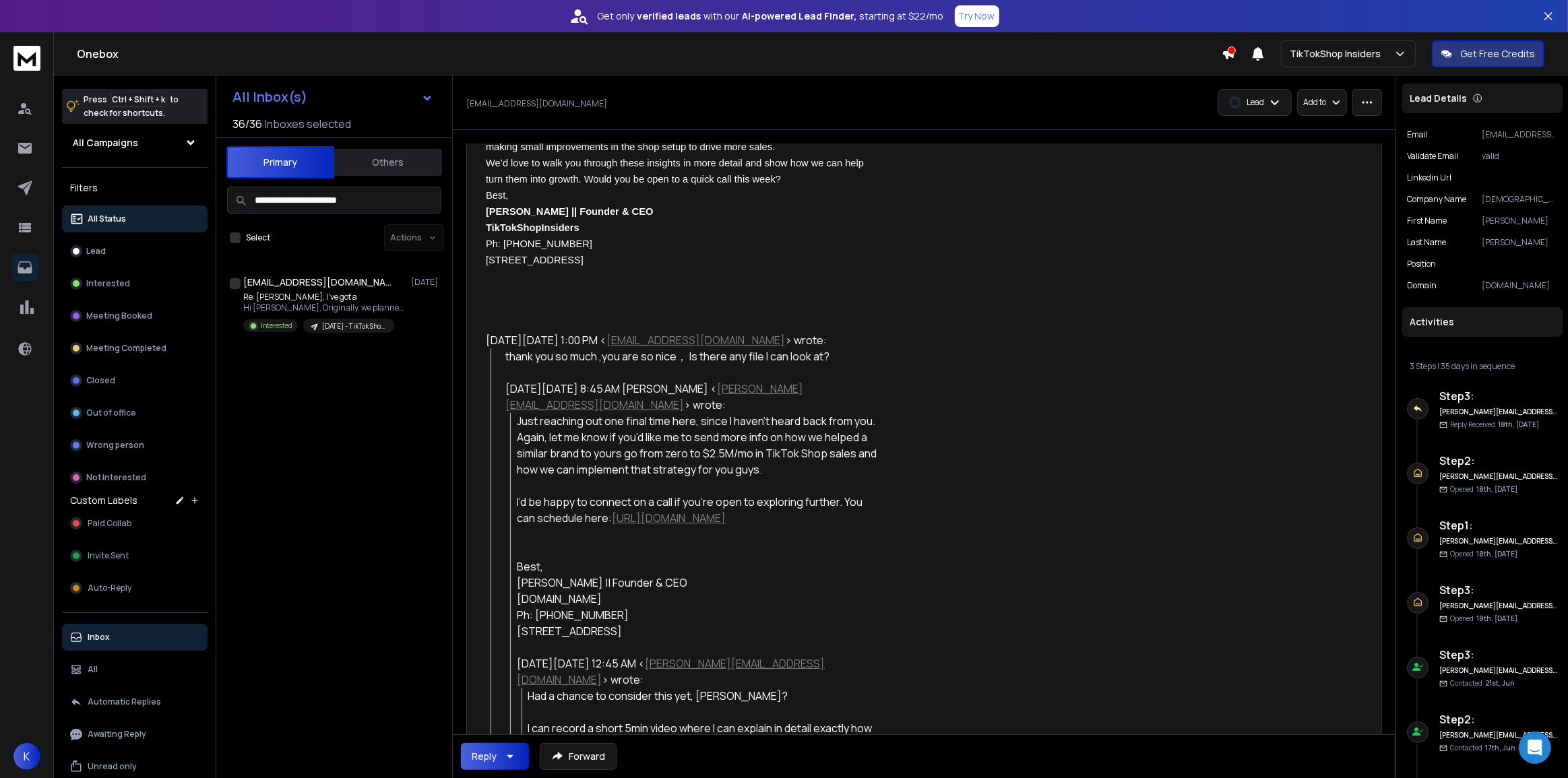
click at [1034, 462] on div "Re: [PERSON_NAME], I’ve got a question about the Zeagoo Boutique tiktok shop [D…" at bounding box center [924, 72] width 877 height 3020
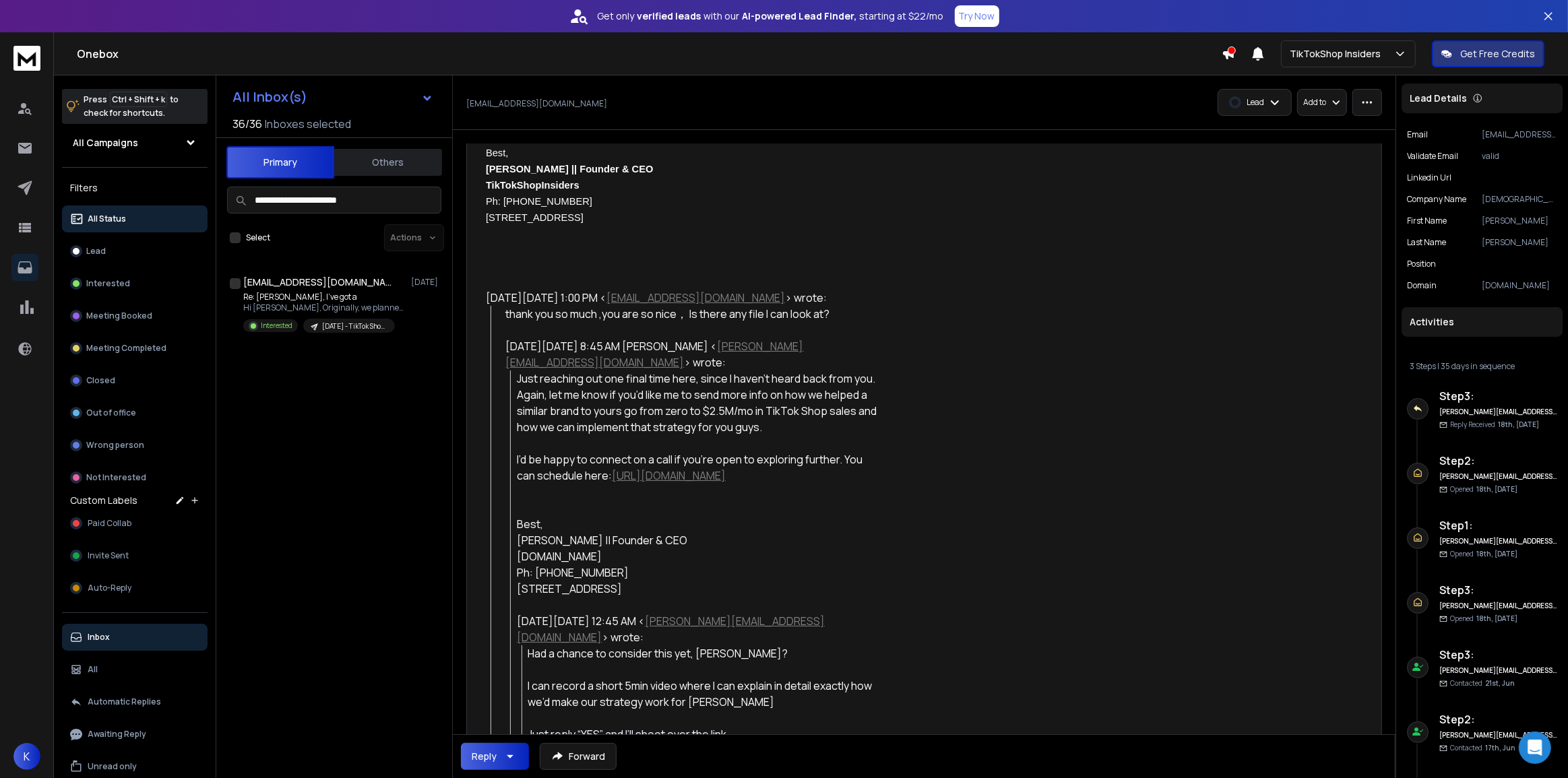
scroll to position [1734, 0]
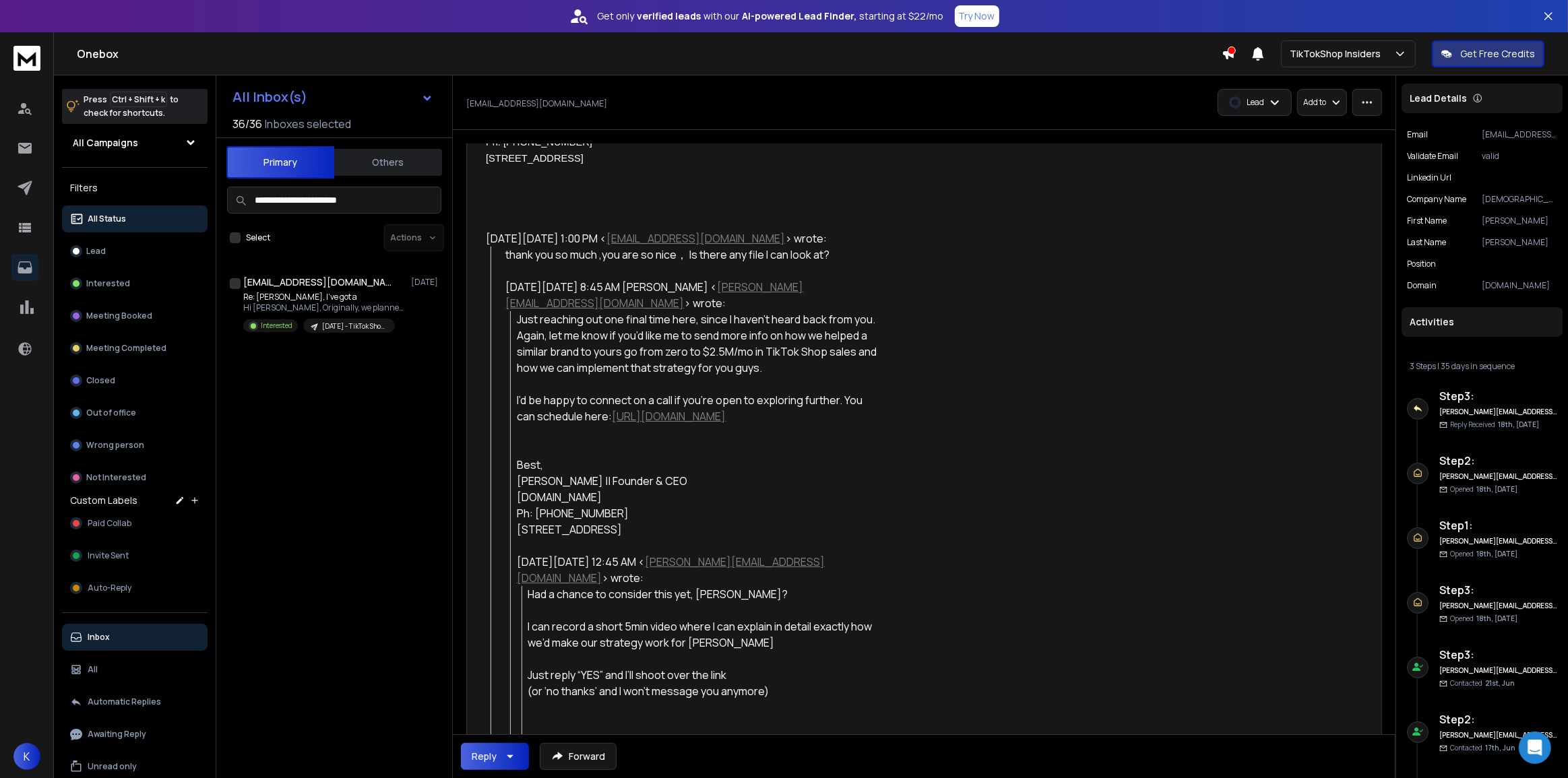
click at [346, 199] on input "**********" at bounding box center [334, 200] width 214 height 27
paste input "***"
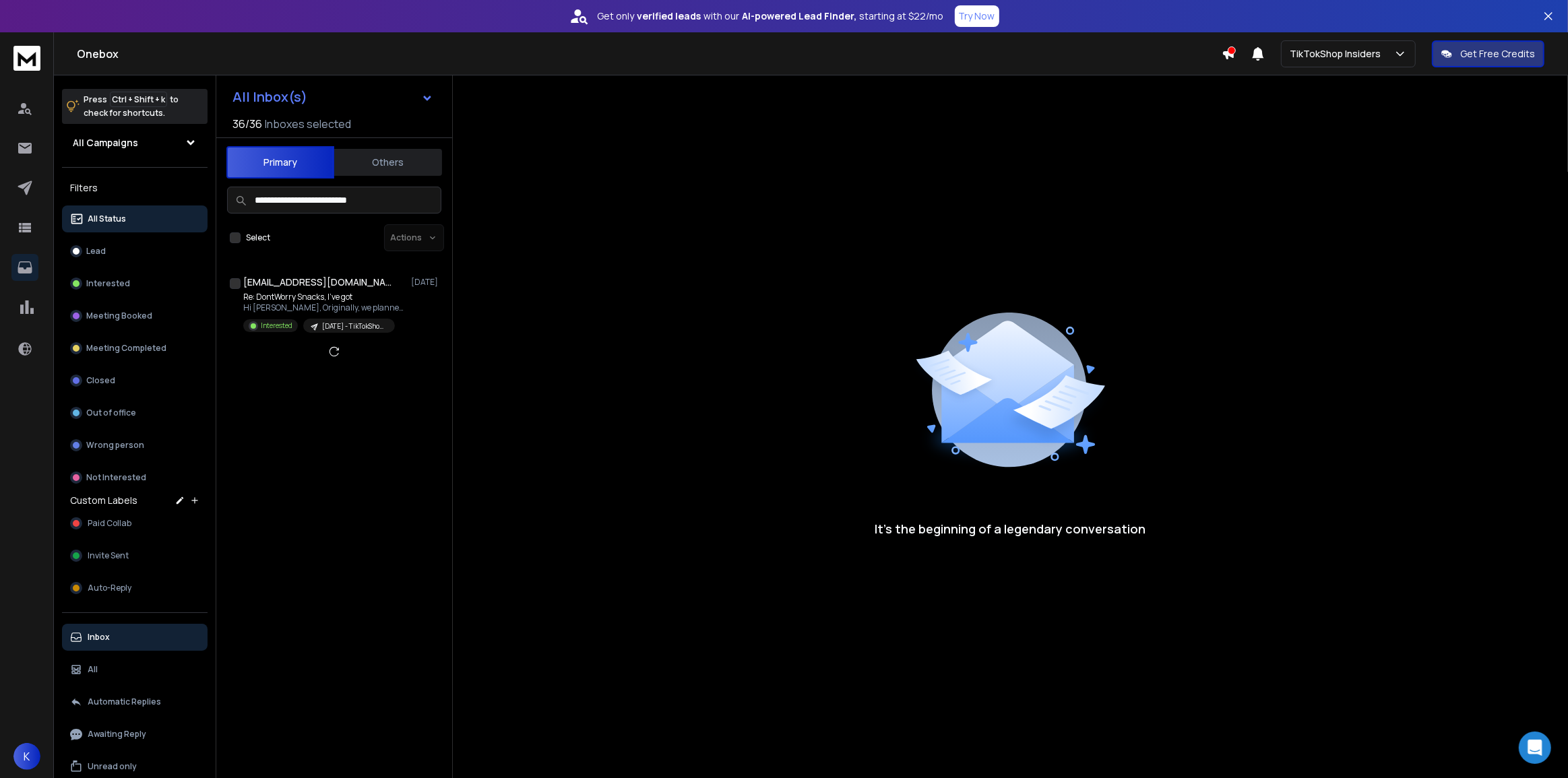
type input "**********"
click at [391, 284] on div "[EMAIL_ADDRESS][DOMAIN_NAME] [DATE]" at bounding box center [342, 282] width 198 height 13
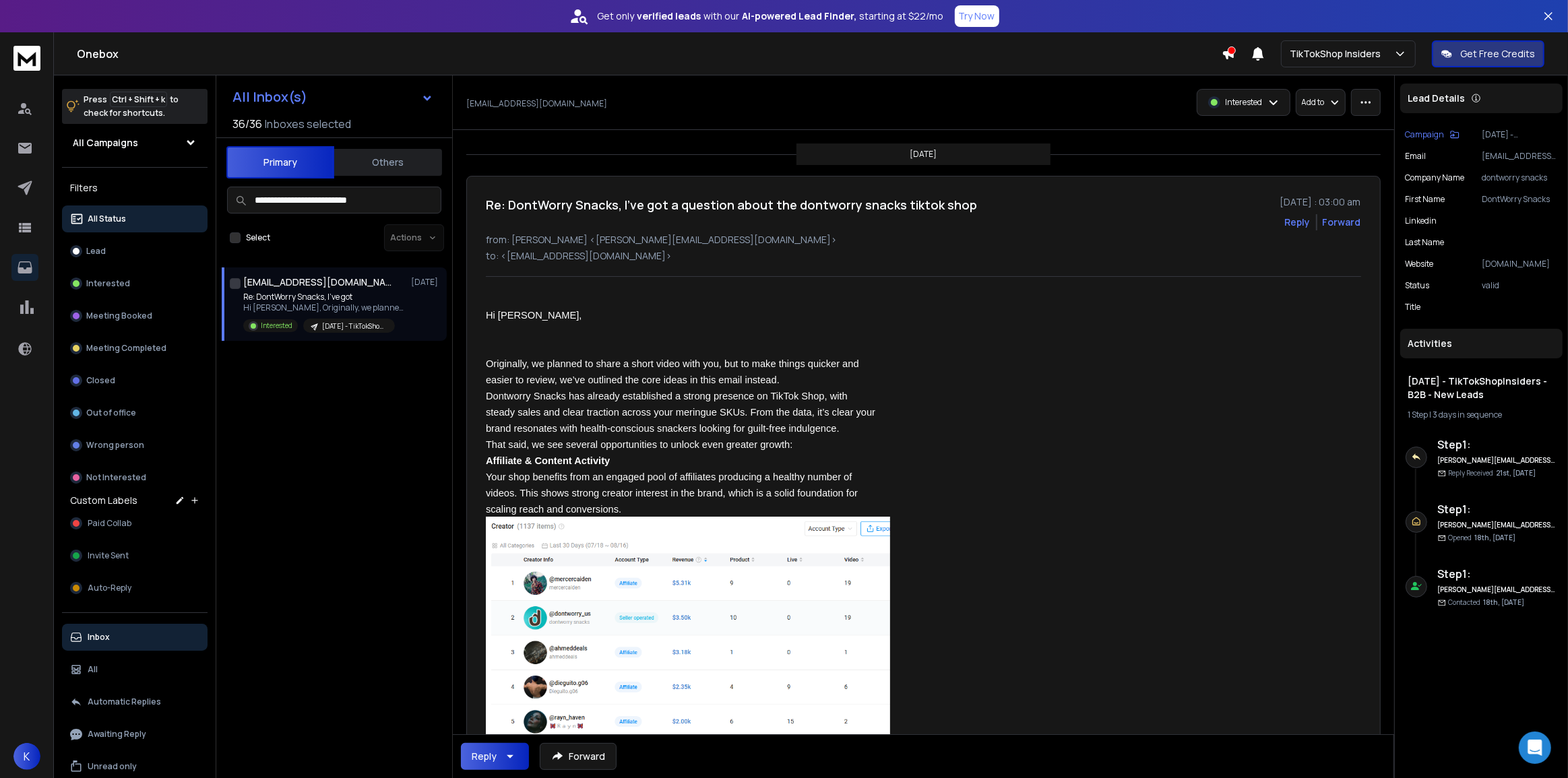
click at [550, 386] on div "Hi [PERSON_NAME], Originally, we planned to share a short video with you, but t…" at bounding box center [682, 347] width 393 height 81
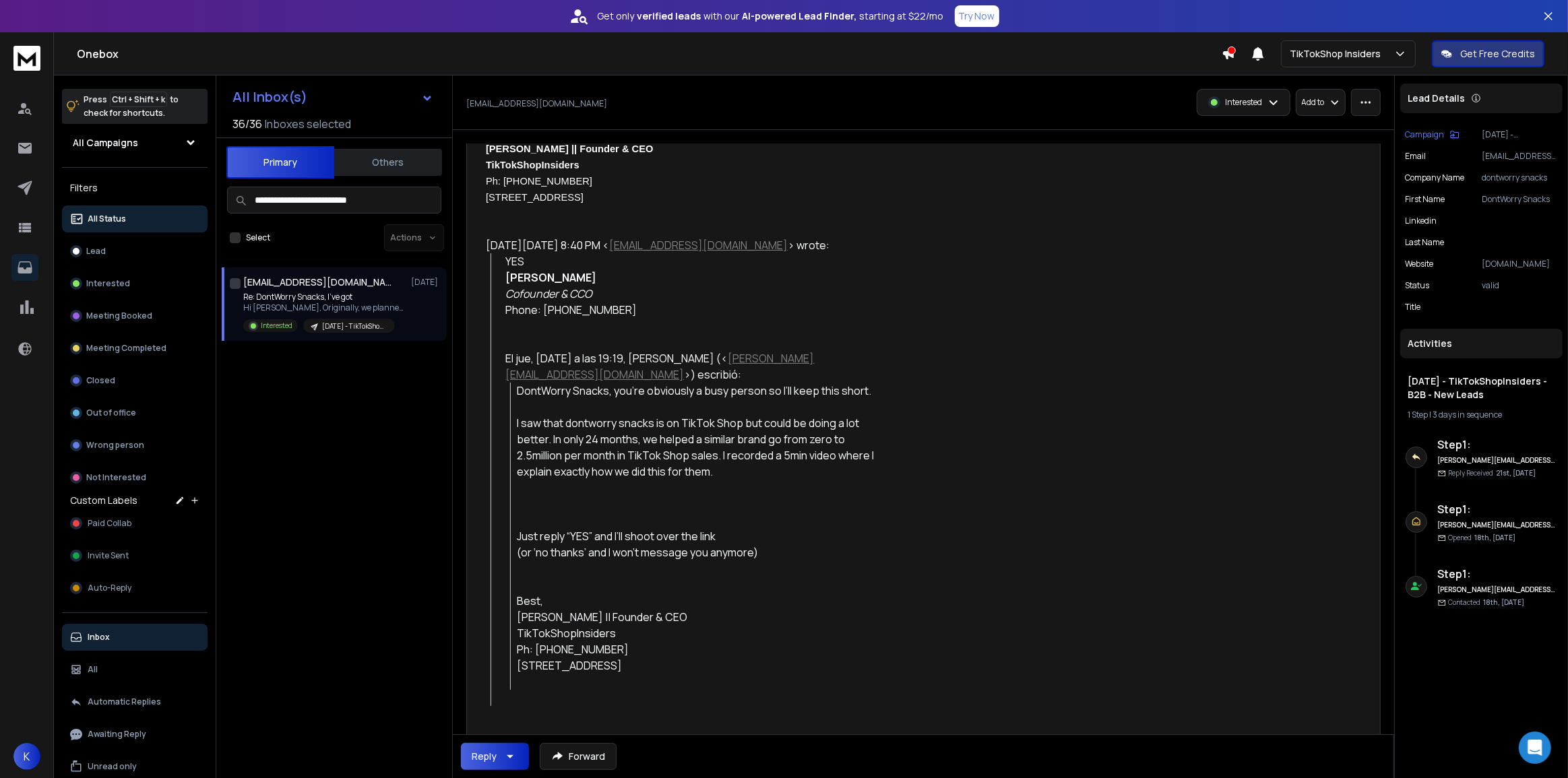
scroll to position [1914, 0]
